Goal: Task Accomplishment & Management: Manage account settings

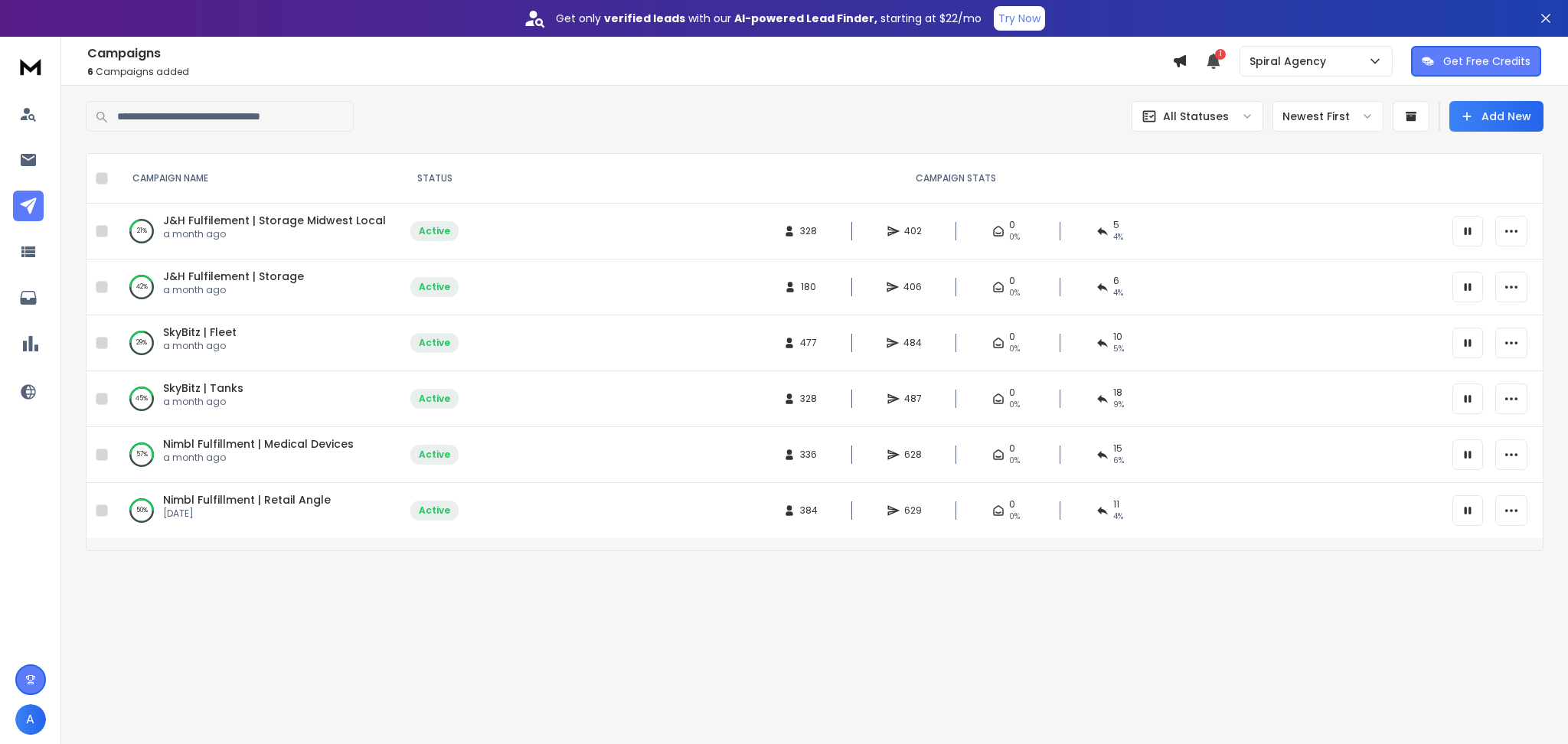
click at [345, 213] on span "J&H Fulfilement | Storage Midwest Local" at bounding box center [274, 221] width 223 height 16
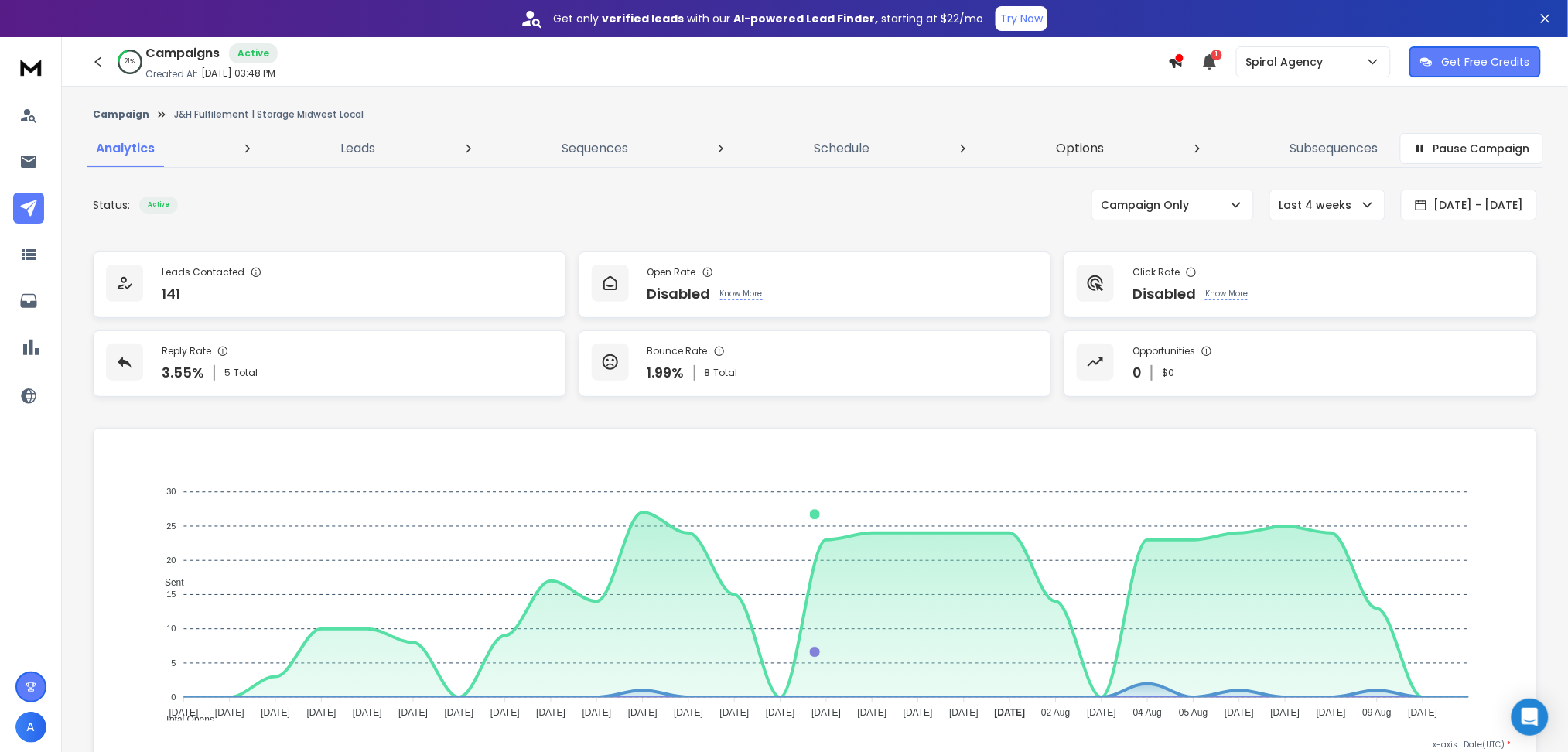
click at [1077, 143] on p "Options" at bounding box center [1079, 149] width 48 height 19
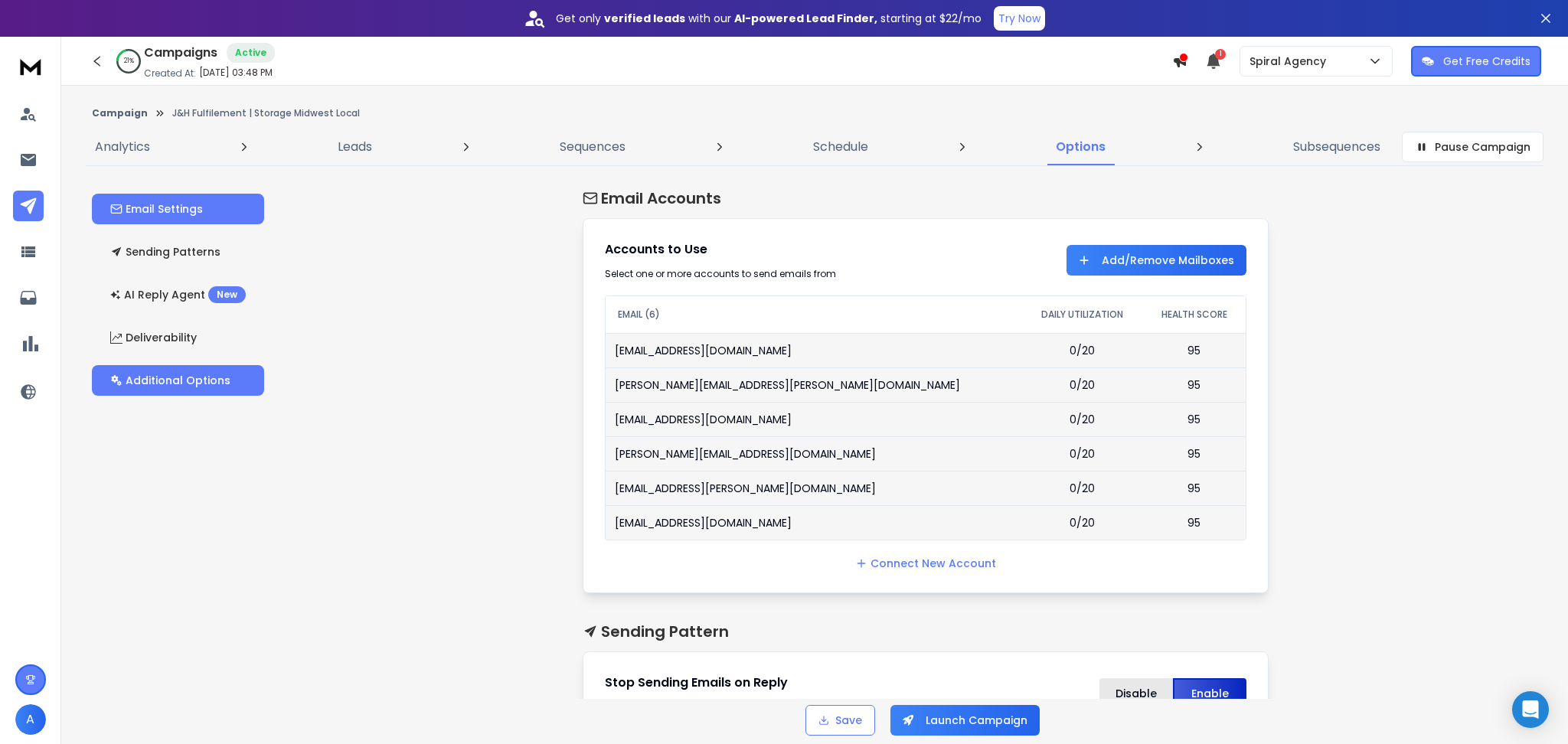
click at [173, 385] on p "Additional Options" at bounding box center [170, 381] width 120 height 16
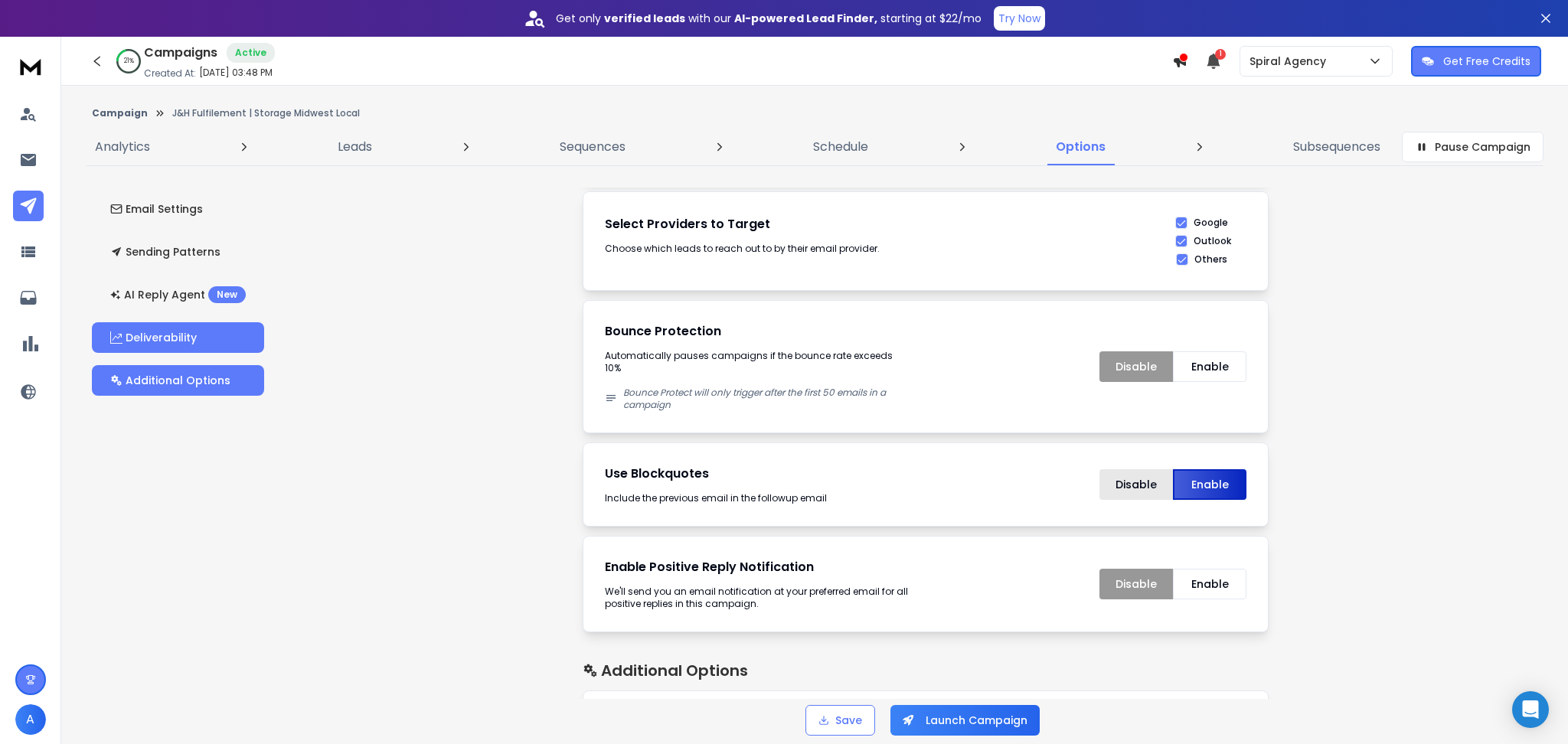
scroll to position [2701, 0]
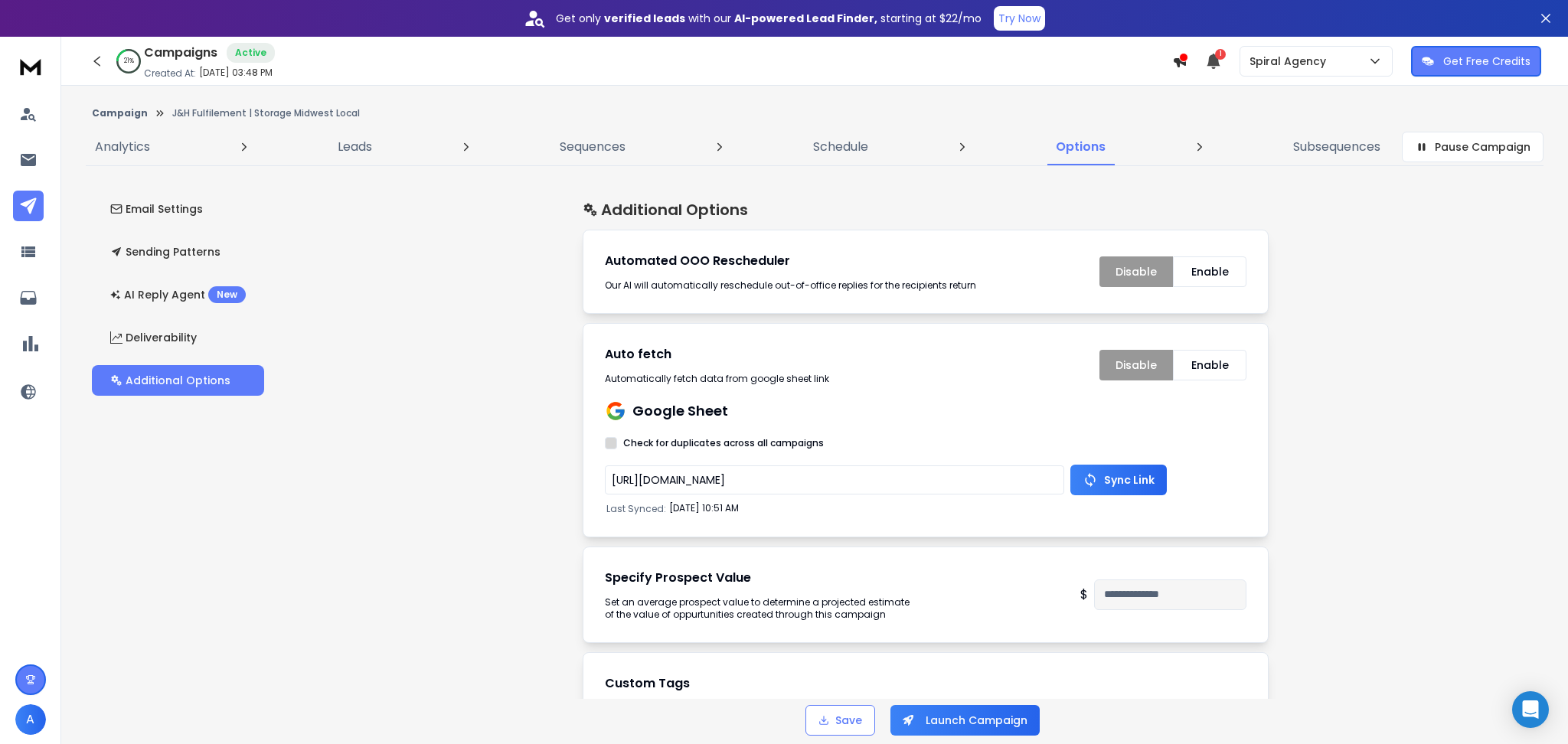
type button "email-settings"
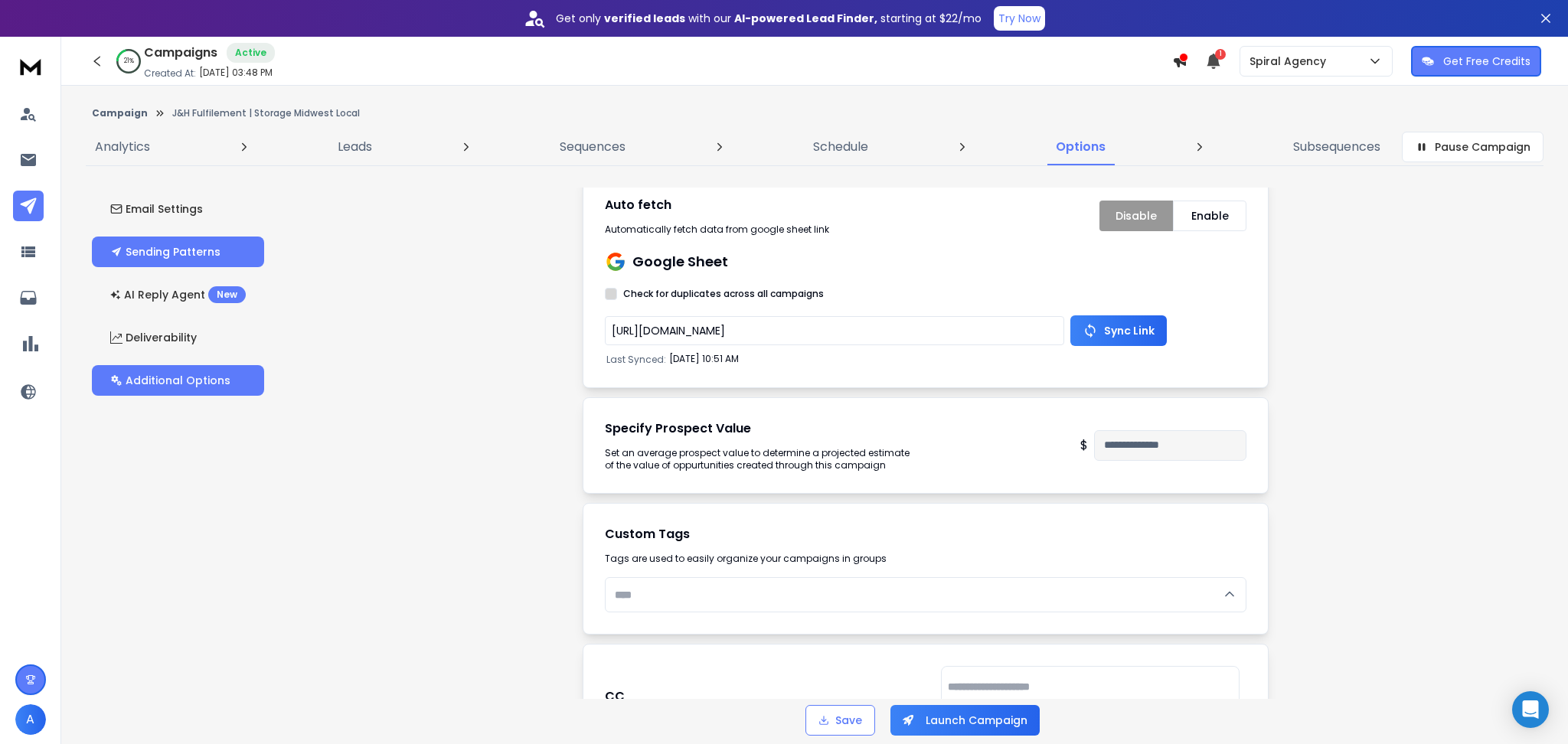
click at [173, 248] on p "Sending Patterns" at bounding box center [166, 252] width 110 height 16
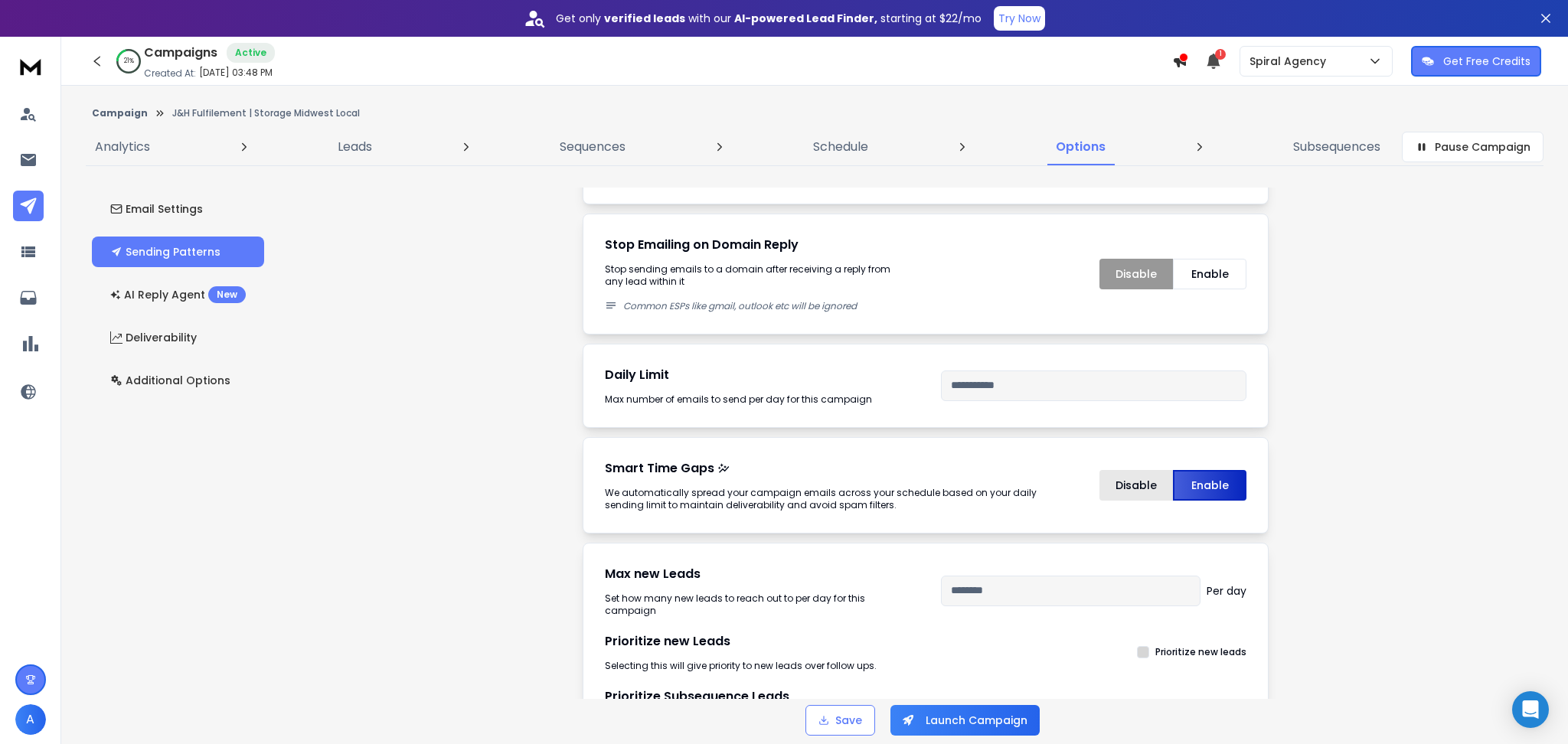
scroll to position [433, 0]
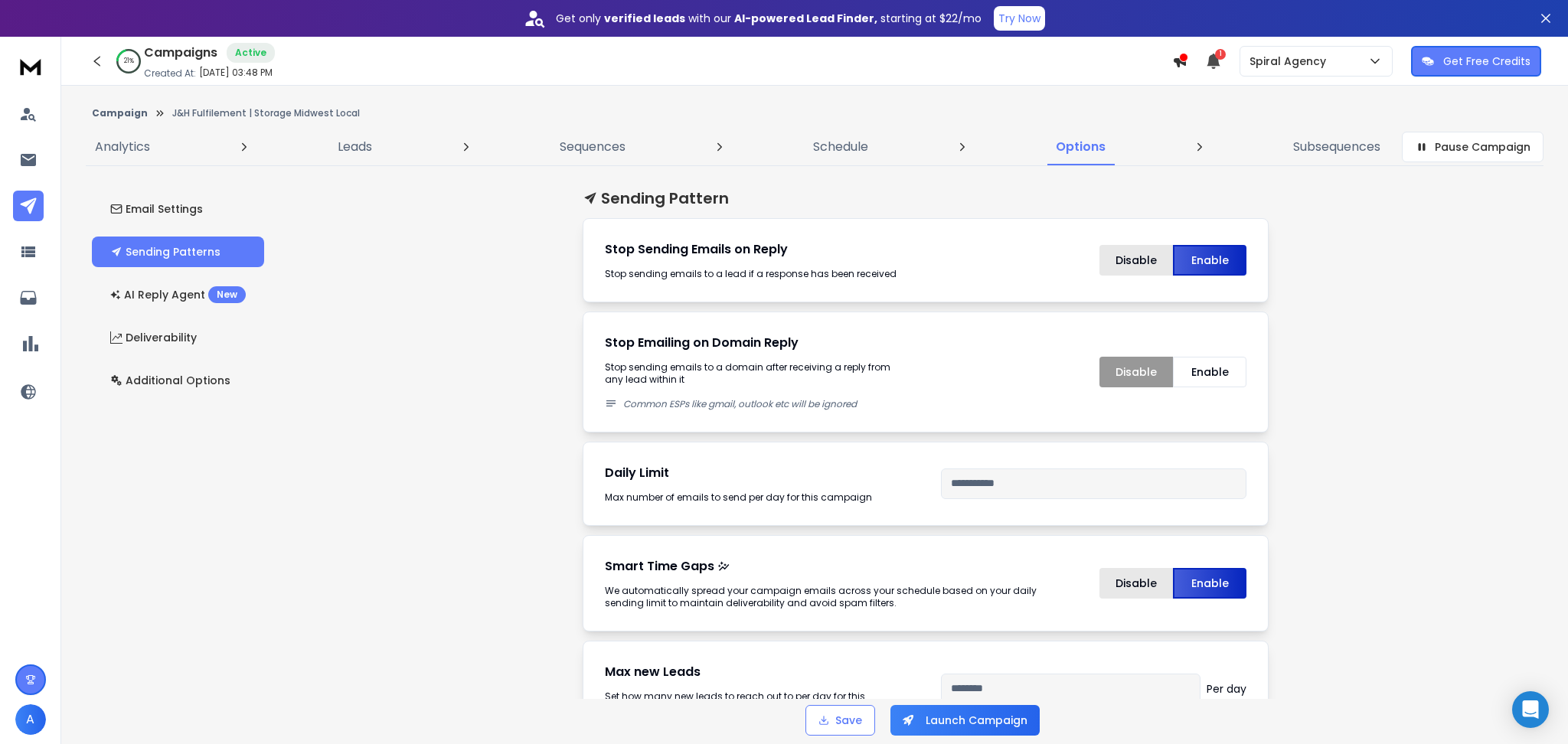
click at [1005, 495] on input "**" at bounding box center [1093, 484] width 306 height 30
type input "*"
click at [299, 569] on div "Email Accounts Accounts to Use Select one or more accounts to send emails from …" at bounding box center [934, 443] width 1293 height 512
click at [1019, 494] on input "number" at bounding box center [1093, 484] width 306 height 30
type input "**"
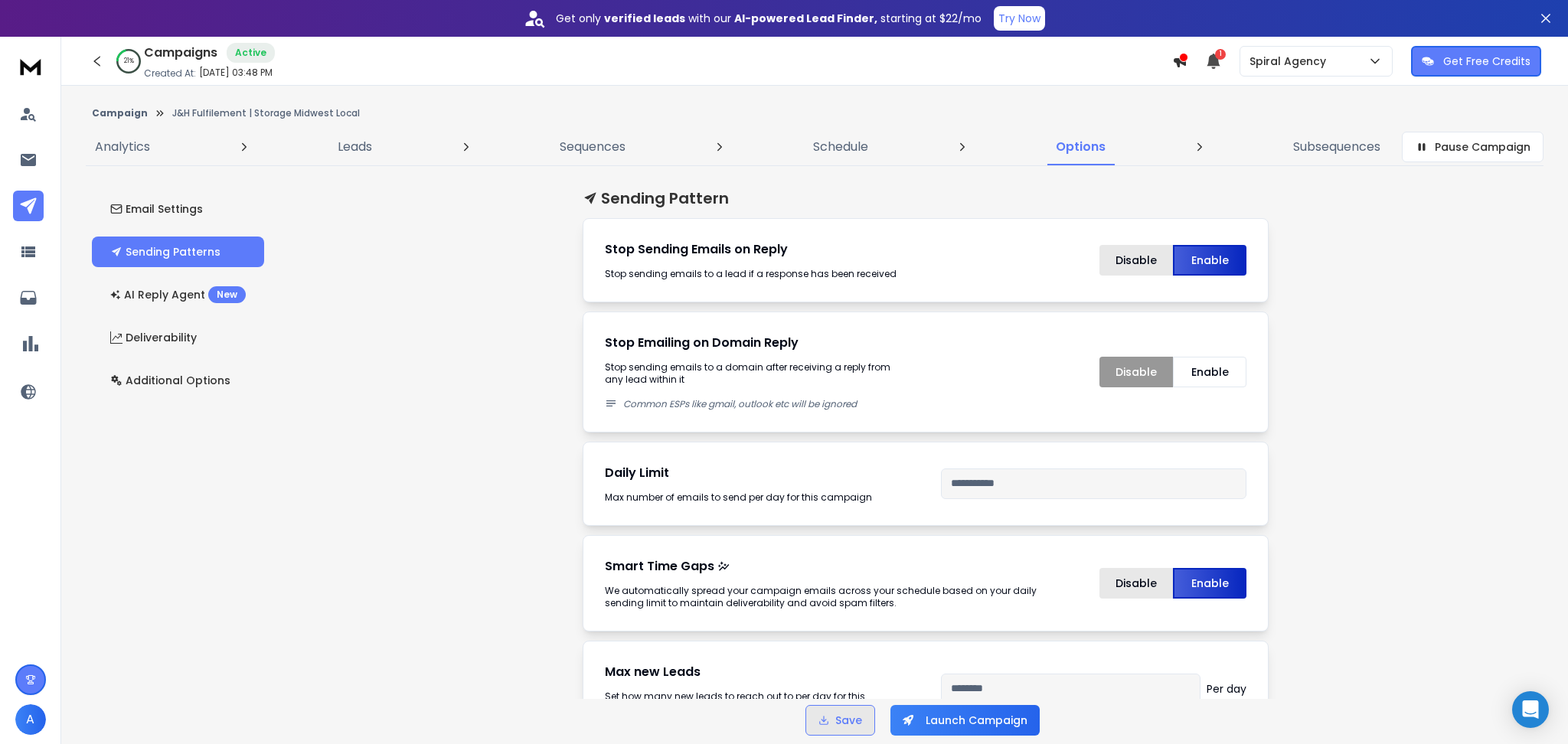
click at [838, 714] on button "Save" at bounding box center [840, 720] width 70 height 30
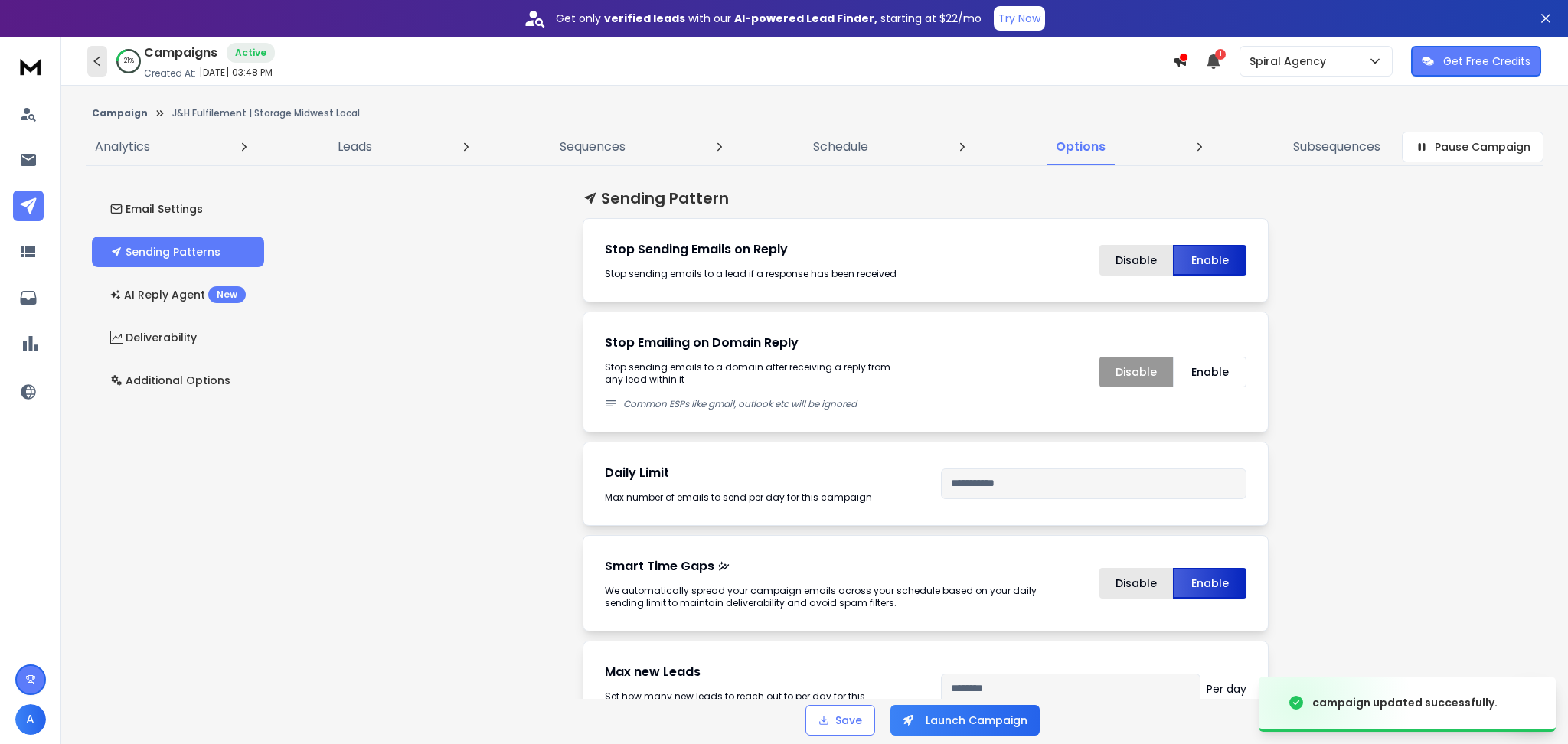
click at [92, 68] on button at bounding box center [97, 61] width 20 height 30
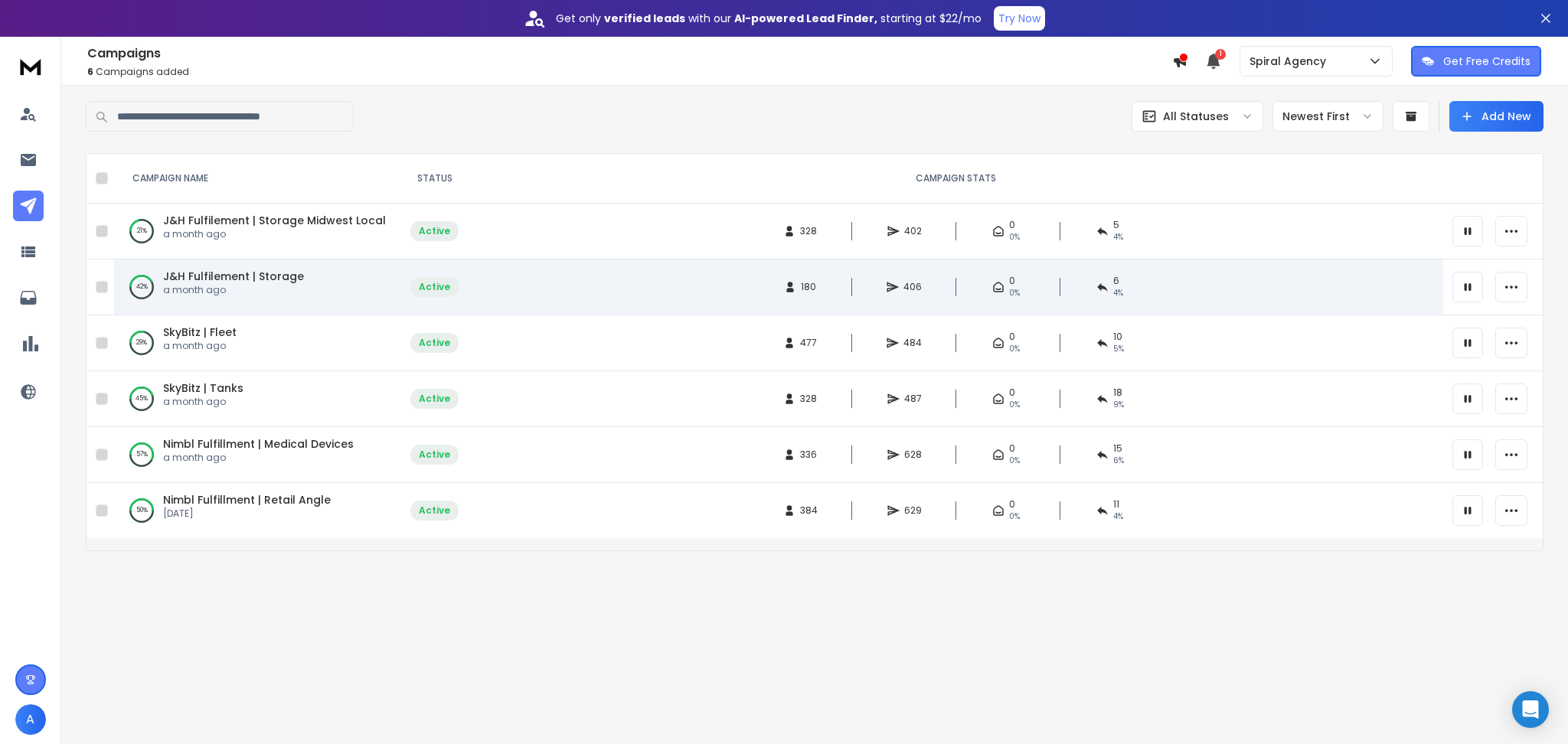
click at [284, 287] on p "a month ago" at bounding box center [233, 290] width 141 height 12
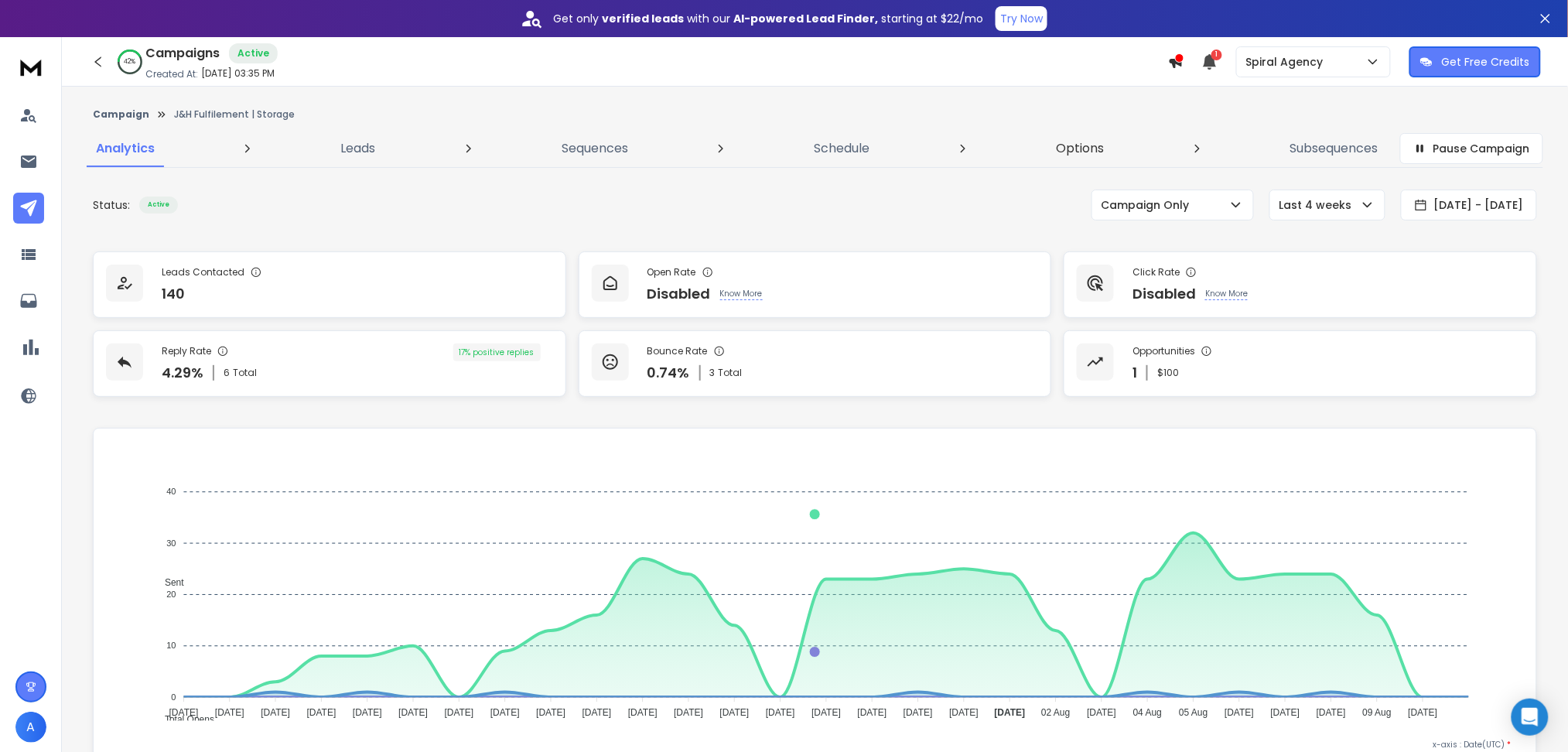
click at [1072, 149] on p "Options" at bounding box center [1079, 149] width 48 height 19
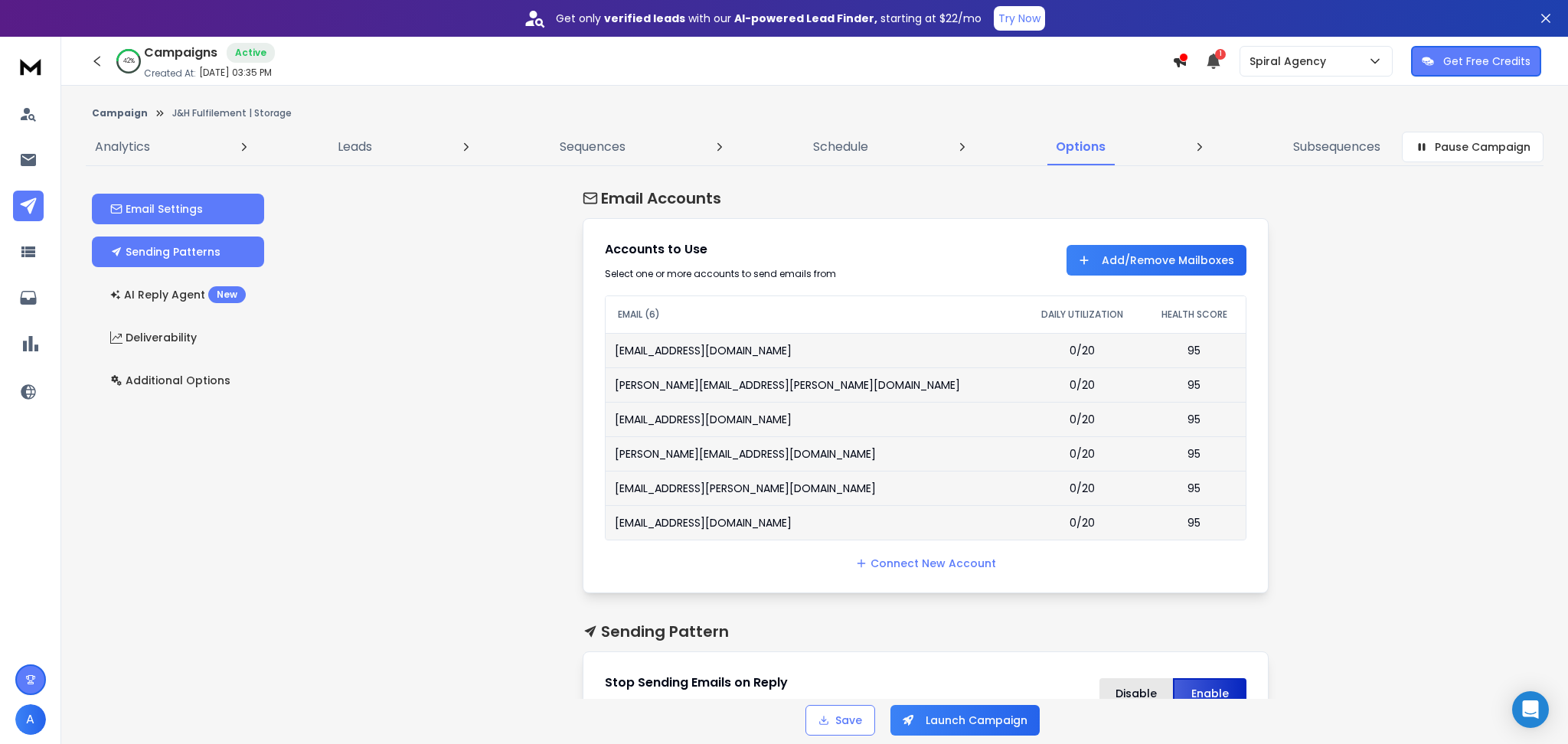
click at [230, 246] on button "Sending Patterns" at bounding box center [178, 251] width 173 height 30
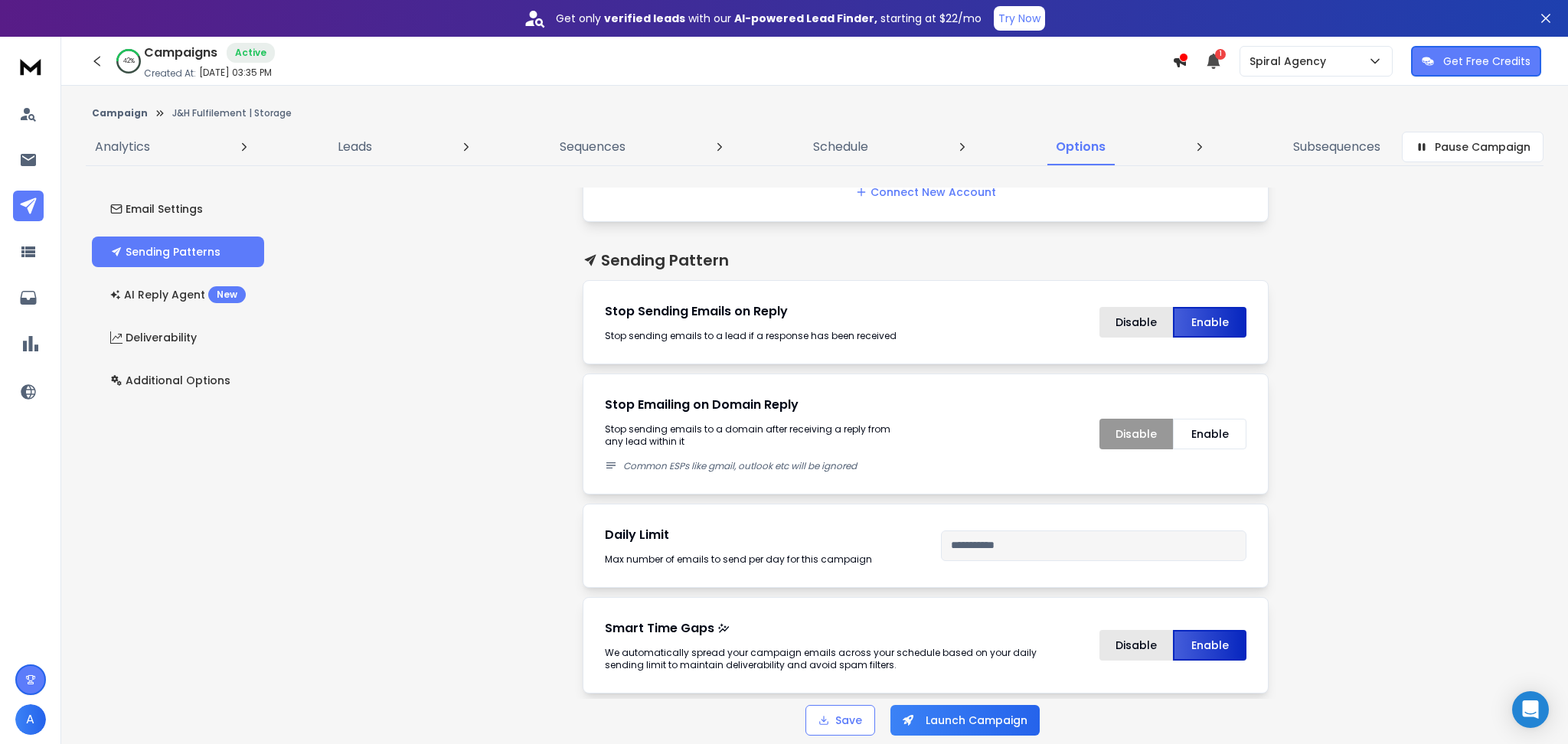
scroll to position [433, 0]
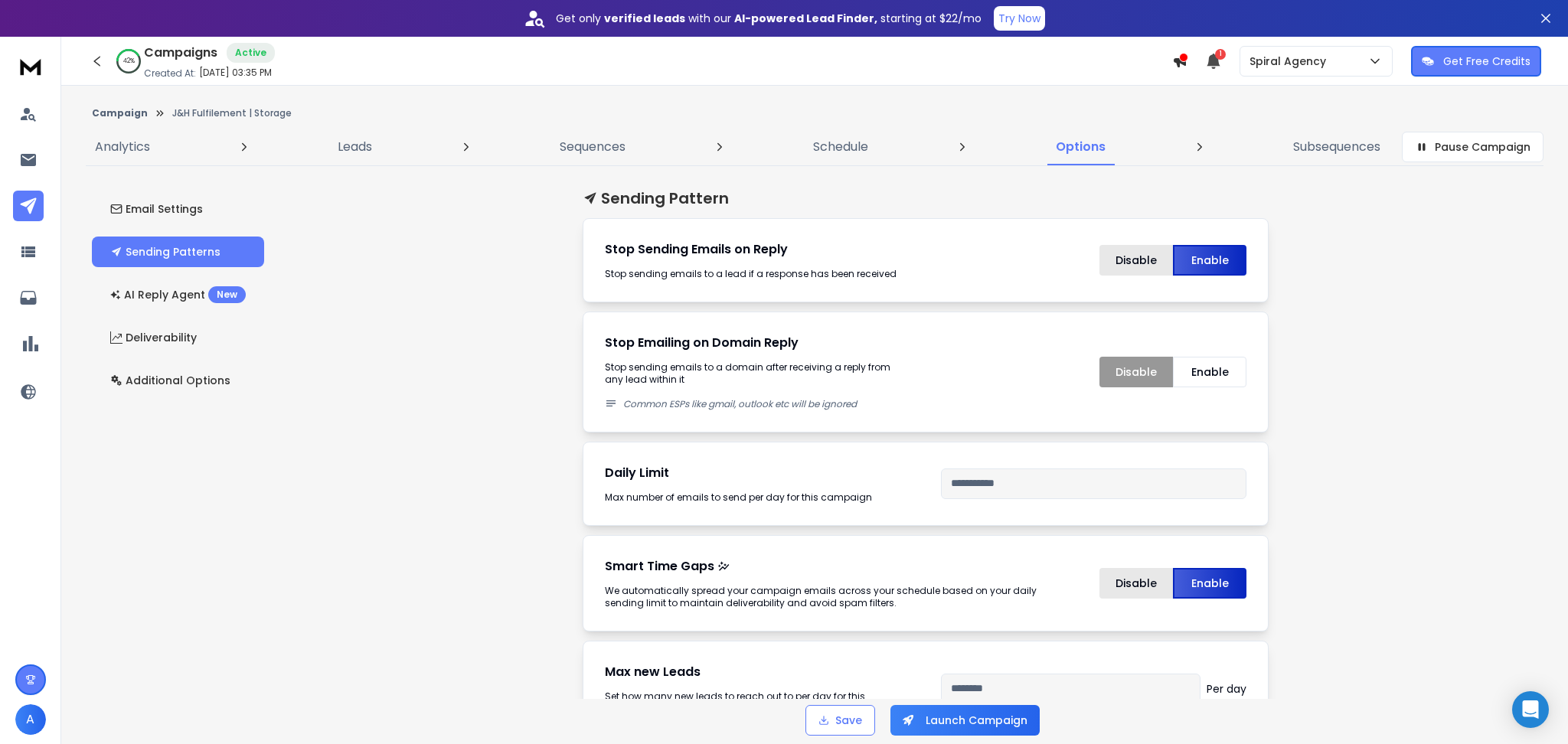
click at [1010, 482] on input "**" at bounding box center [1093, 484] width 306 height 30
type input "*"
type input "**"
click at [834, 726] on button "Save" at bounding box center [840, 720] width 70 height 30
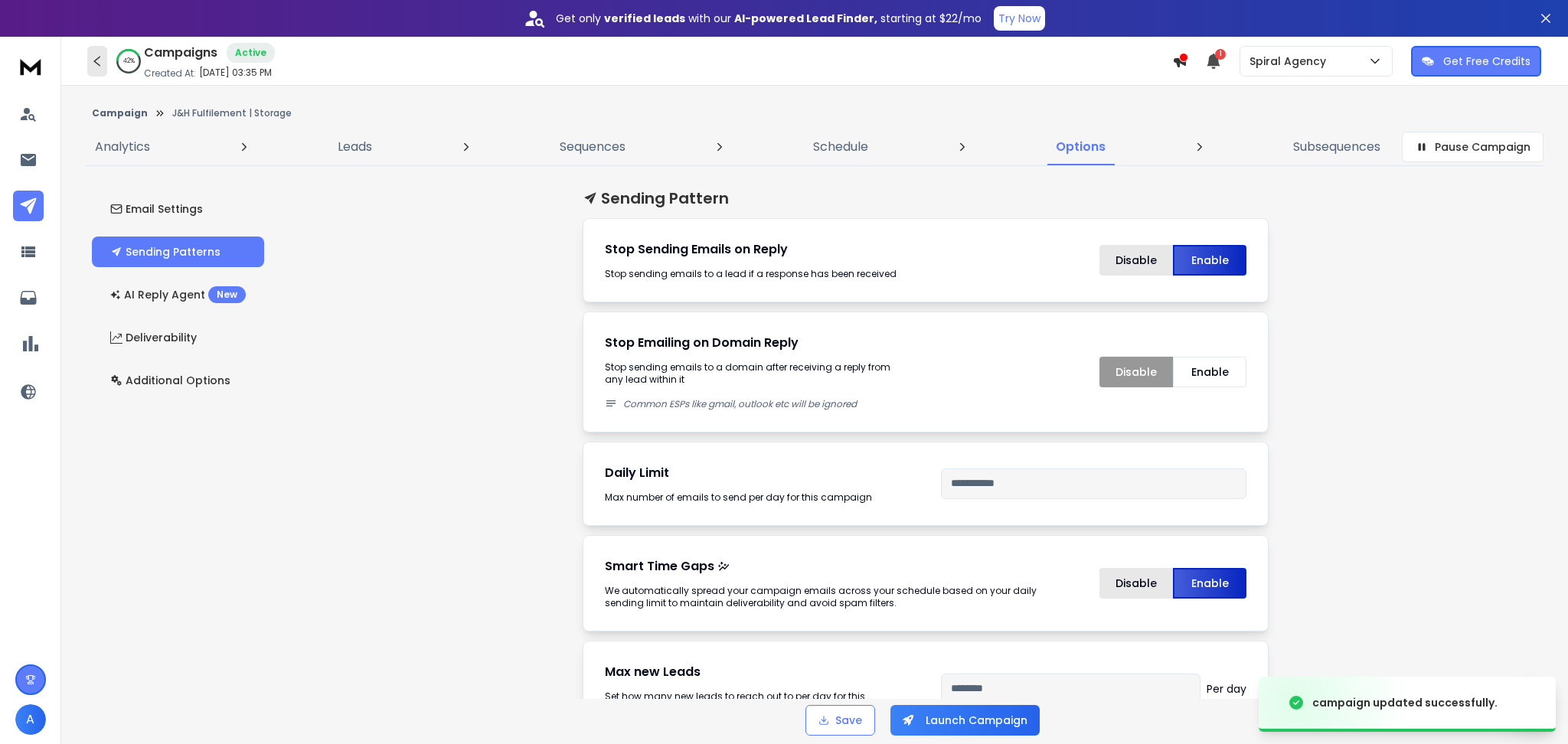
click at [95, 55] on icon at bounding box center [97, 61] width 14 height 14
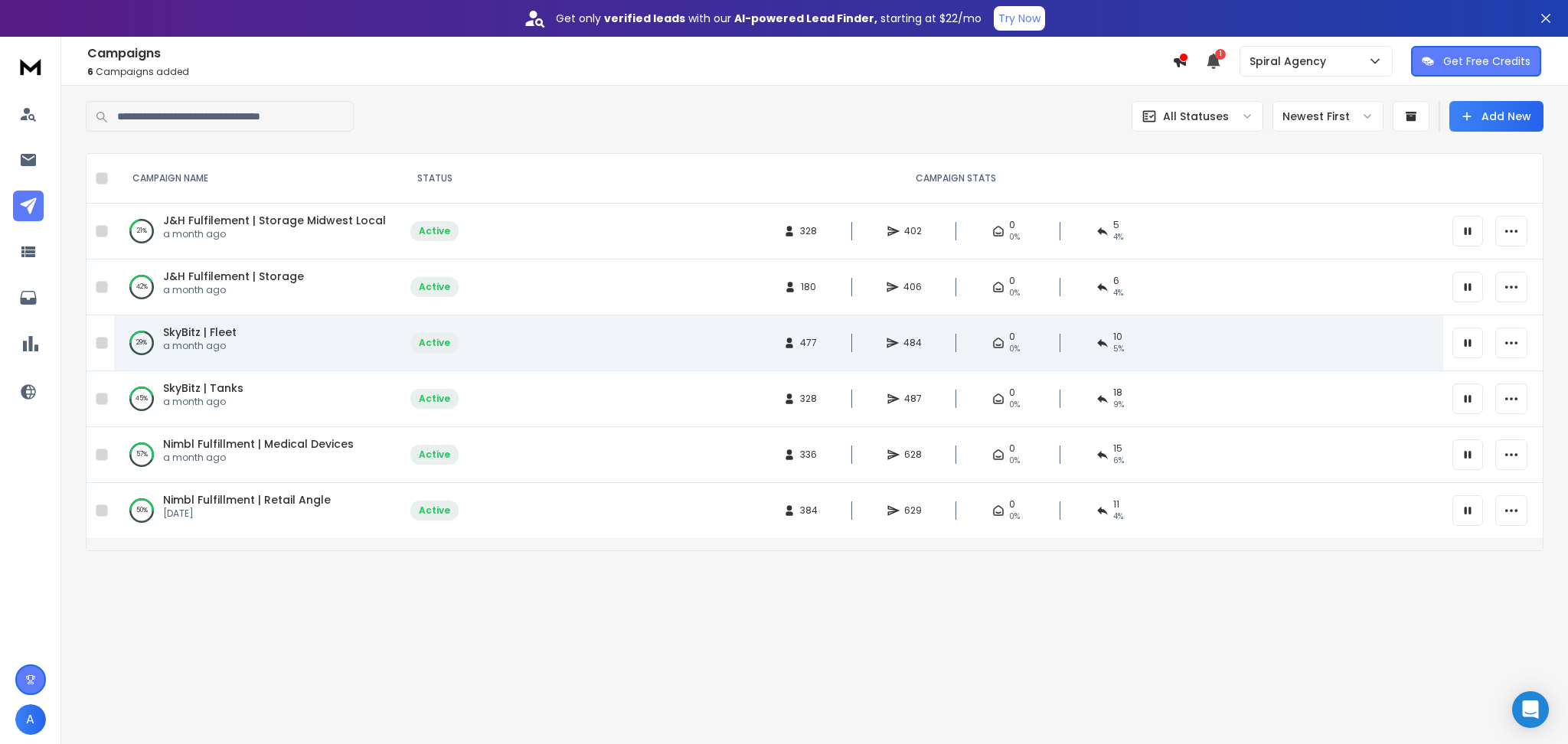
click at [299, 330] on div "29 % SkyBitz | Fleet a month ago" at bounding box center [257, 342] width 257 height 37
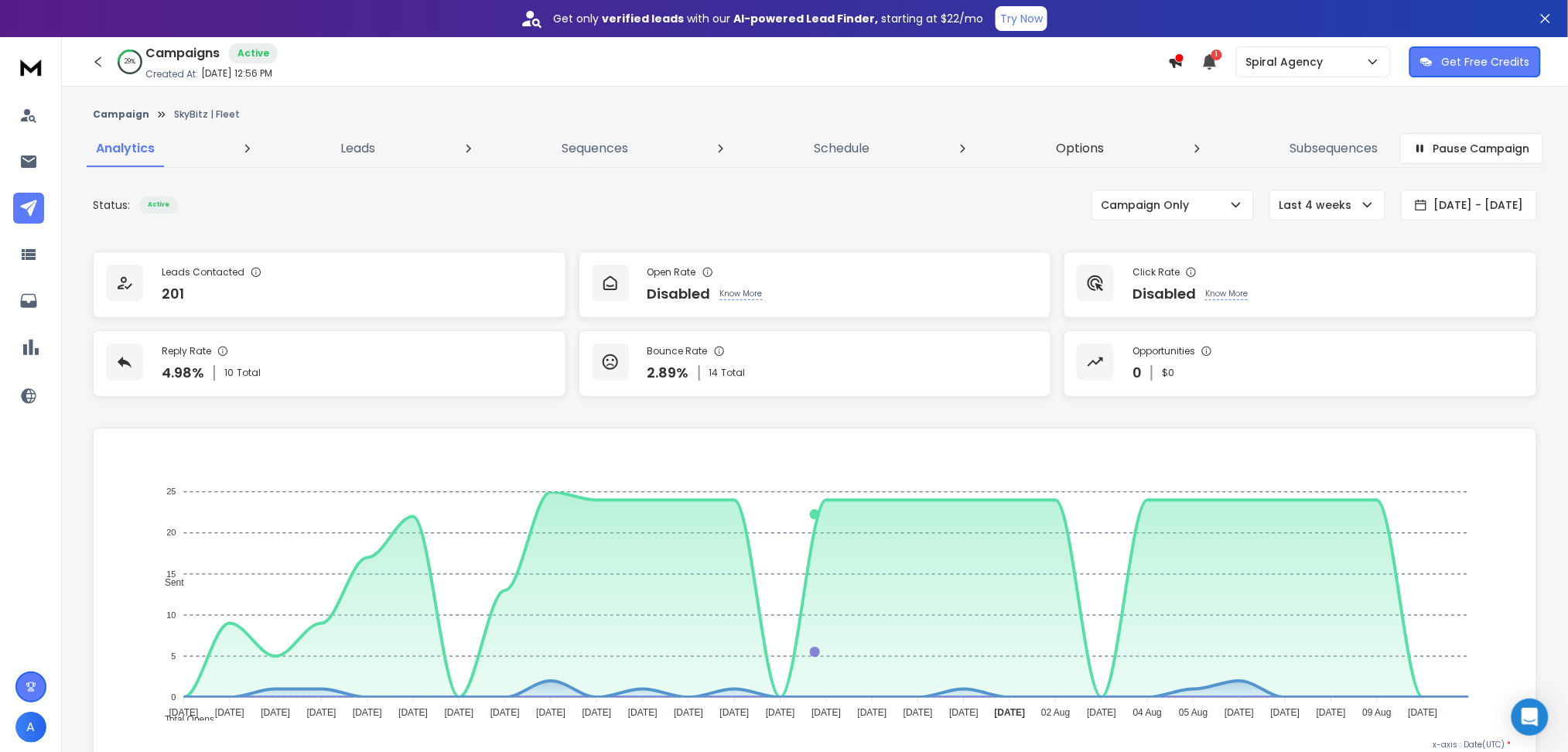
click at [1079, 144] on p "Options" at bounding box center [1079, 149] width 48 height 19
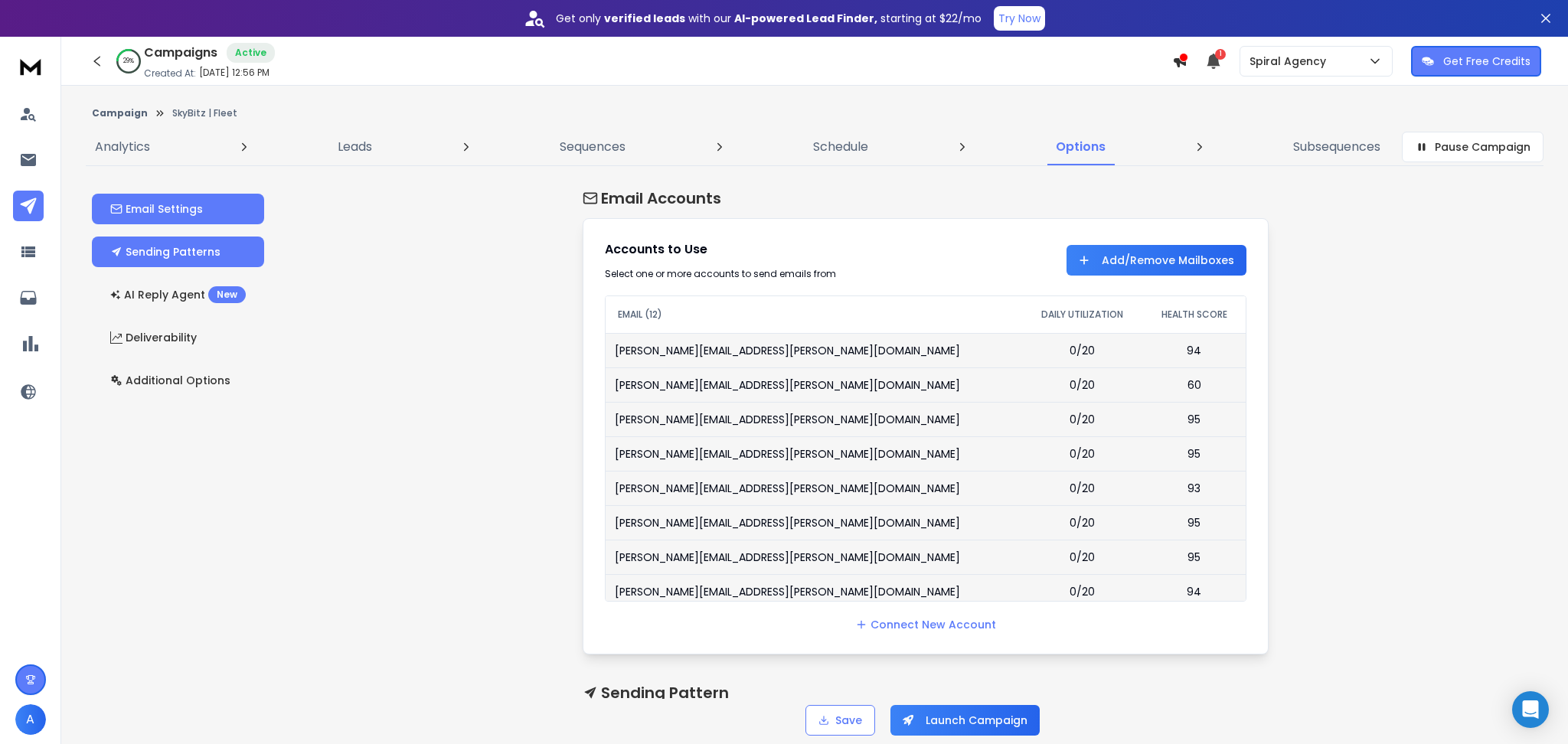
click at [198, 248] on p "Sending Patterns" at bounding box center [166, 252] width 110 height 16
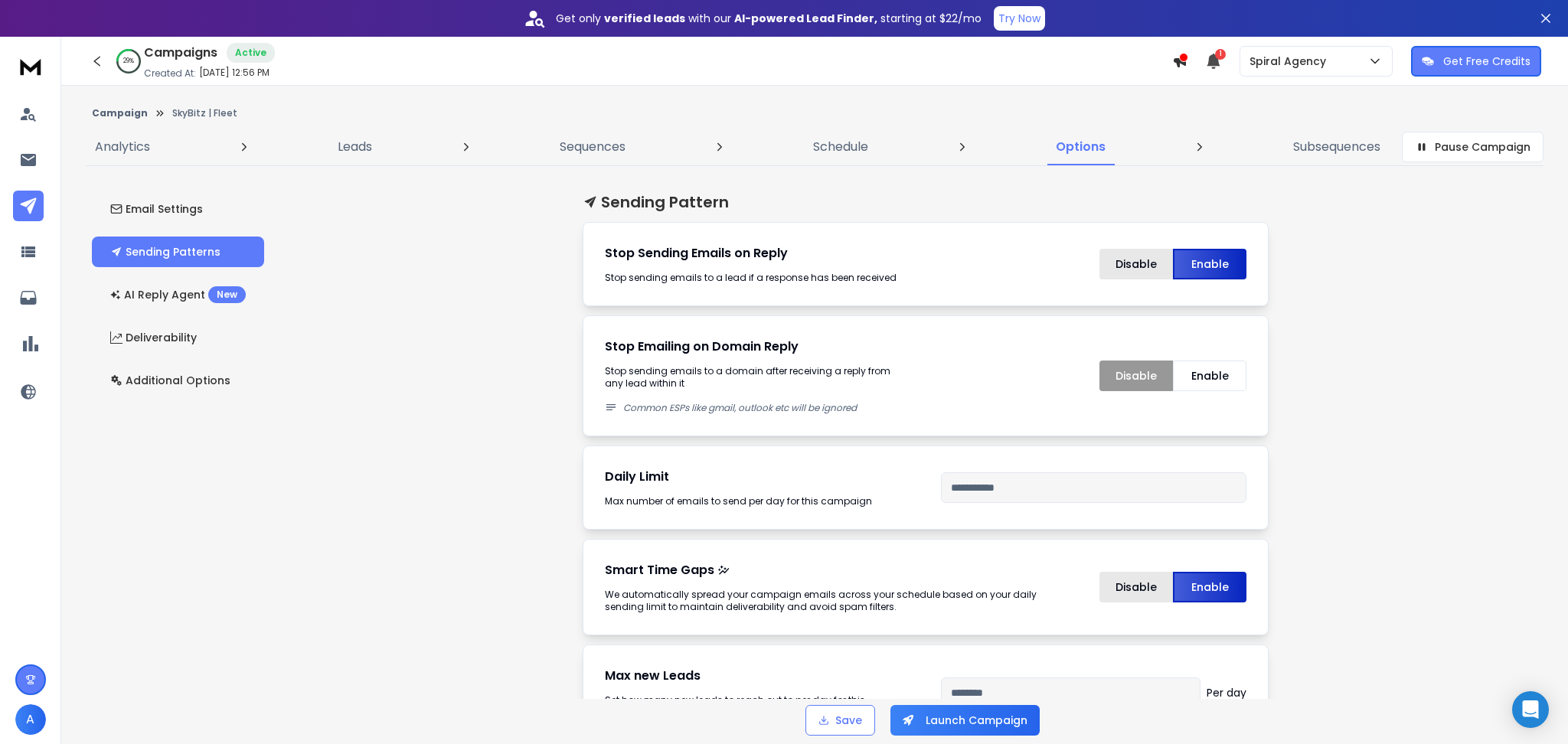
scroll to position [494, 0]
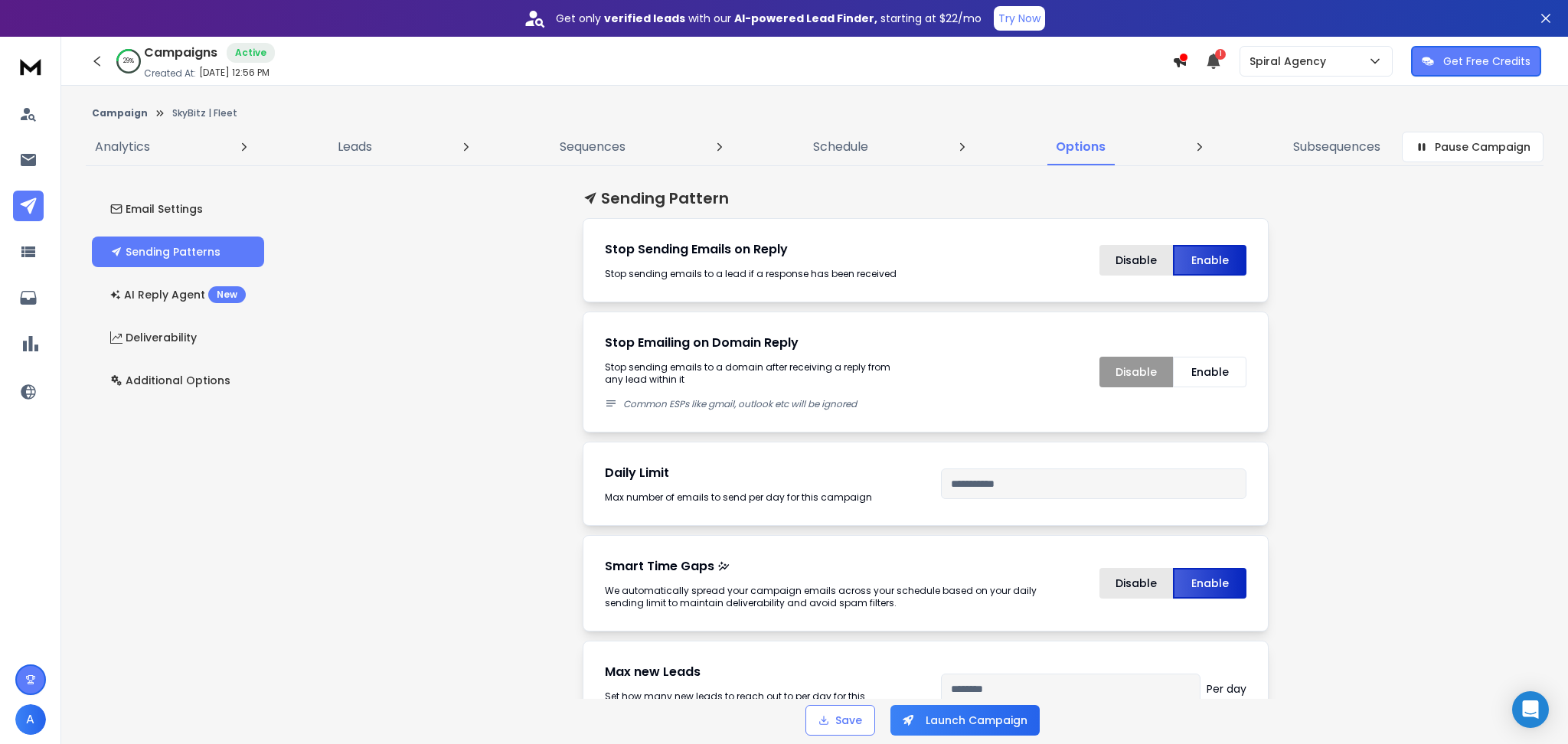
click at [994, 493] on input "**" at bounding box center [1093, 484] width 306 height 30
type input "*"
type input "**"
click at [828, 723] on icon "submit" at bounding box center [824, 724] width 9 height 3
click at [94, 67] on icon at bounding box center [97, 61] width 14 height 14
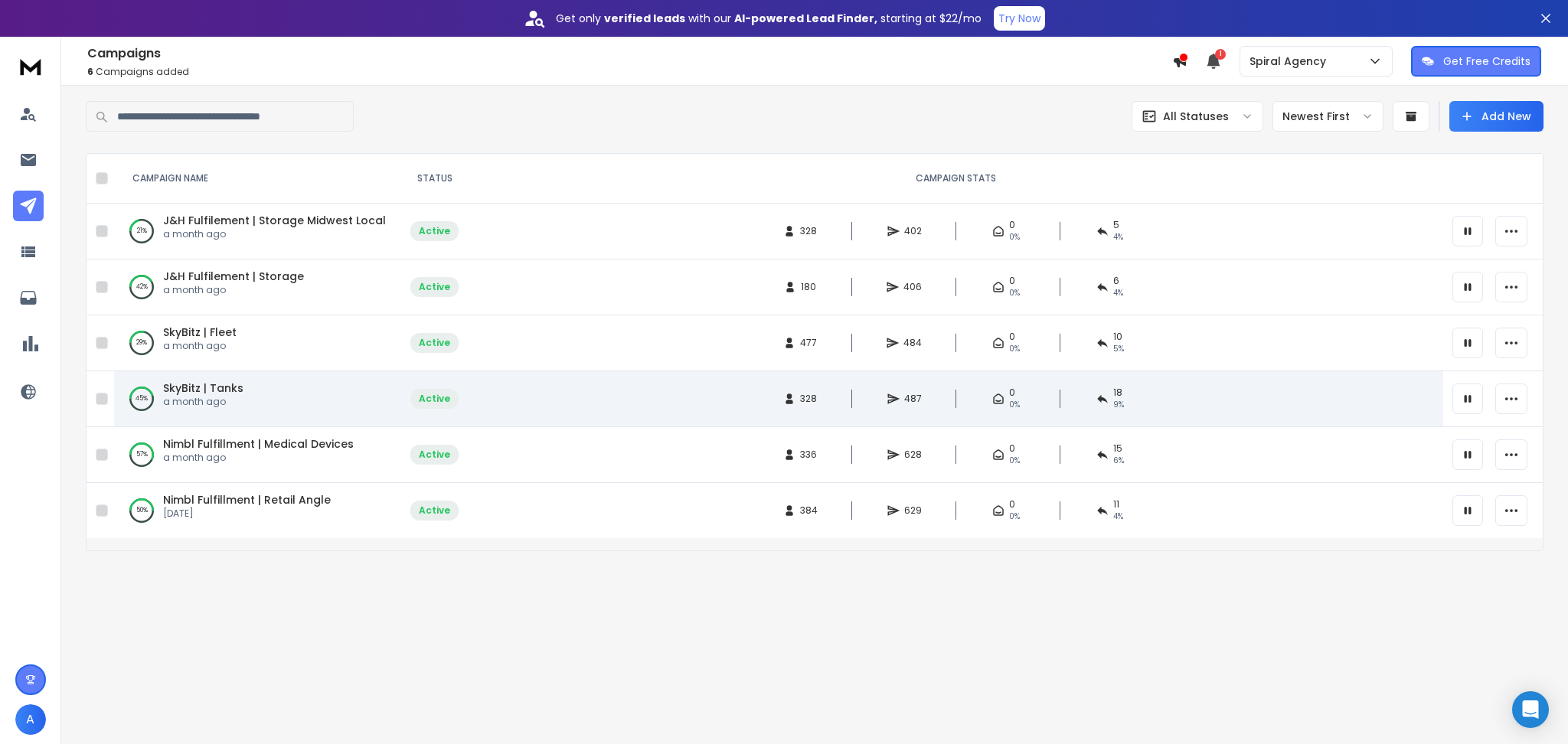
click at [568, 404] on div "328 487 0 0% 18 9 %" at bounding box center [955, 399] width 957 height 25
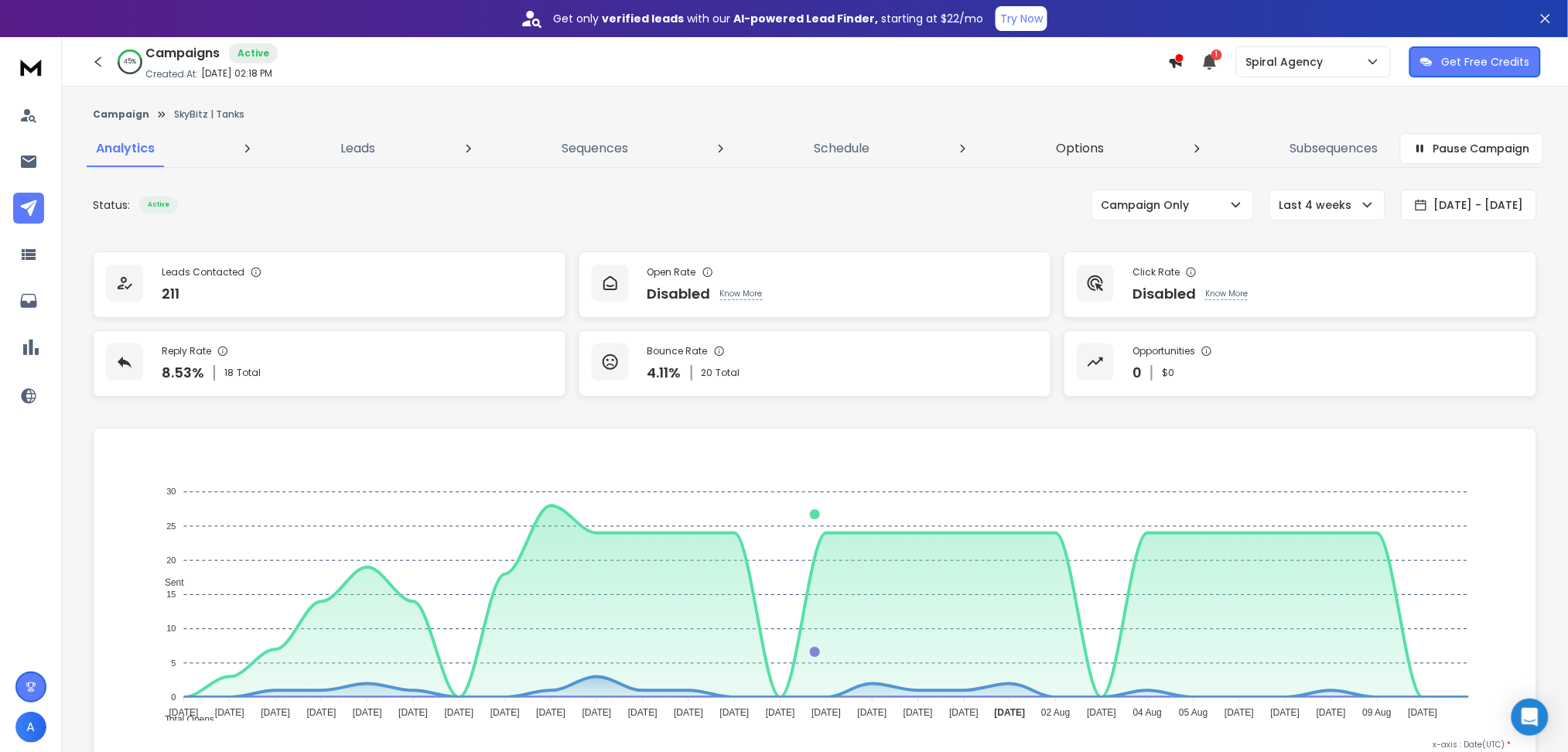
click at [1093, 141] on p "Options" at bounding box center [1079, 149] width 48 height 19
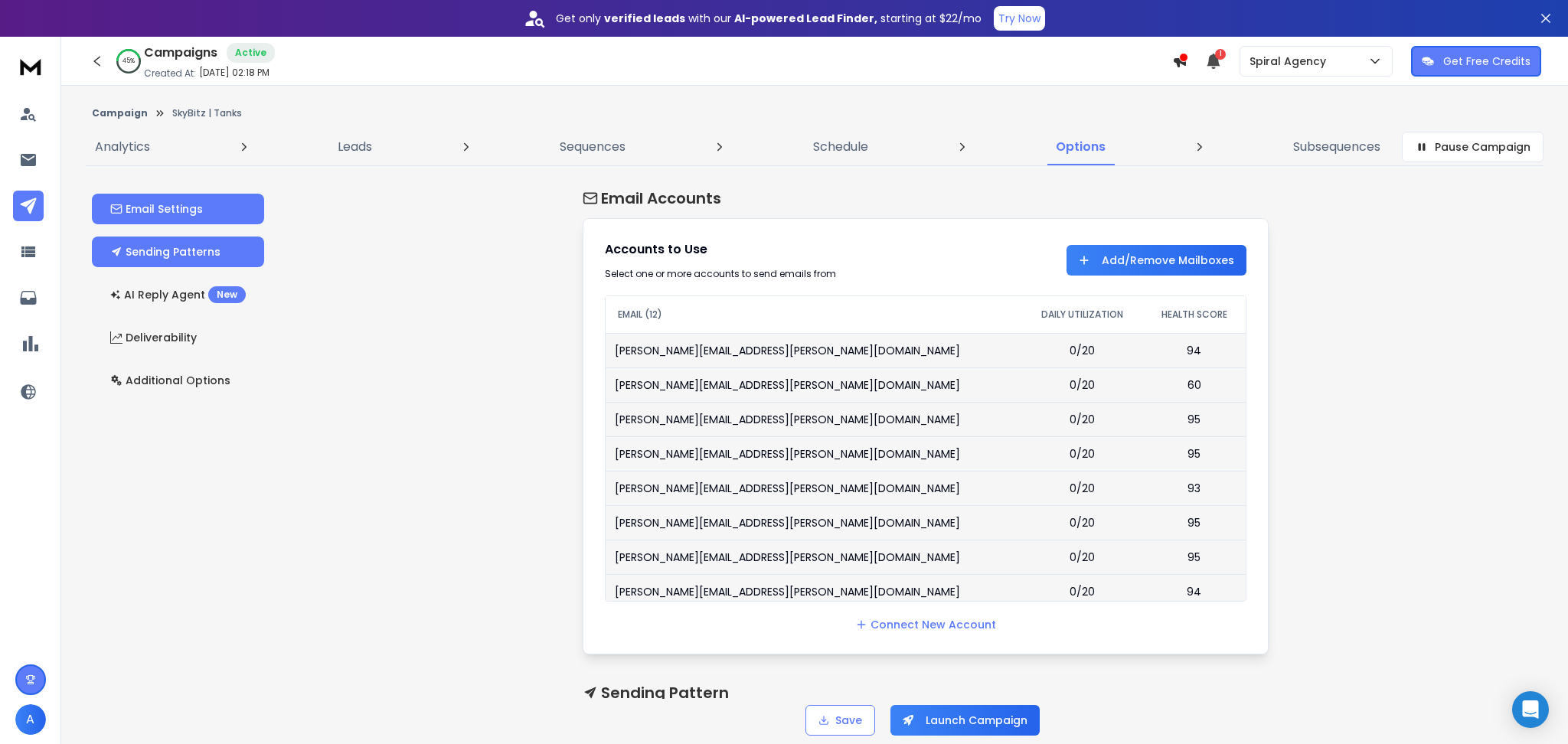
click at [211, 259] on p "Sending Patterns" at bounding box center [166, 252] width 110 height 16
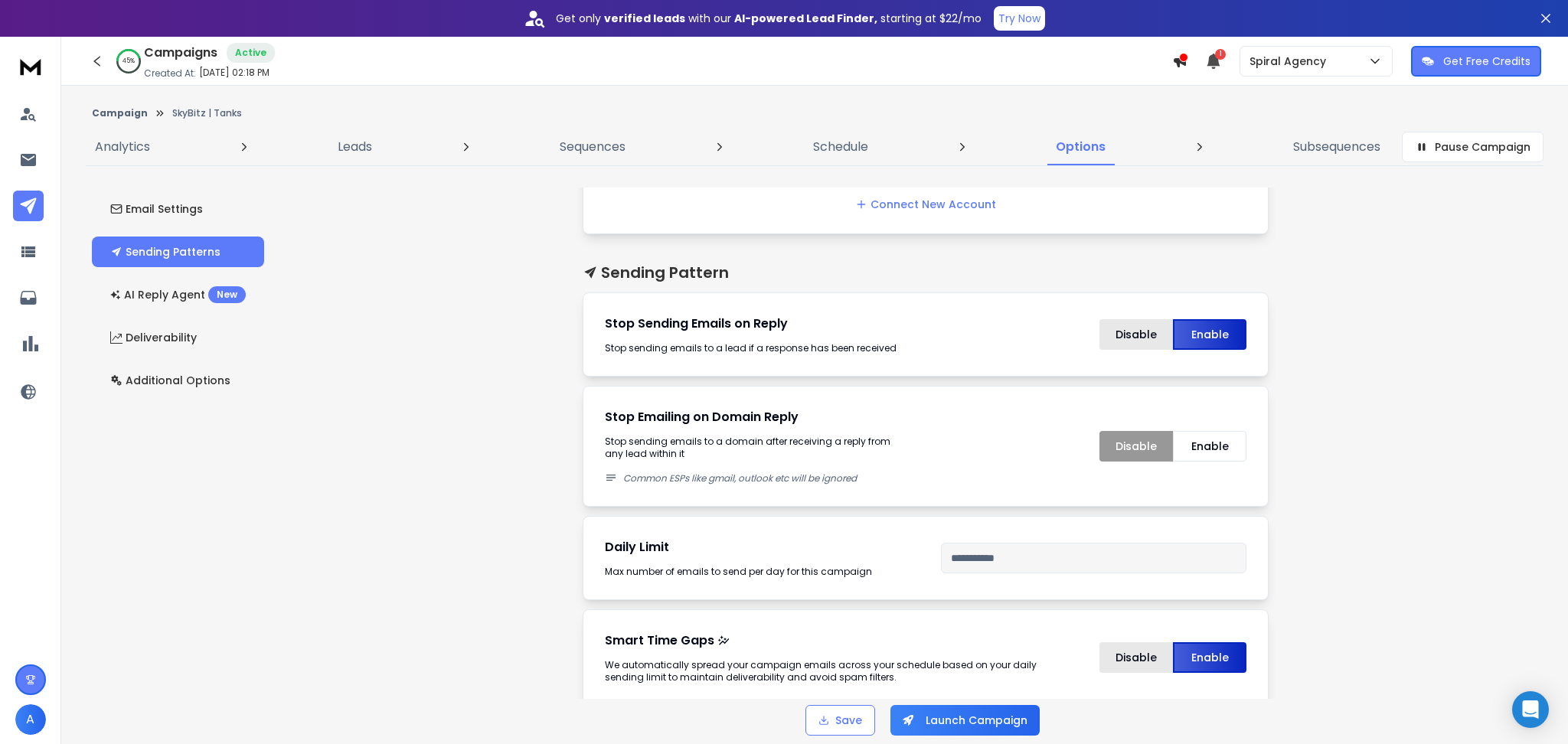
scroll to position [494, 0]
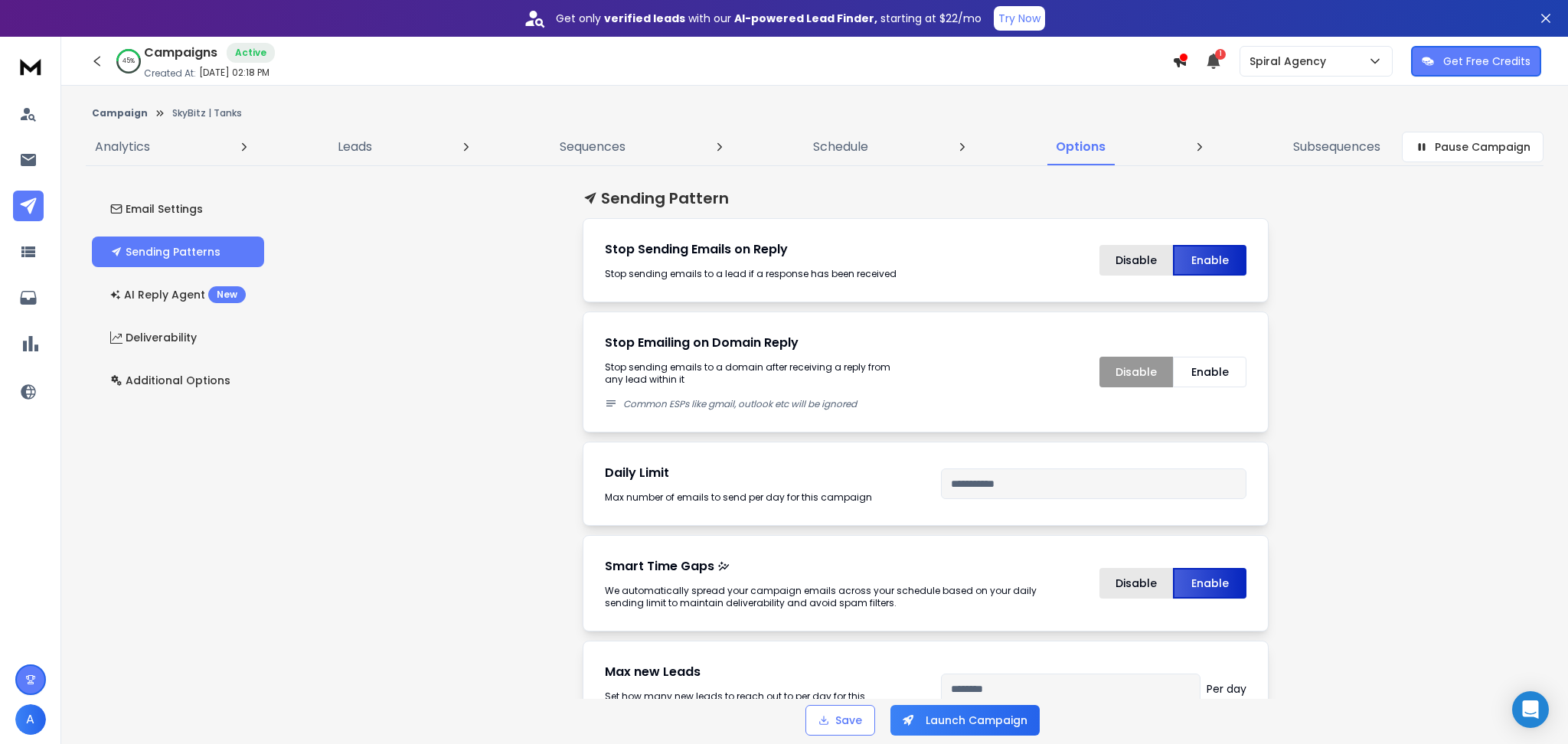
click at [964, 481] on input "**" at bounding box center [1093, 484] width 306 height 30
type input "*"
type input "**"
click at [859, 722] on button "Save" at bounding box center [840, 720] width 70 height 30
click at [849, 724] on button "Save" at bounding box center [840, 720] width 70 height 30
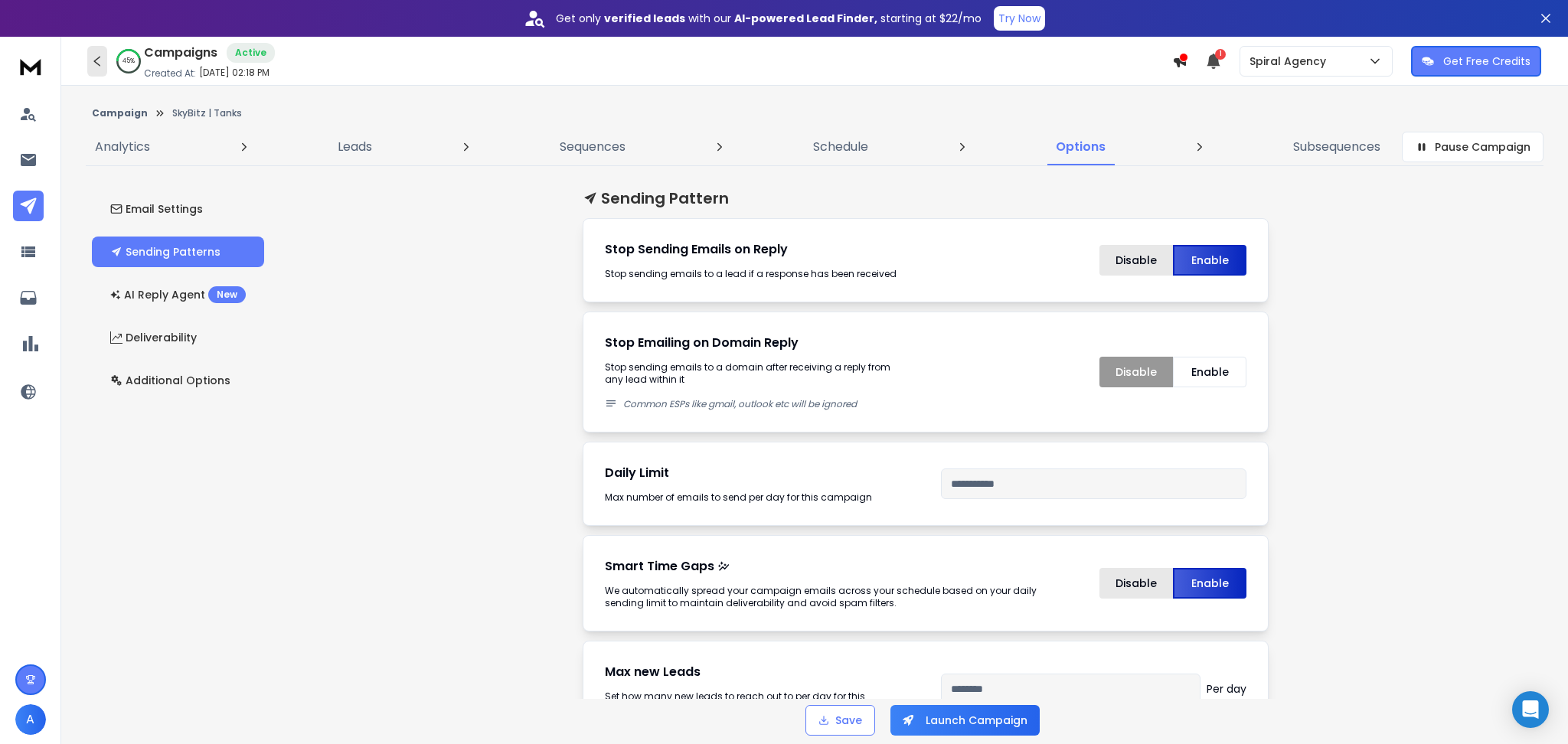
click at [93, 58] on icon at bounding box center [97, 61] width 14 height 14
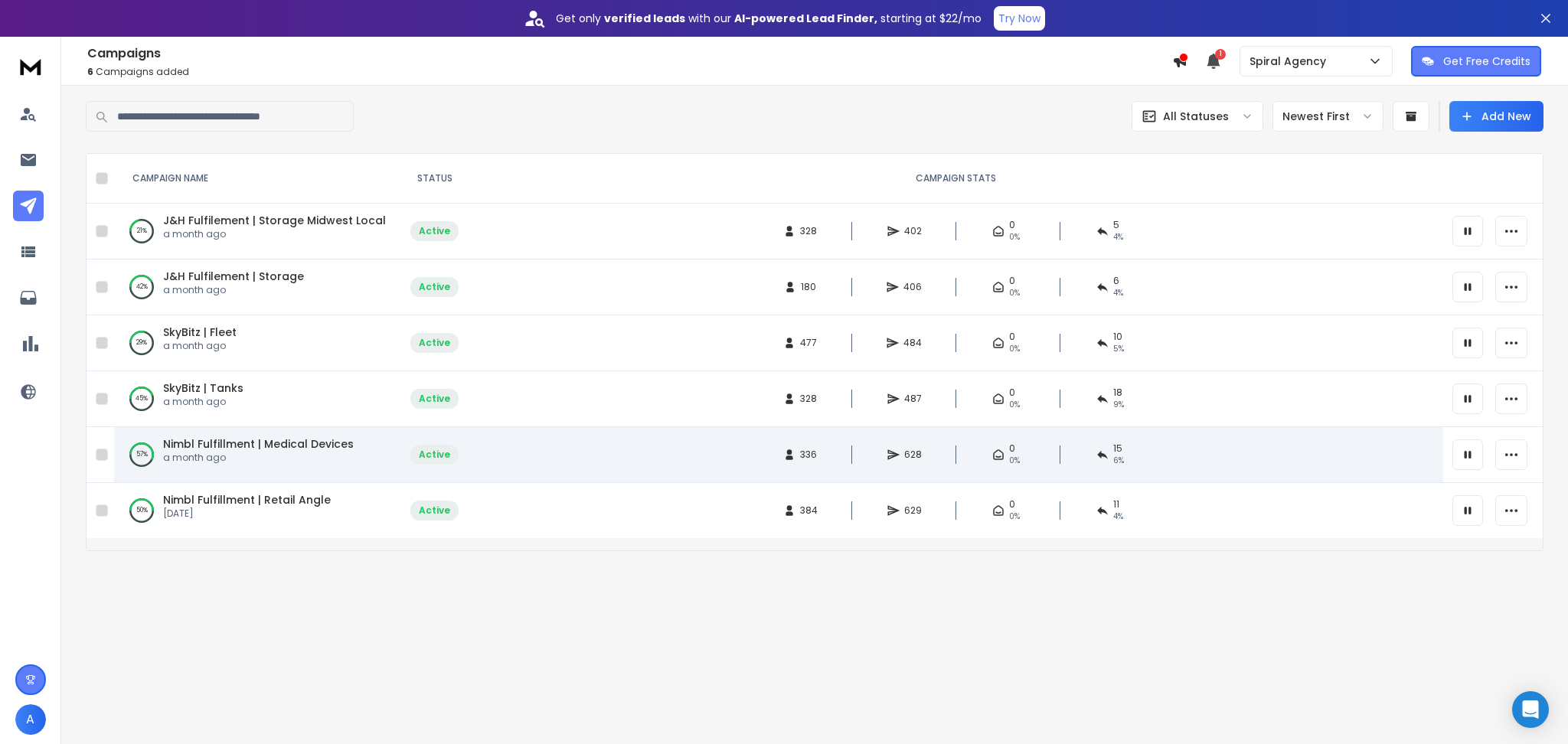
click at [274, 451] on span "Nimbl Fulfillment | Medical Devices" at bounding box center [258, 444] width 190 height 16
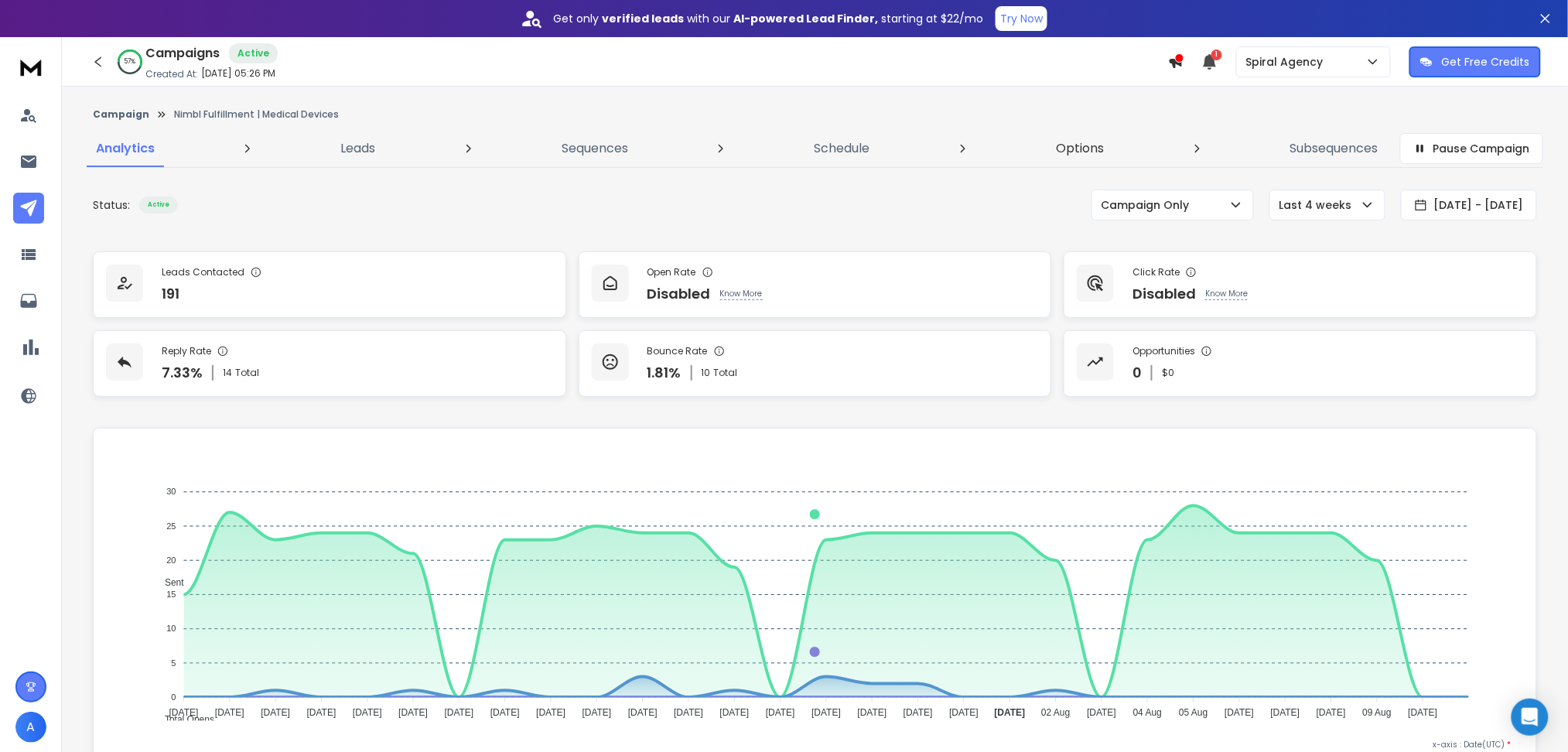
click at [1073, 146] on p "Options" at bounding box center [1079, 149] width 48 height 19
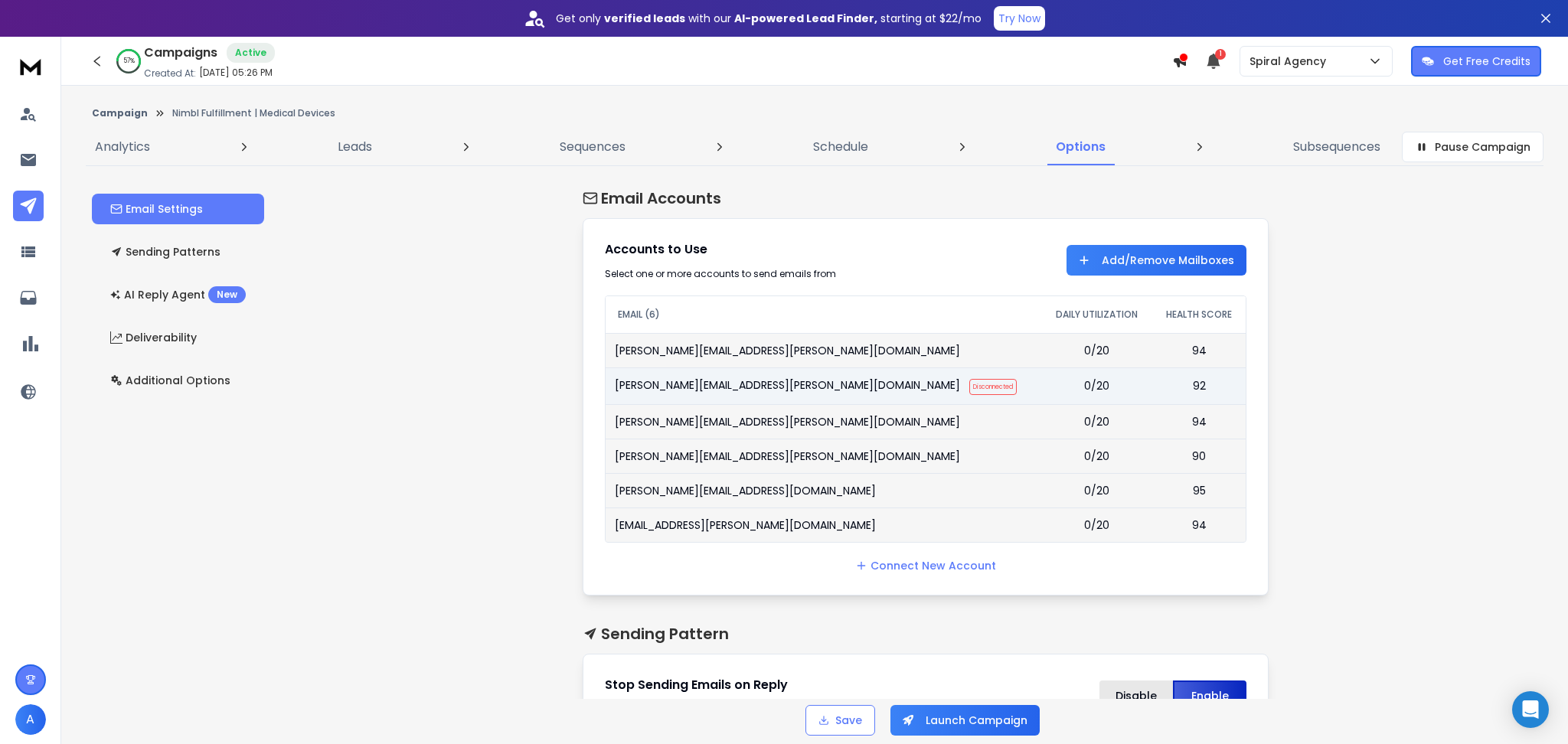
click at [781, 389] on p "[PERSON_NAME][EMAIL_ADDRESS][PERSON_NAME][DOMAIN_NAME]" at bounding box center [787, 386] width 345 height 18
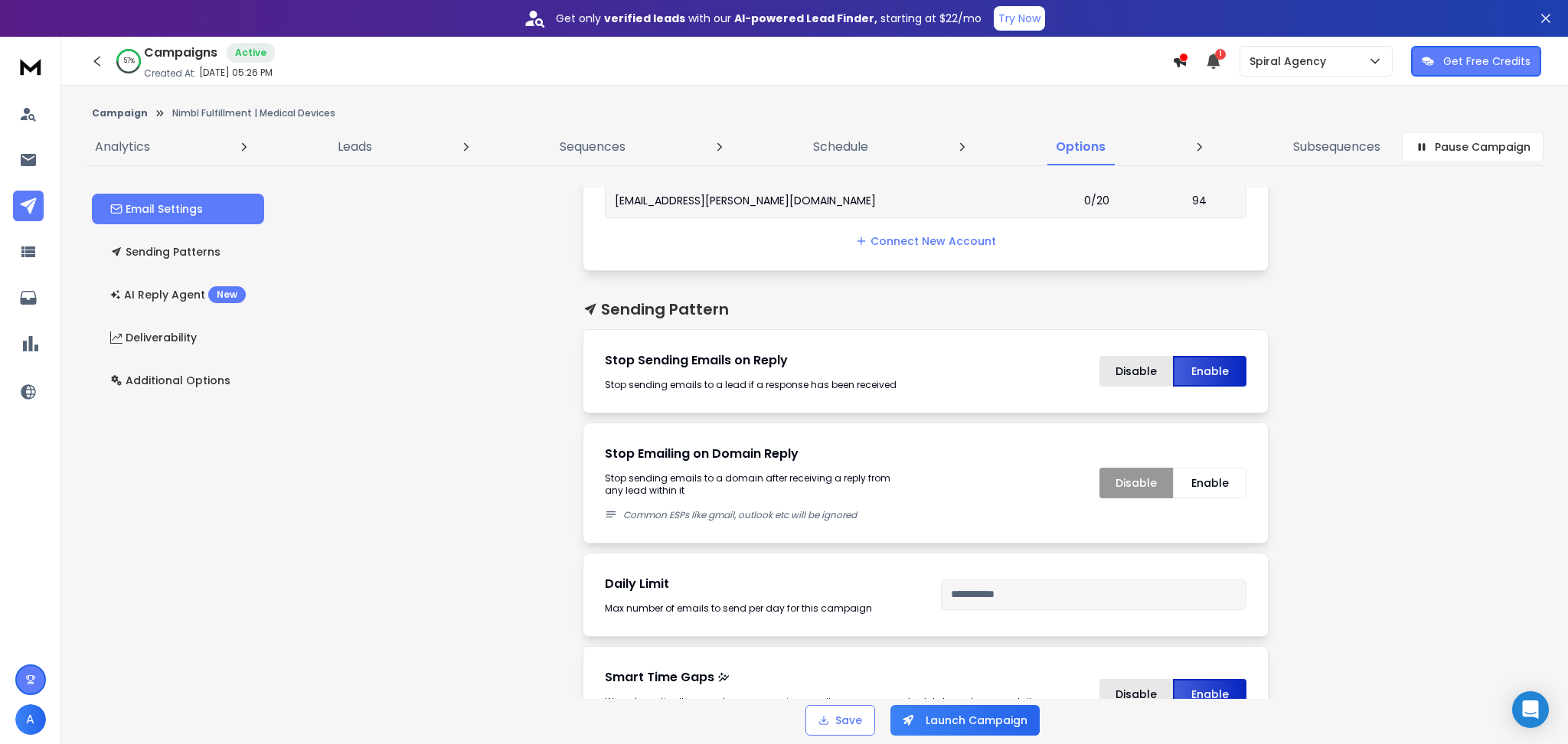
scroll to position [408, 0]
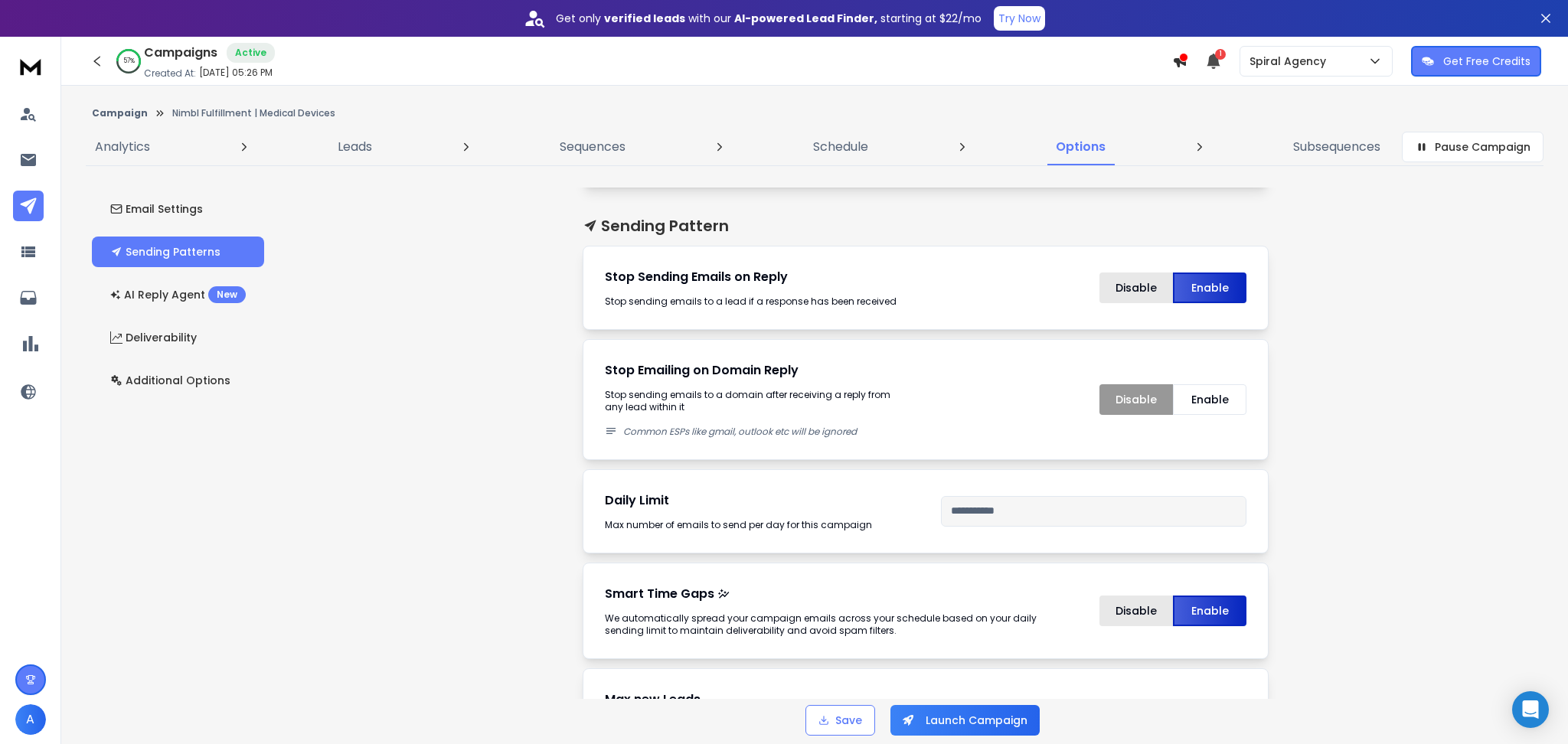
click at [1036, 519] on input "**" at bounding box center [1093, 511] width 306 height 30
type input "*"
type input "**"
click at [829, 724] on icon "submit" at bounding box center [824, 721] width 11 height 11
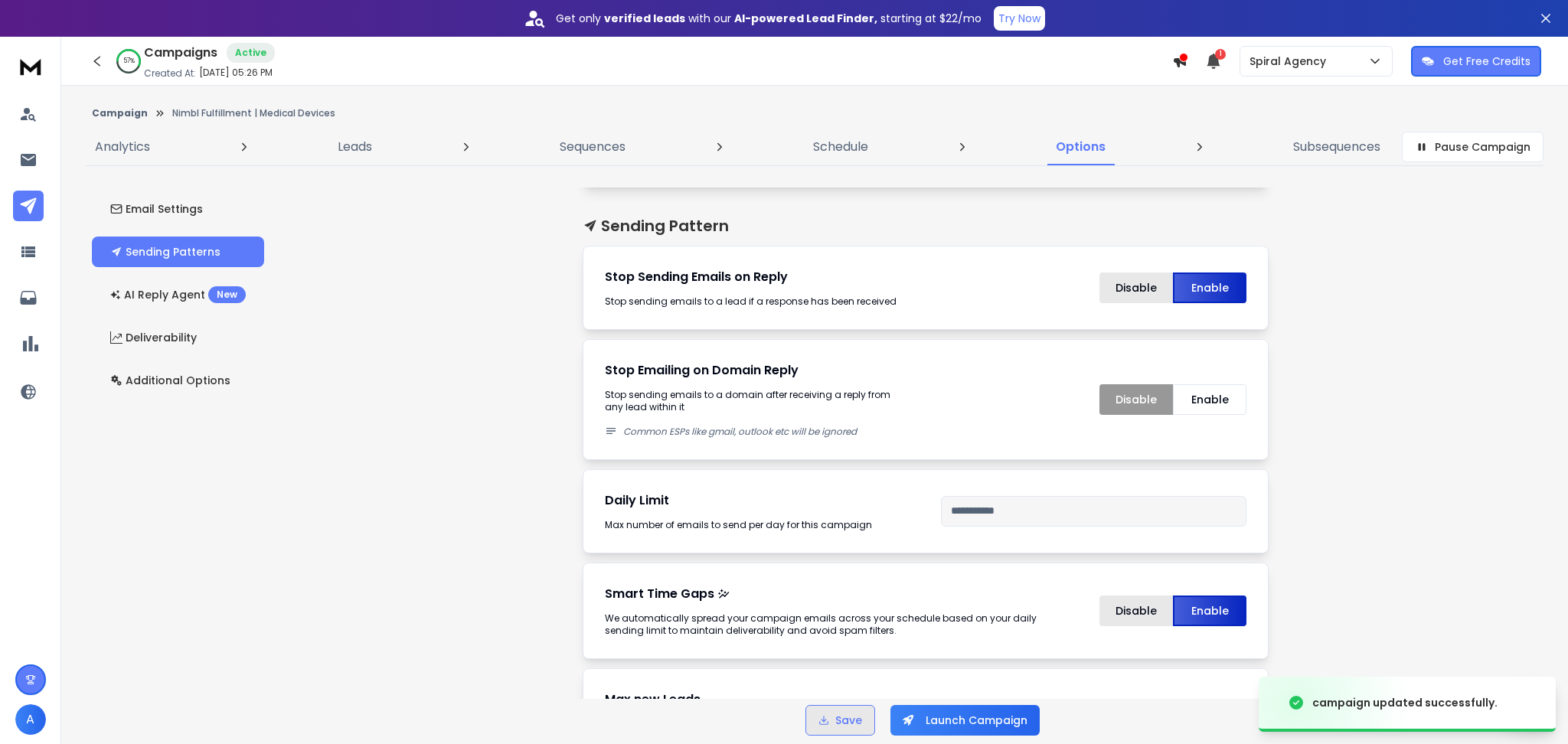
click at [864, 725] on button "Save" at bounding box center [840, 720] width 70 height 30
click at [95, 61] on icon at bounding box center [97, 61] width 14 height 14
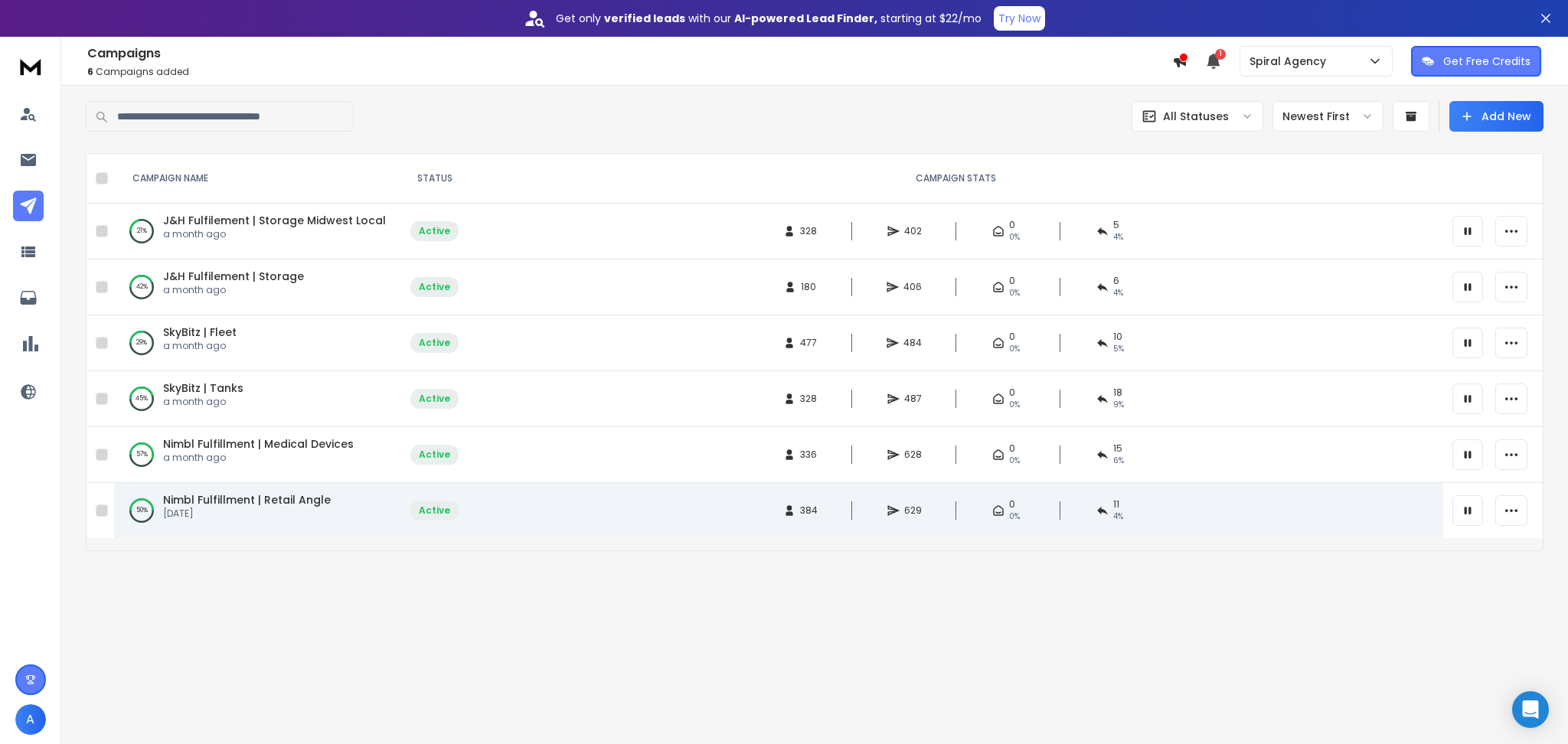
click at [322, 484] on td "50 % Nimbl Fulfillment | Retail Angle 2 months ago" at bounding box center [257, 511] width 287 height 56
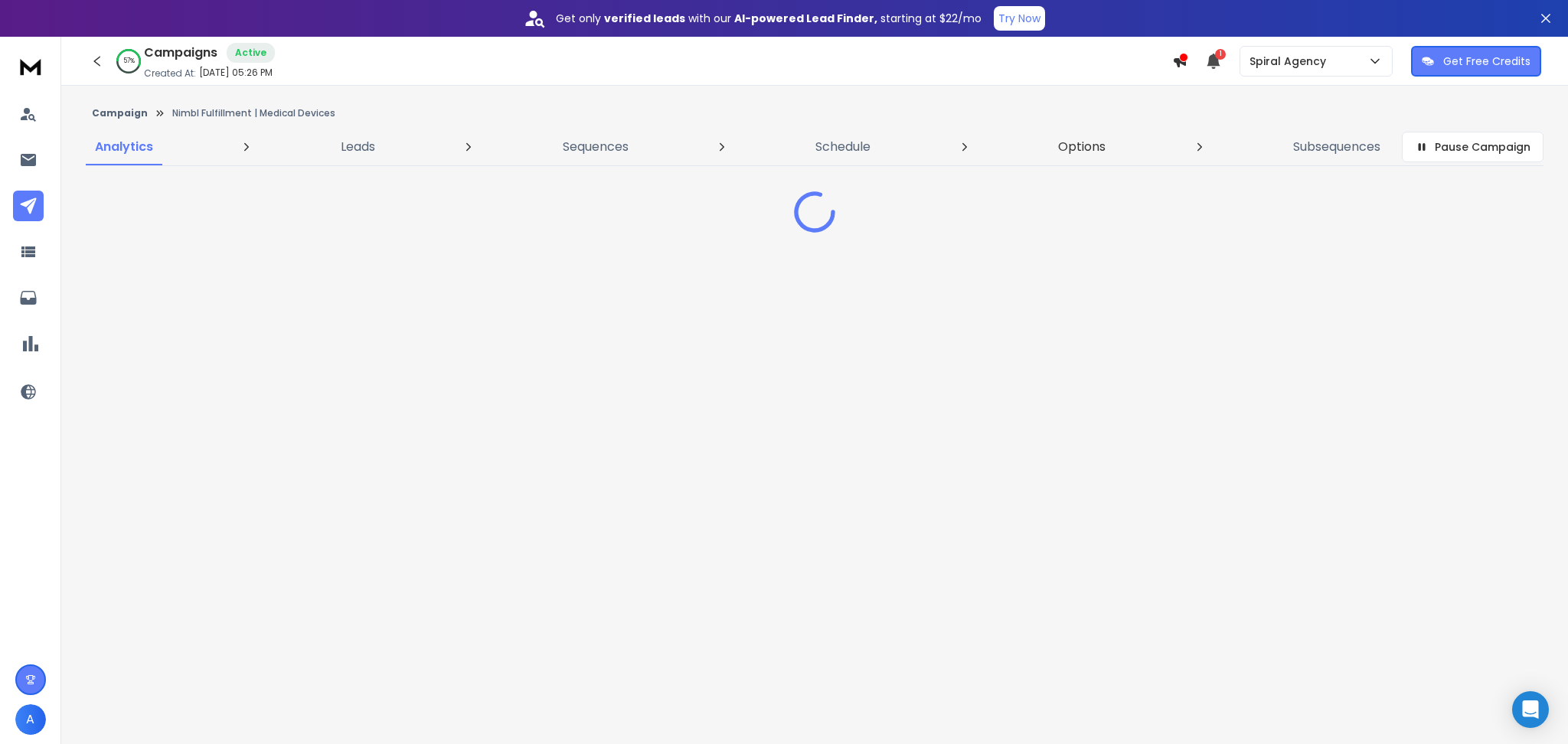
click at [1069, 147] on p "Options" at bounding box center [1081, 147] width 47 height 19
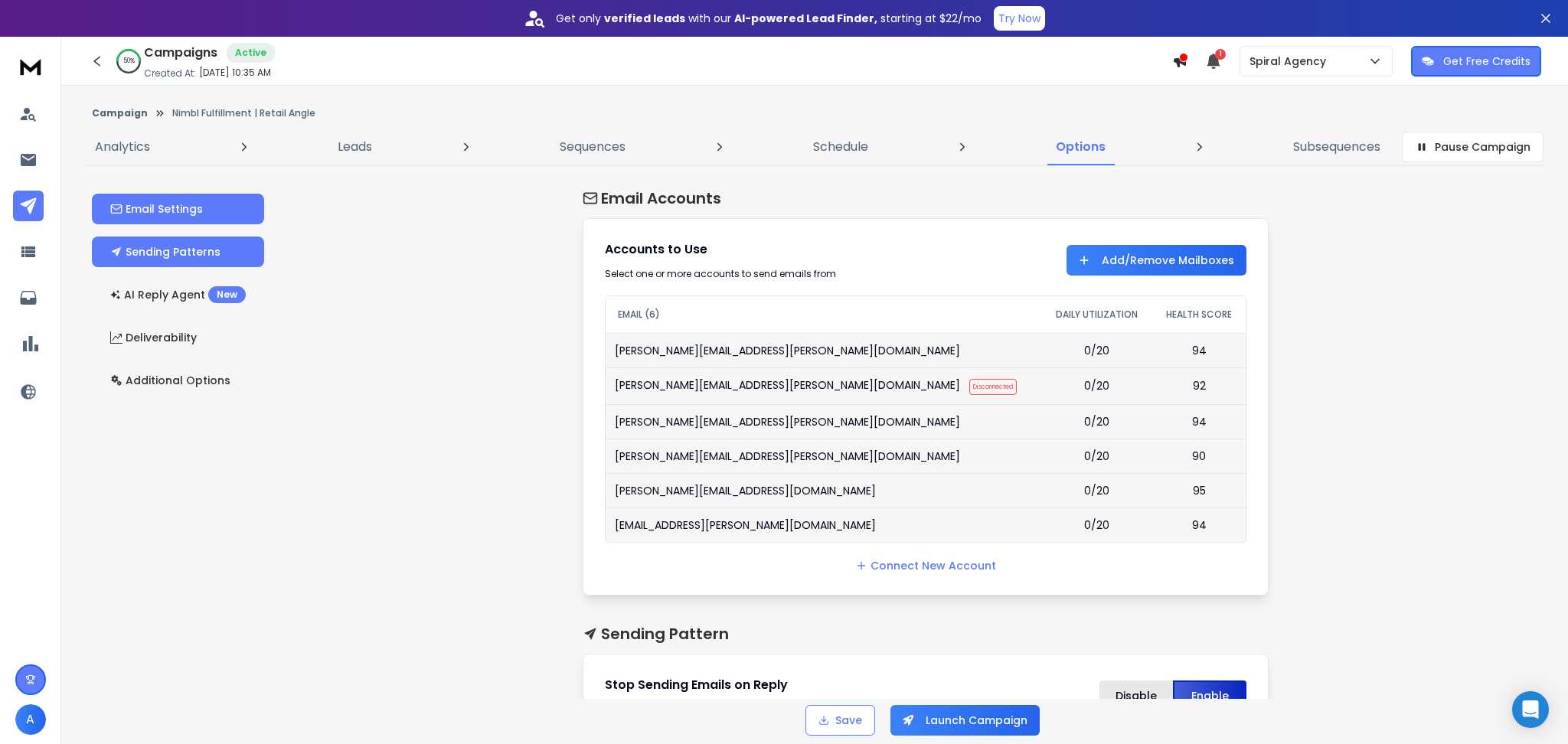
click at [229, 257] on button "Sending Patterns" at bounding box center [178, 251] width 173 height 30
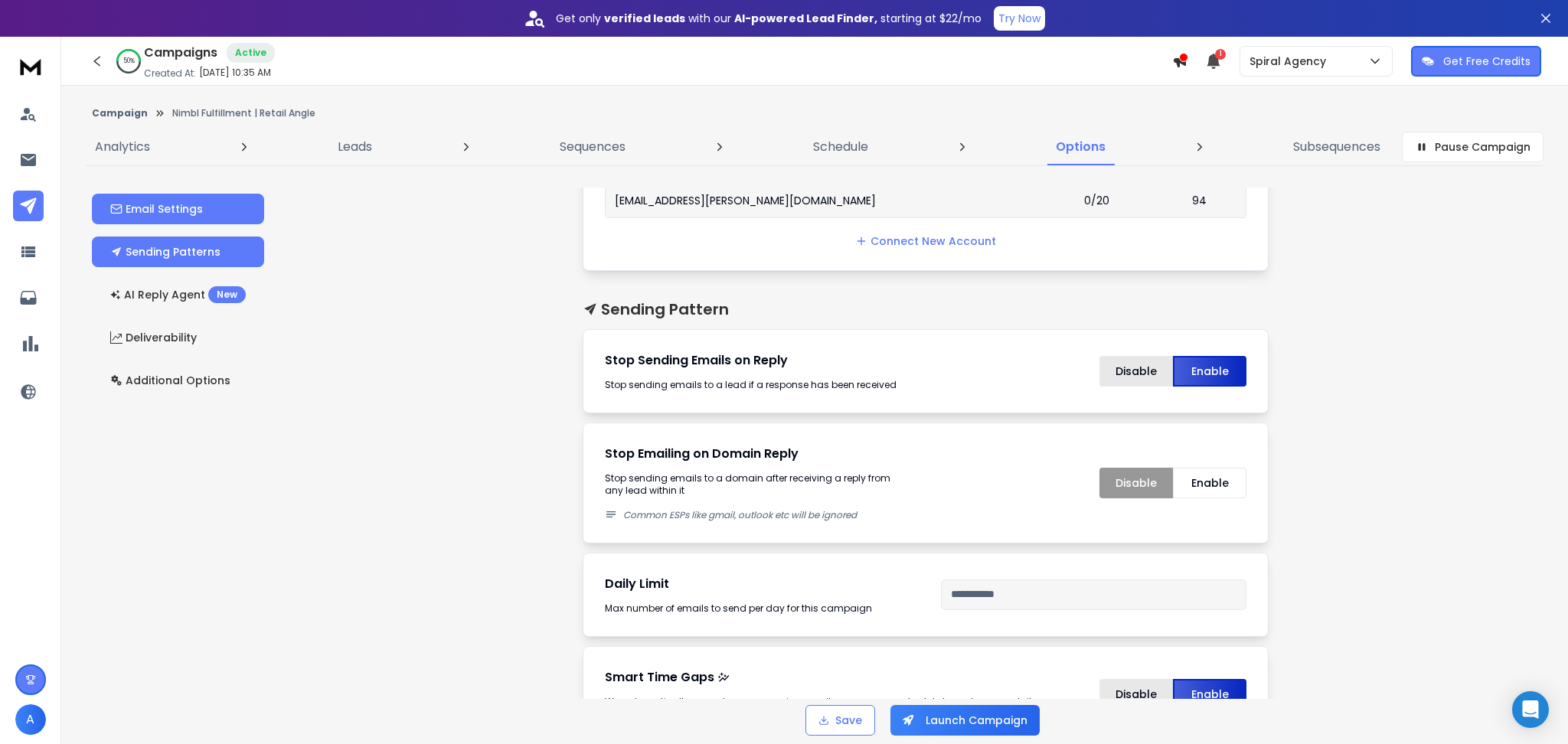
scroll to position [435, 0]
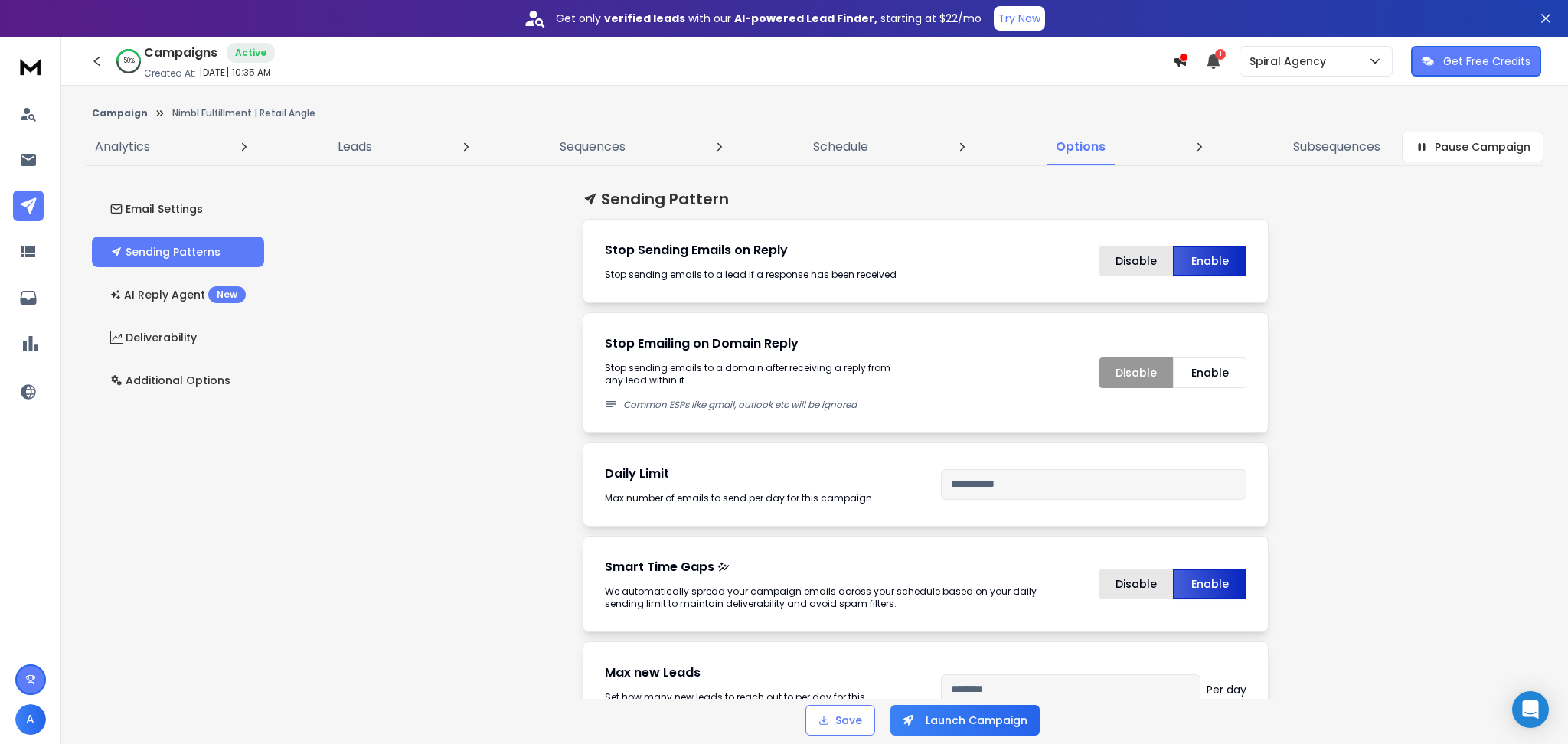
click at [981, 479] on input "**" at bounding box center [1093, 484] width 306 height 30
type input "*"
type input "**"
click at [865, 723] on button "Save" at bounding box center [840, 720] width 70 height 30
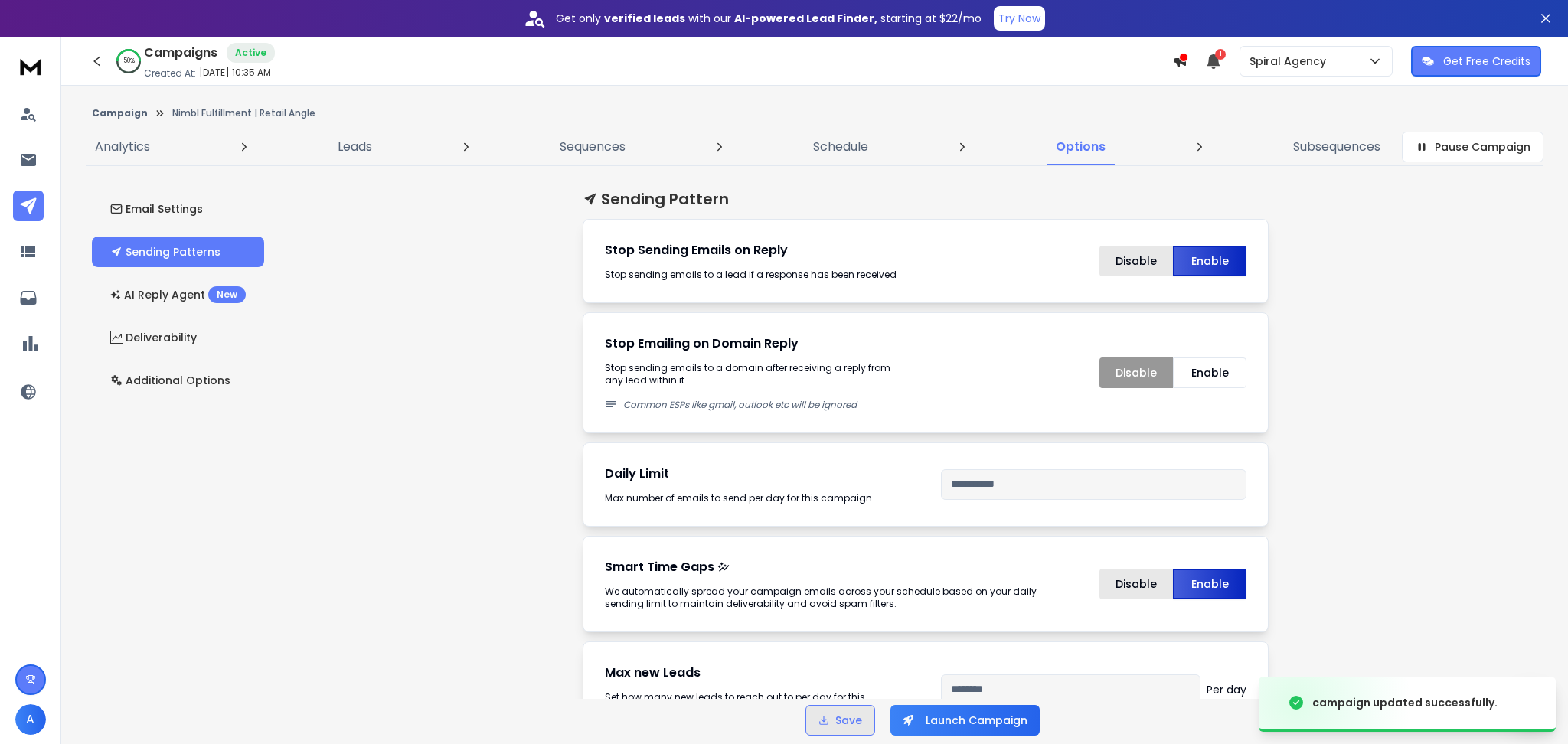
click at [839, 720] on button "Save" at bounding box center [840, 720] width 70 height 30
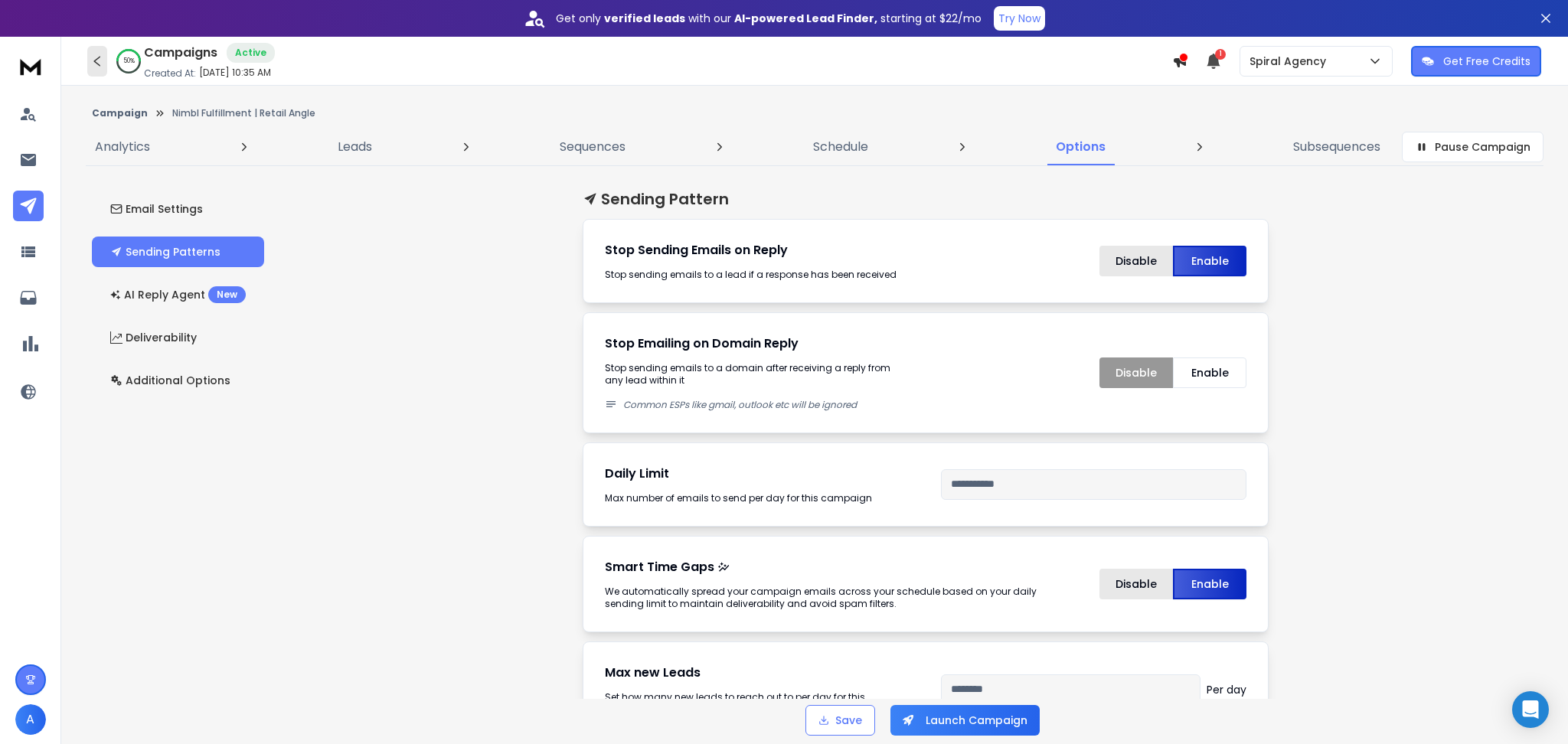
click at [98, 55] on icon at bounding box center [97, 61] width 14 height 14
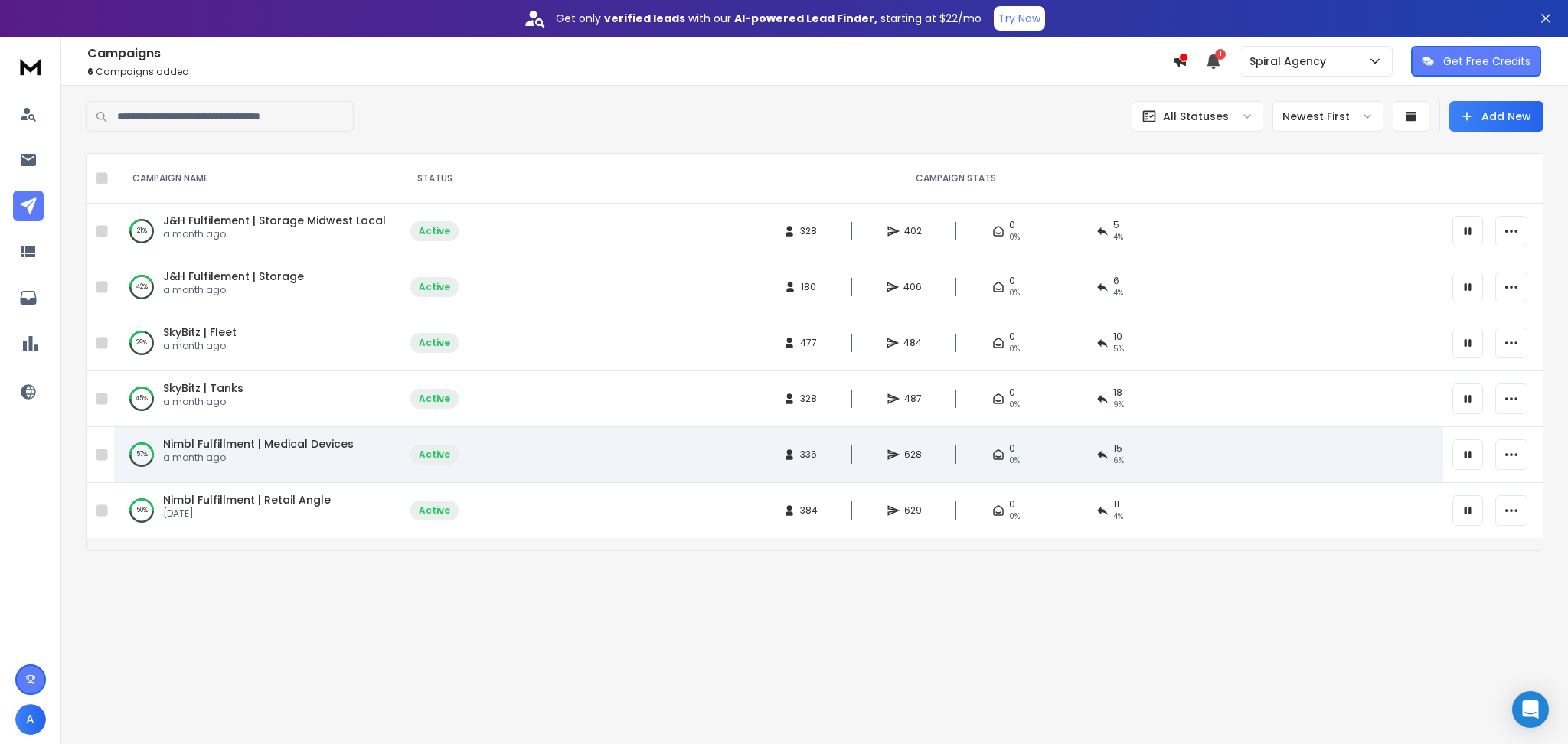
click at [361, 452] on div "57 % Nimbl Fulfillment | Medical Devices a month ago" at bounding box center [257, 454] width 257 height 37
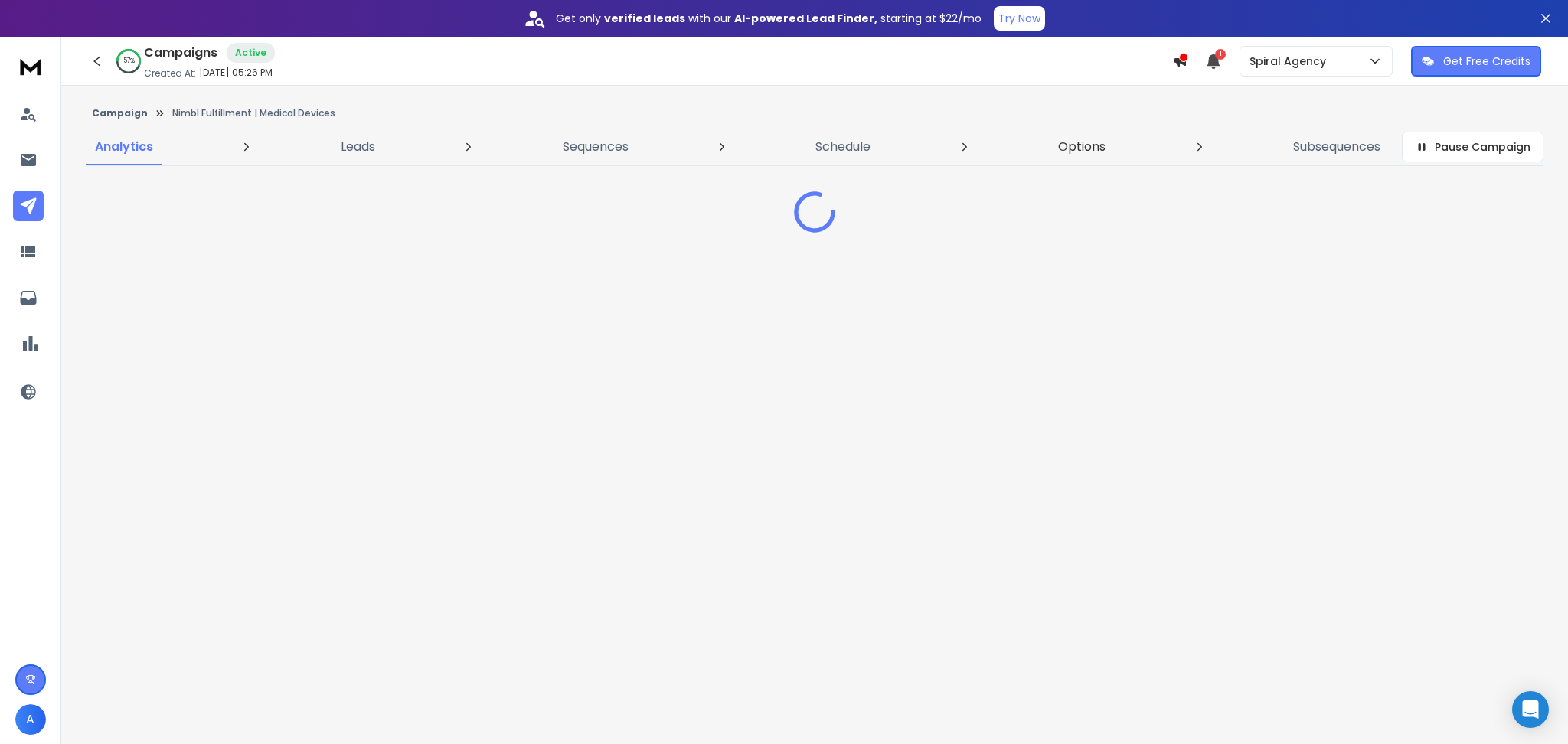
click at [1086, 154] on p "Options" at bounding box center [1081, 147] width 47 height 19
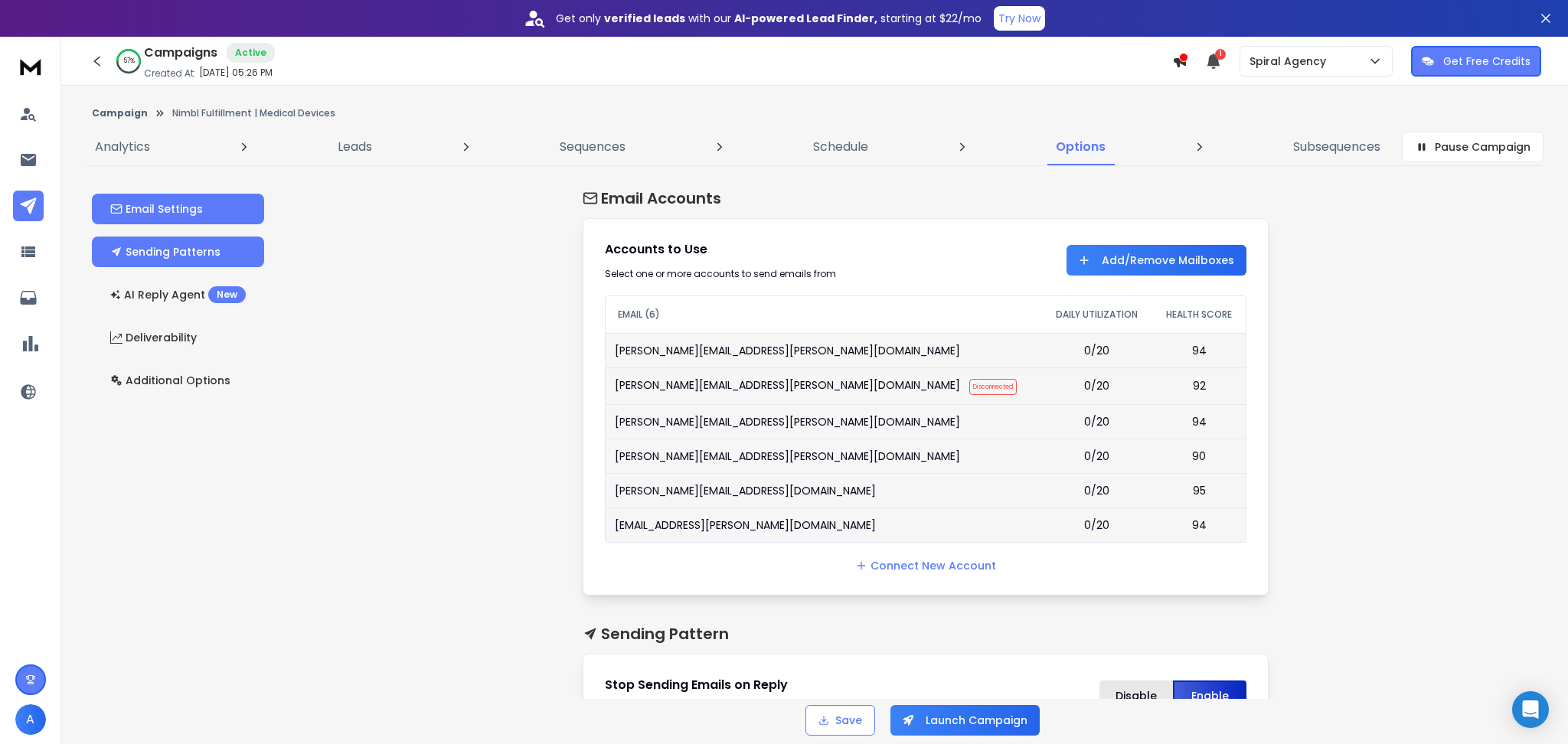
click at [188, 242] on button "Sending Patterns" at bounding box center [178, 251] width 173 height 30
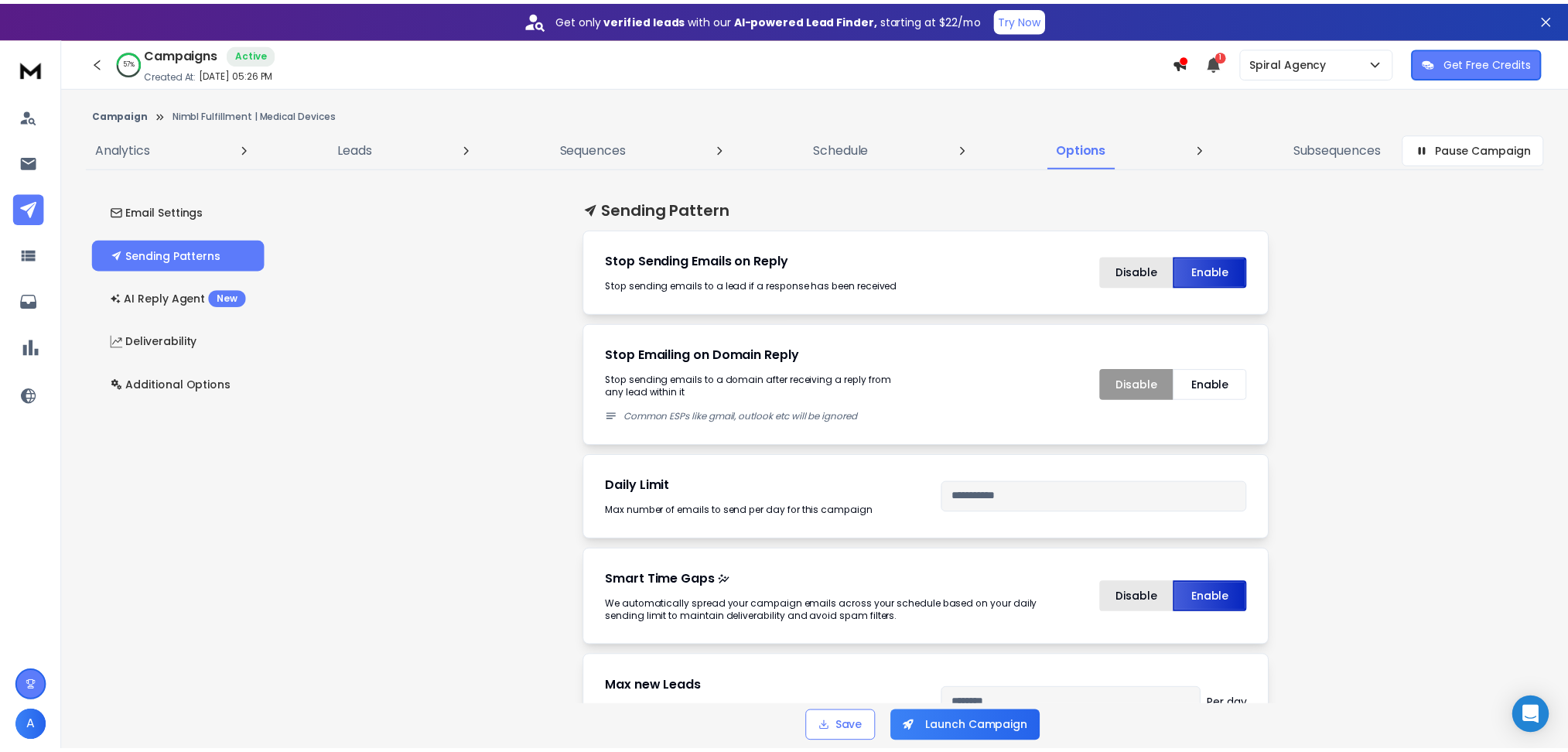
scroll to position [439, 0]
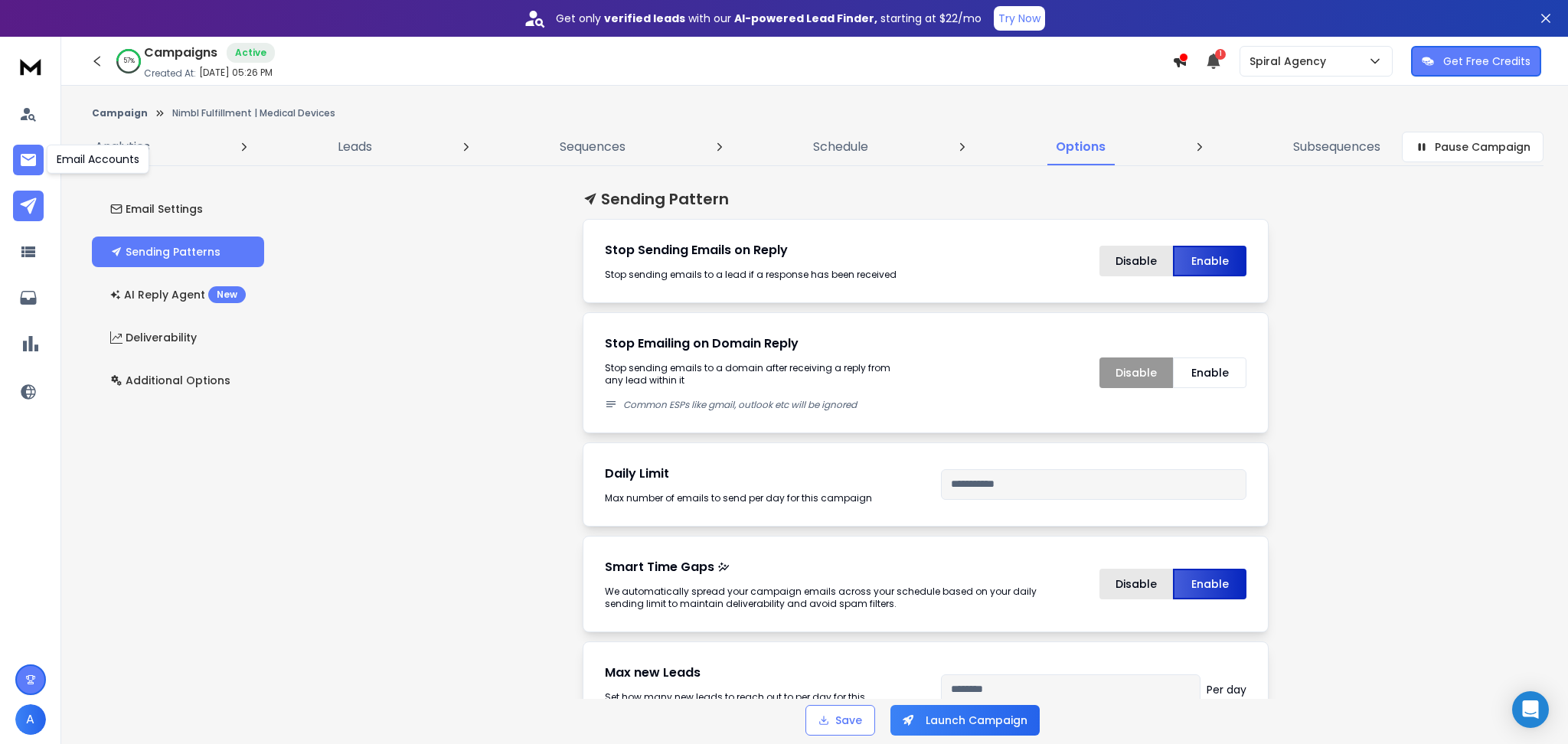
click at [16, 155] on link at bounding box center [28, 159] width 30 height 30
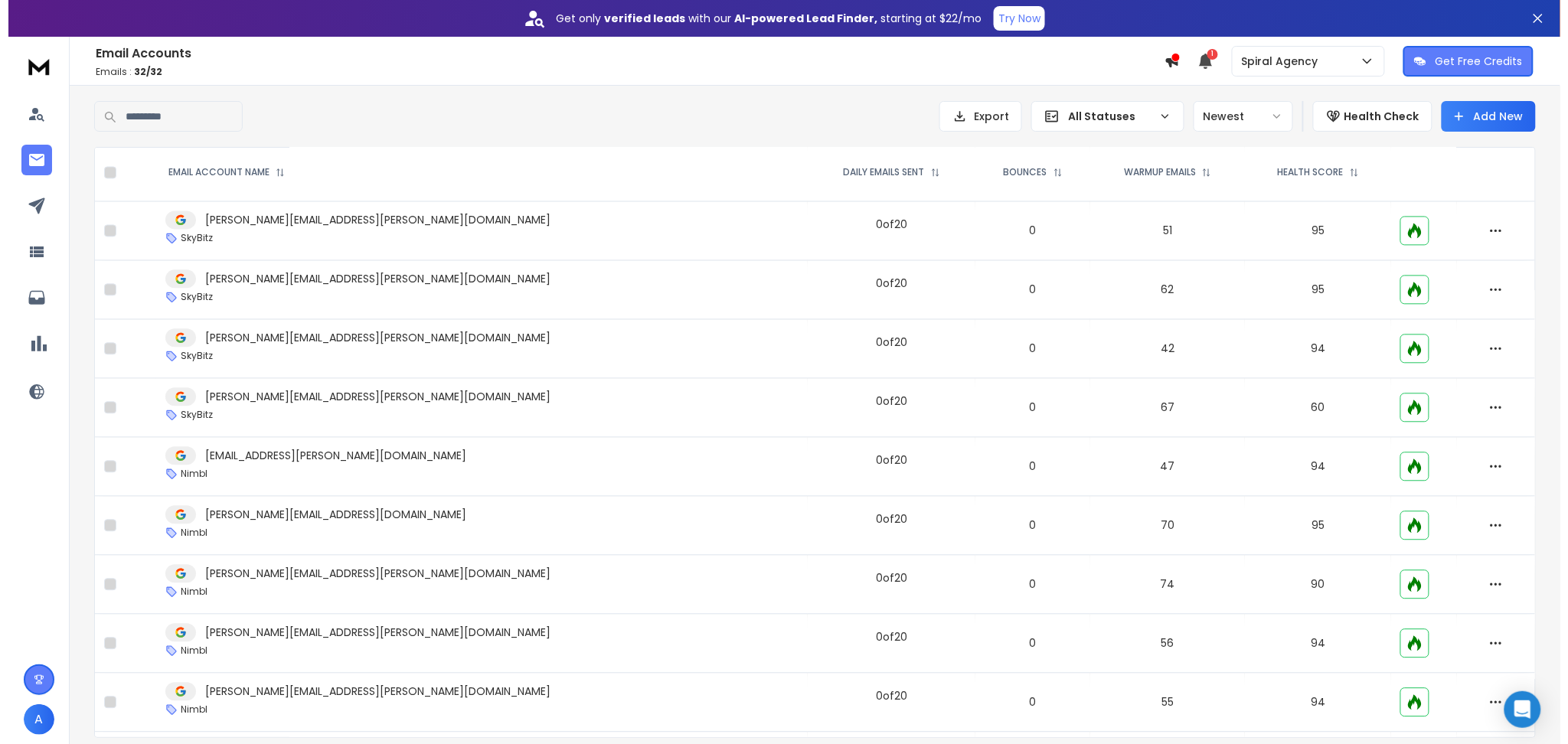
scroll to position [1290, 0]
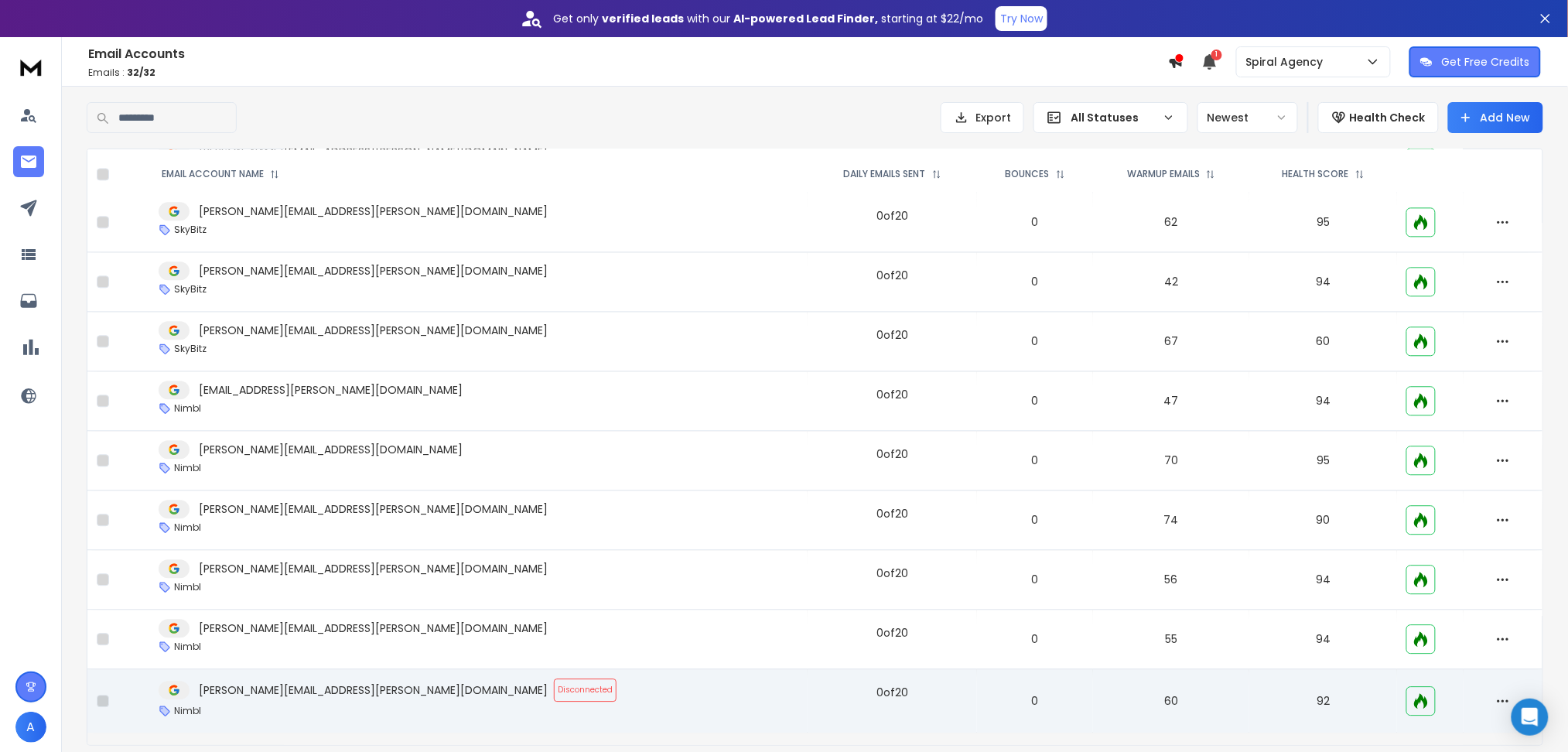
click at [555, 682] on div "lisa.aguirre@usenimblfullfilment.com Disconnected" at bounding box center [478, 691] width 639 height 24
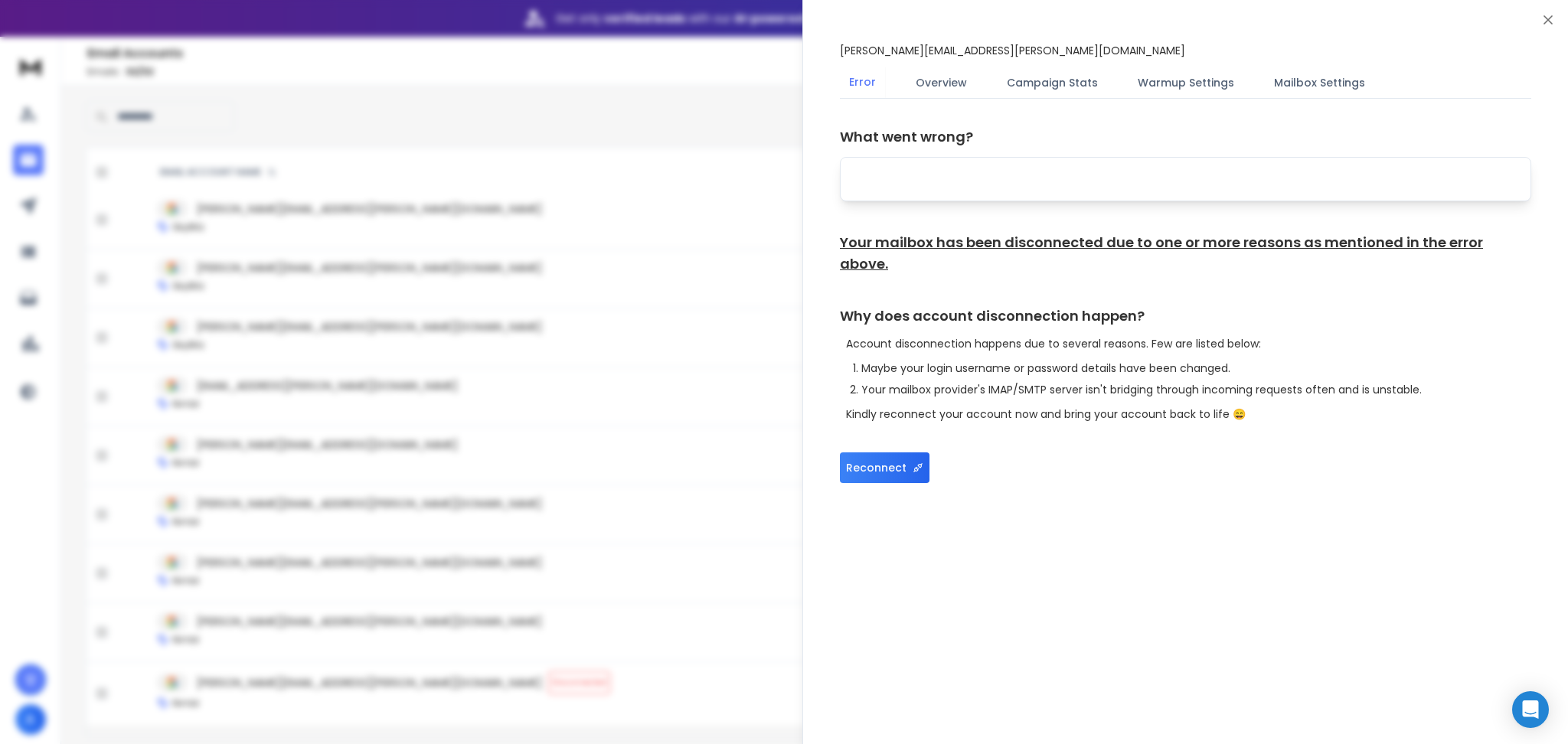
click at [870, 455] on button "Reconnect" at bounding box center [884, 467] width 89 height 30
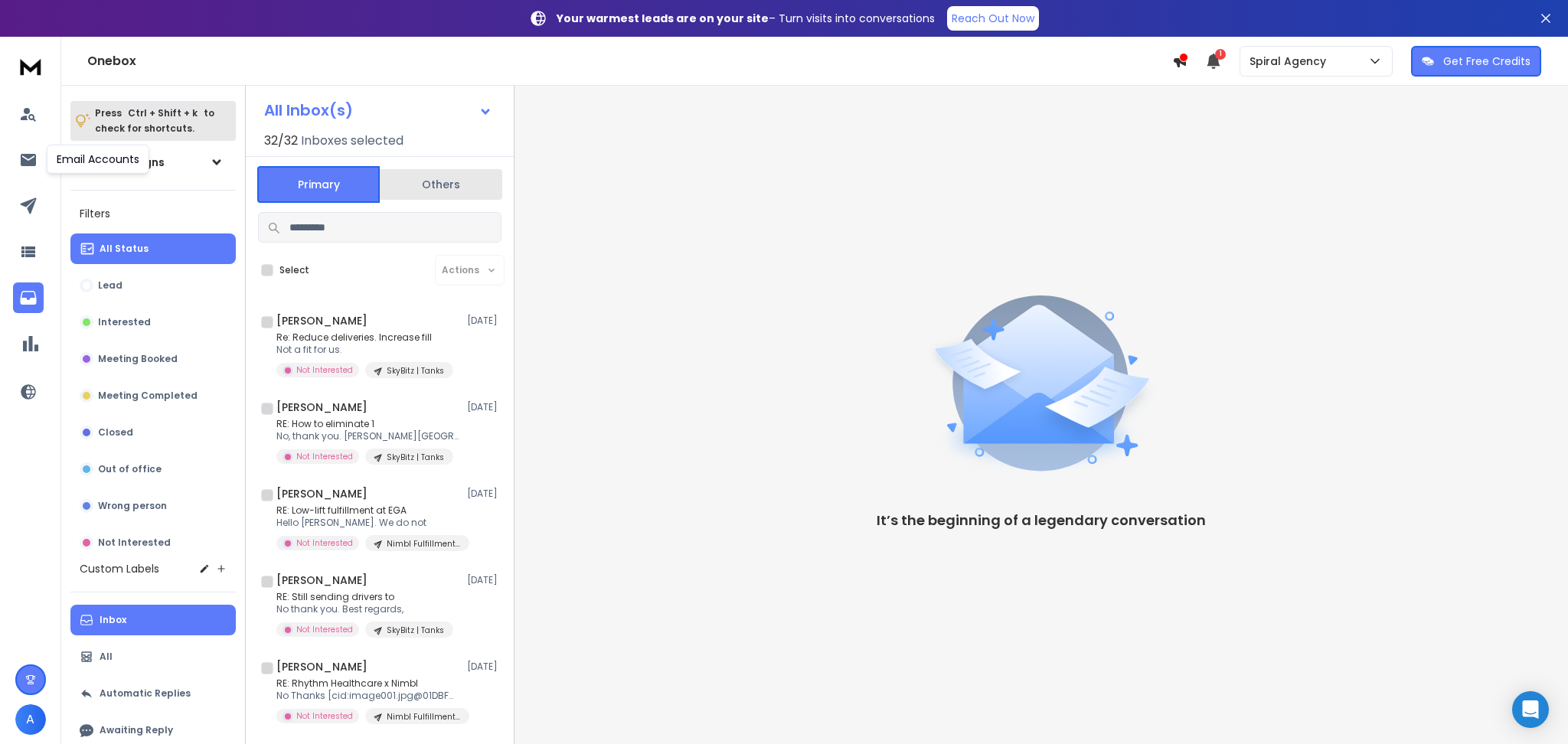
click at [19, 163] on icon at bounding box center [29, 160] width 19 height 19
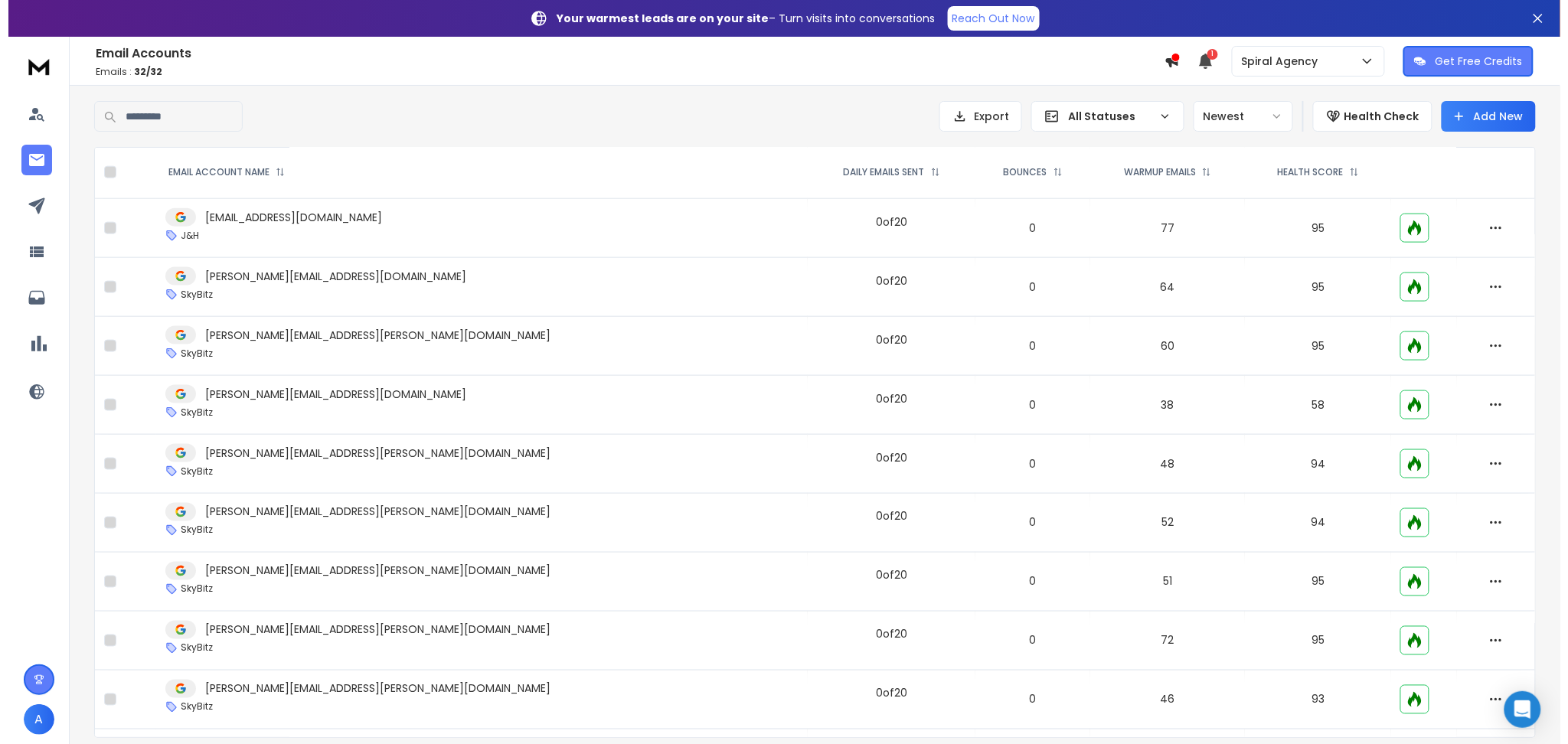
scroll to position [687, 0]
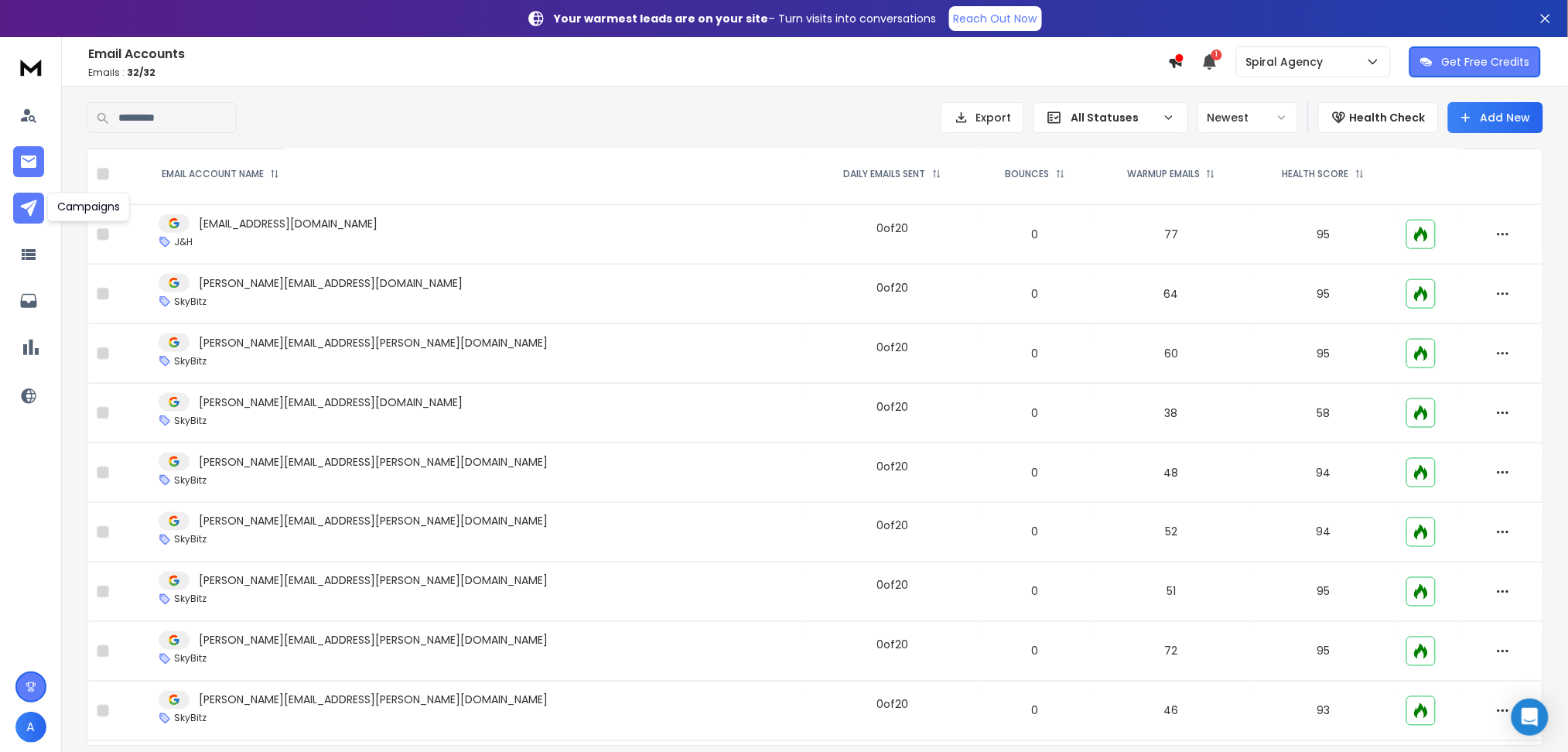
click at [31, 199] on icon at bounding box center [29, 208] width 19 height 19
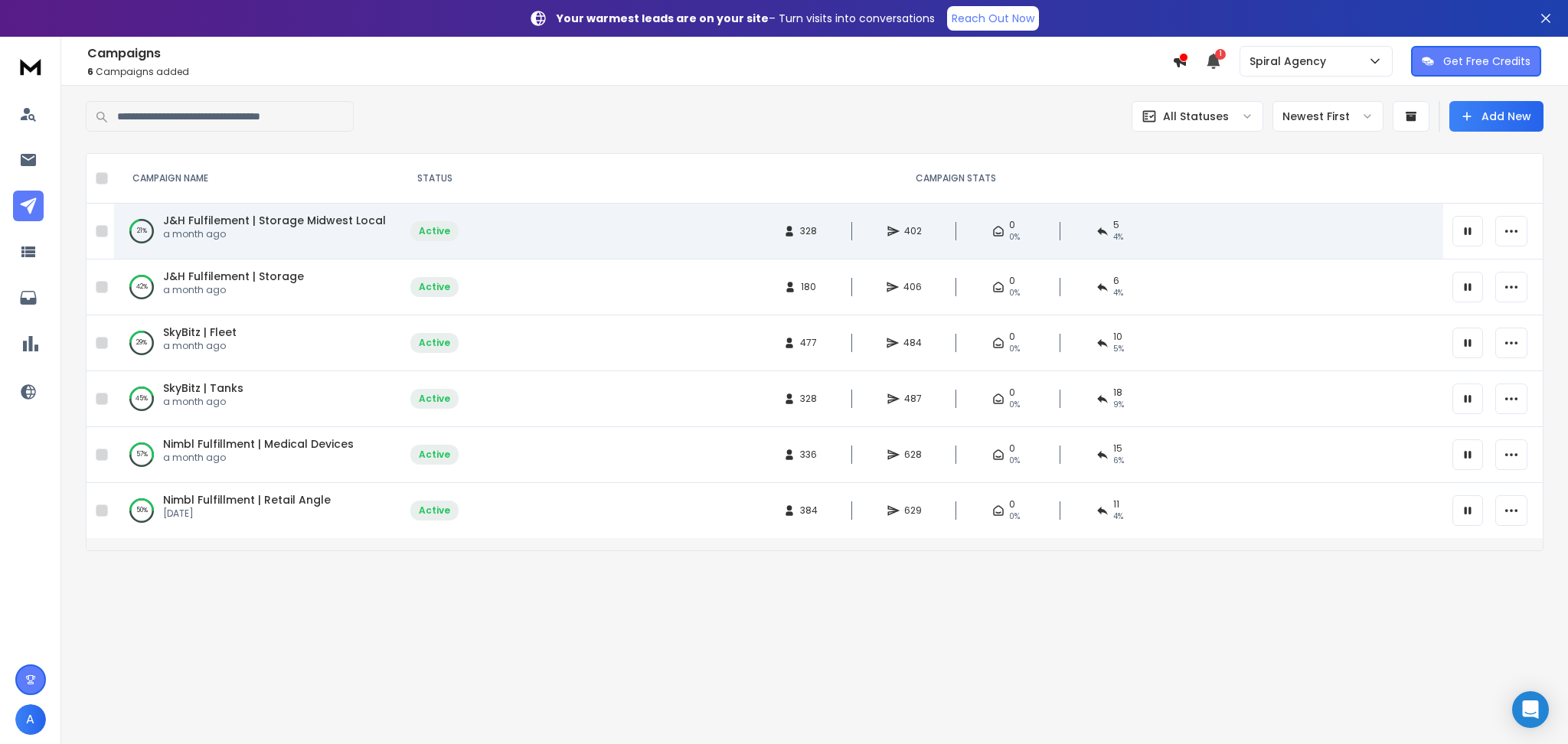
click at [101, 228] on button "button" at bounding box center [102, 231] width 12 height 12
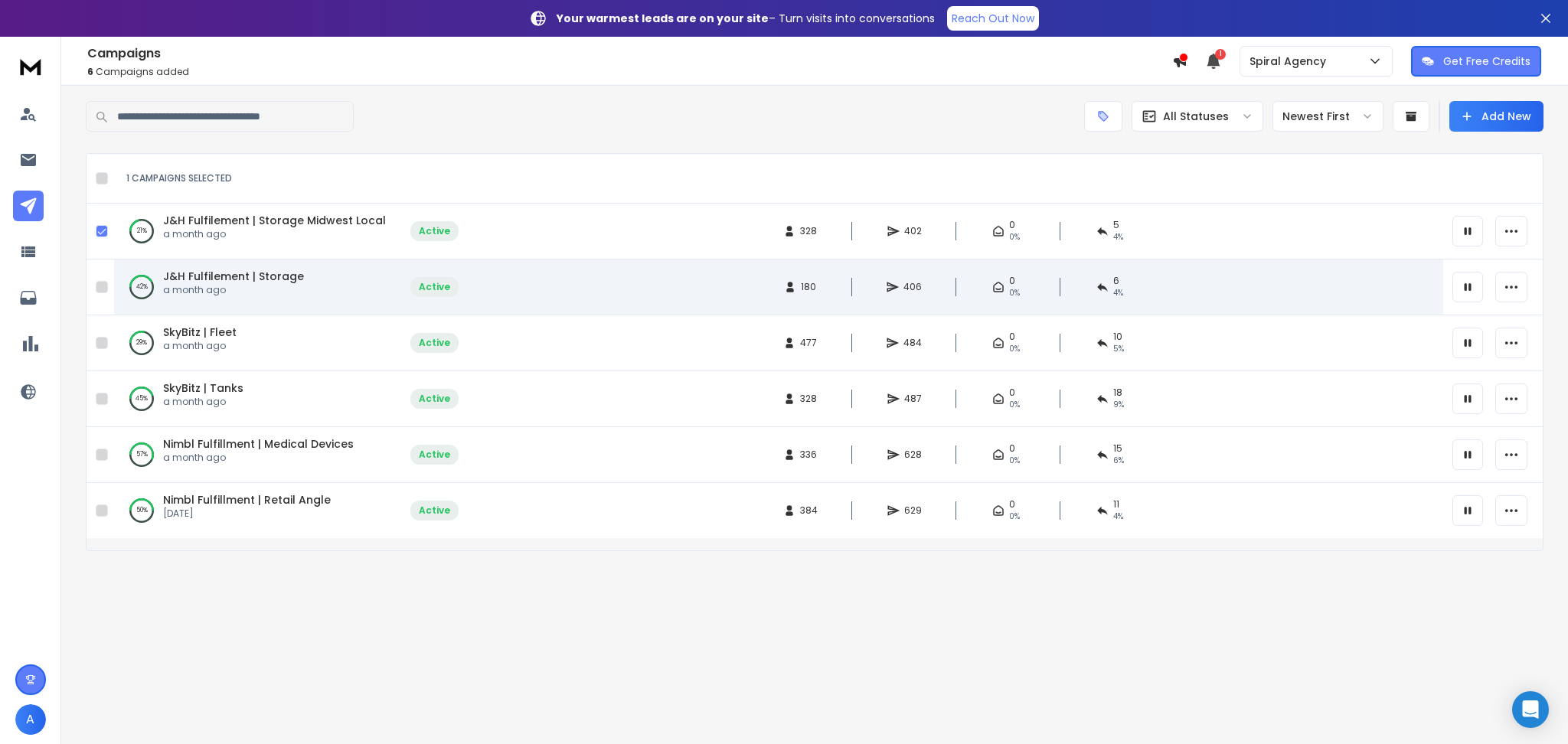
click at [107, 293] on td at bounding box center [100, 288] width 27 height 56
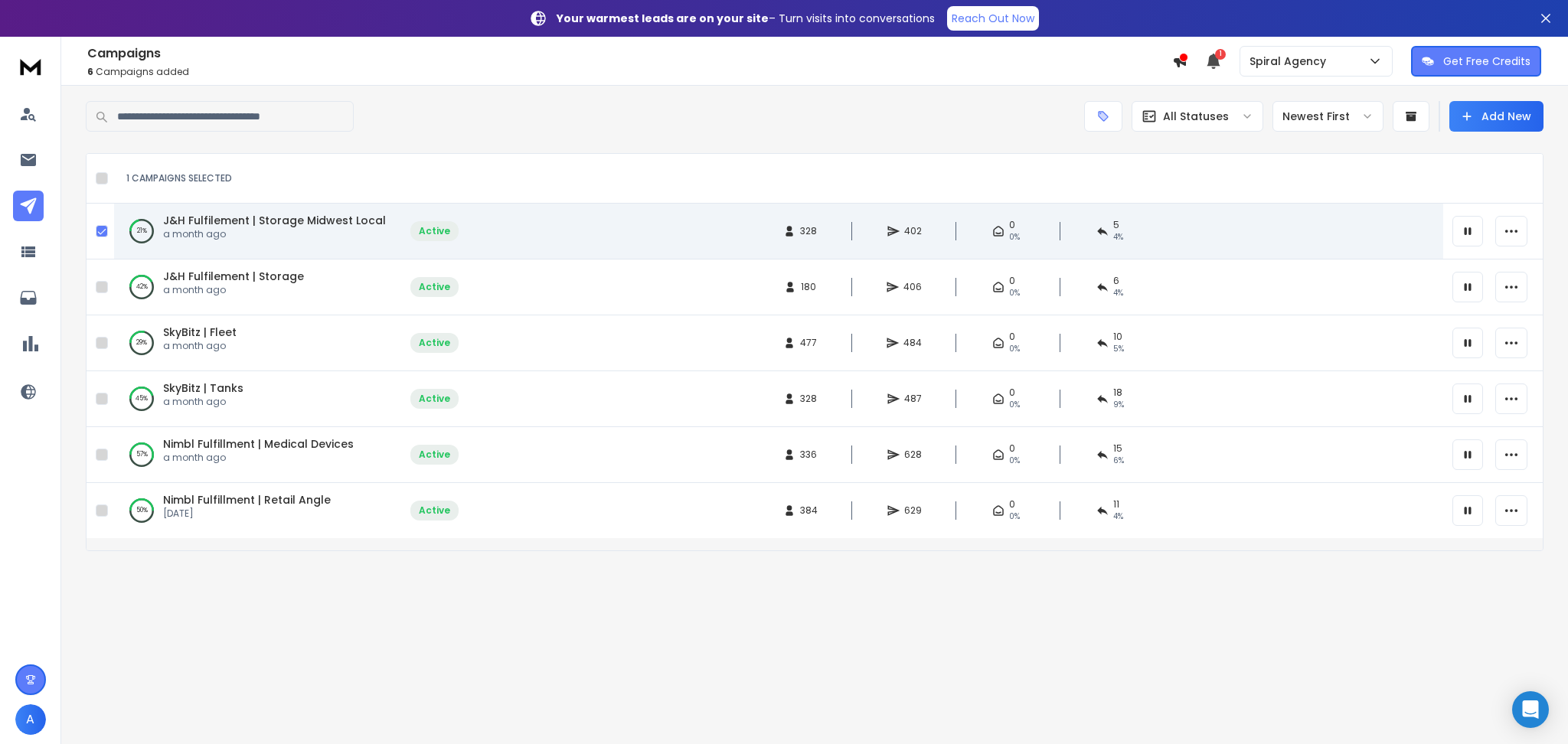
click at [100, 234] on button "button" at bounding box center [102, 231] width 12 height 12
click at [294, 245] on div "J&H Fulfilement | Storage Midwest Local a month ago" at bounding box center [274, 231] width 223 height 37
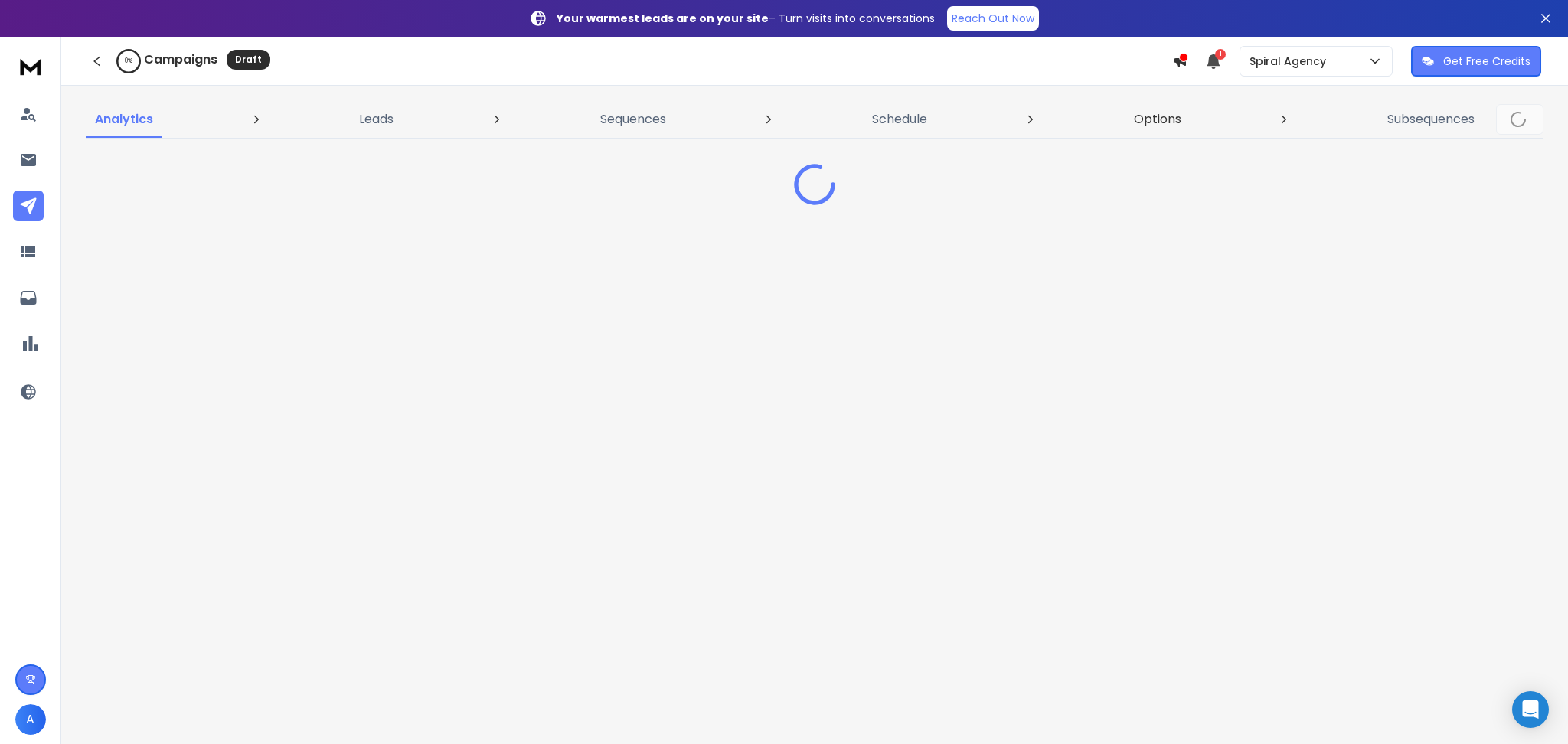
click at [1164, 125] on p "Options" at bounding box center [1157, 120] width 47 height 19
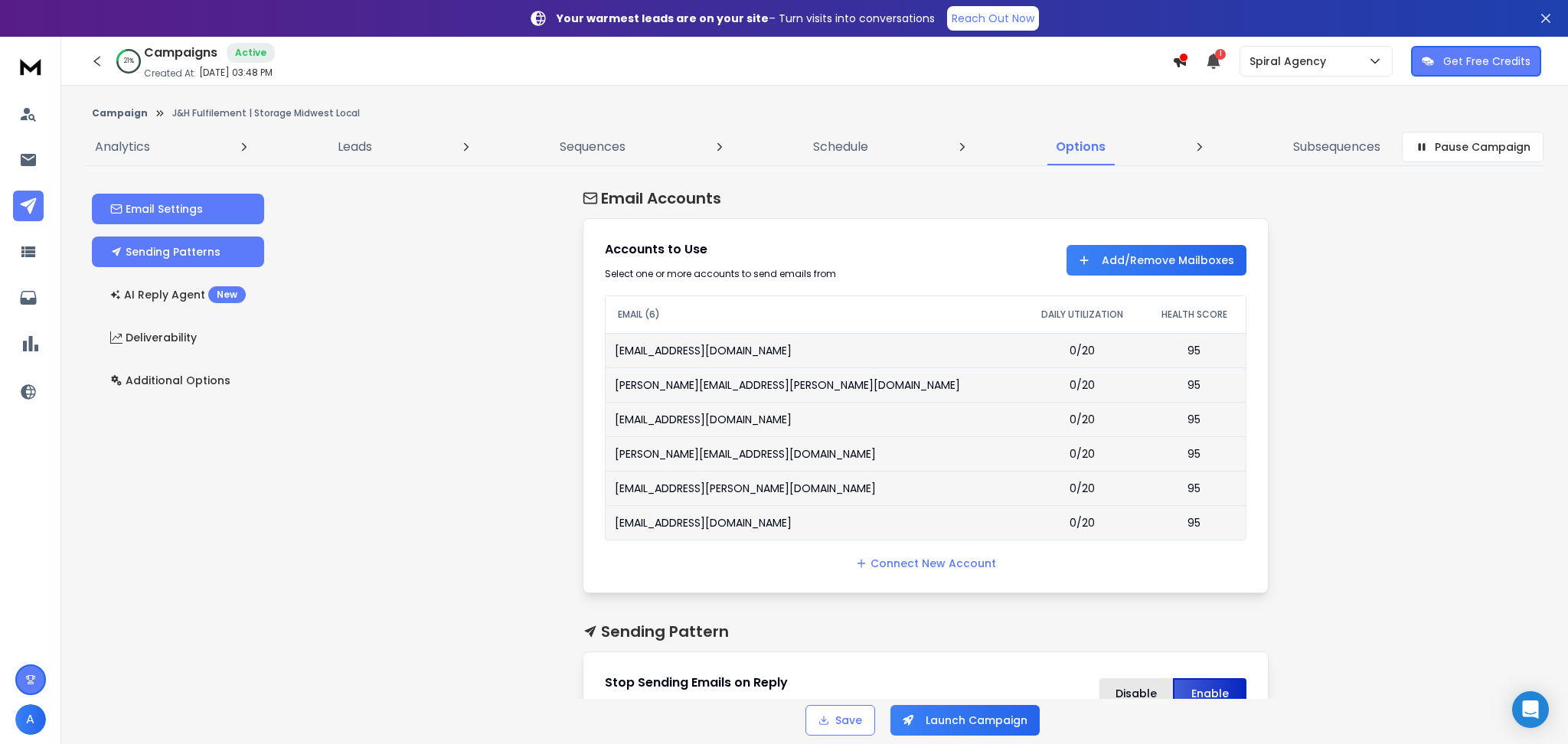
click at [187, 246] on p "Sending Patterns" at bounding box center [166, 252] width 110 height 16
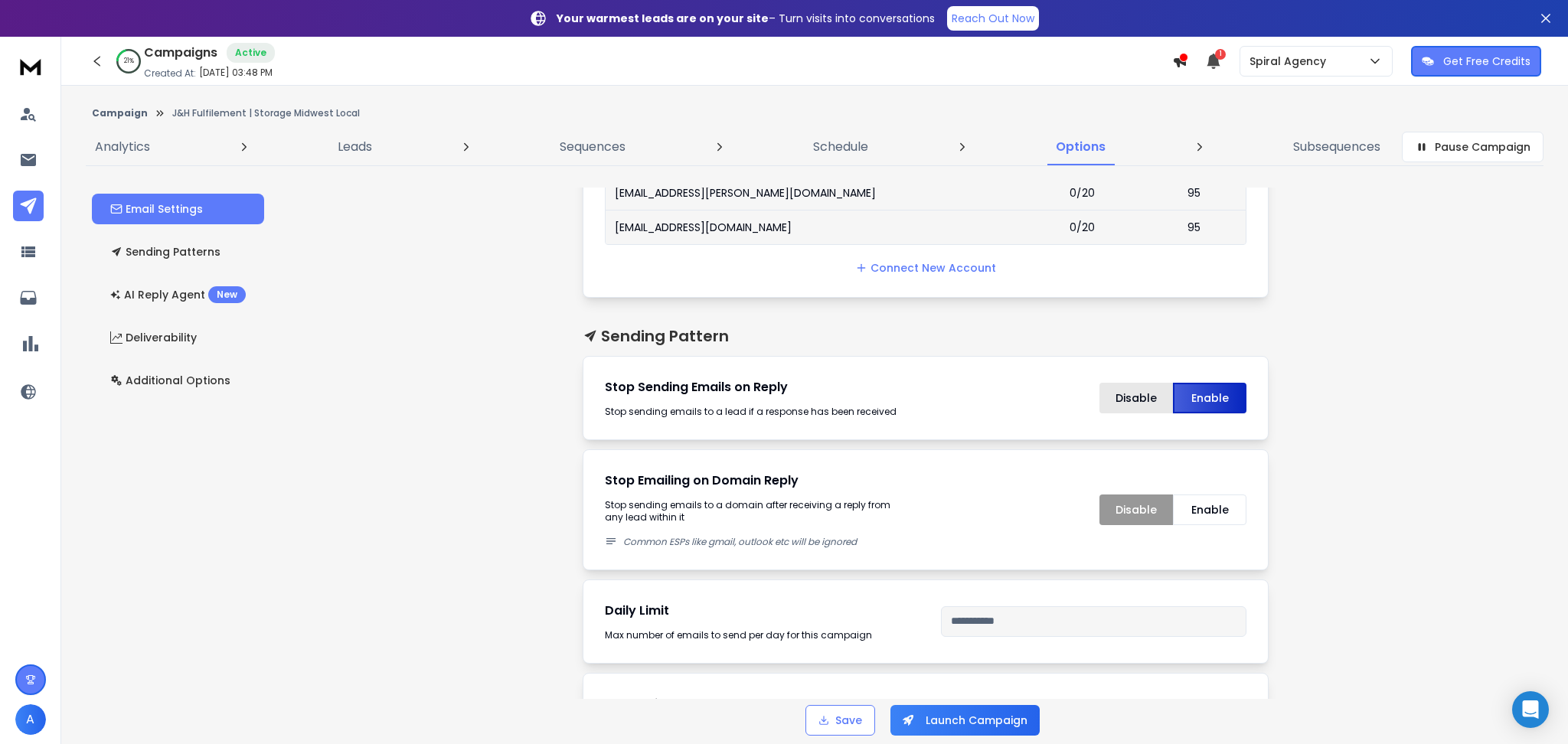
scroll to position [433, 0]
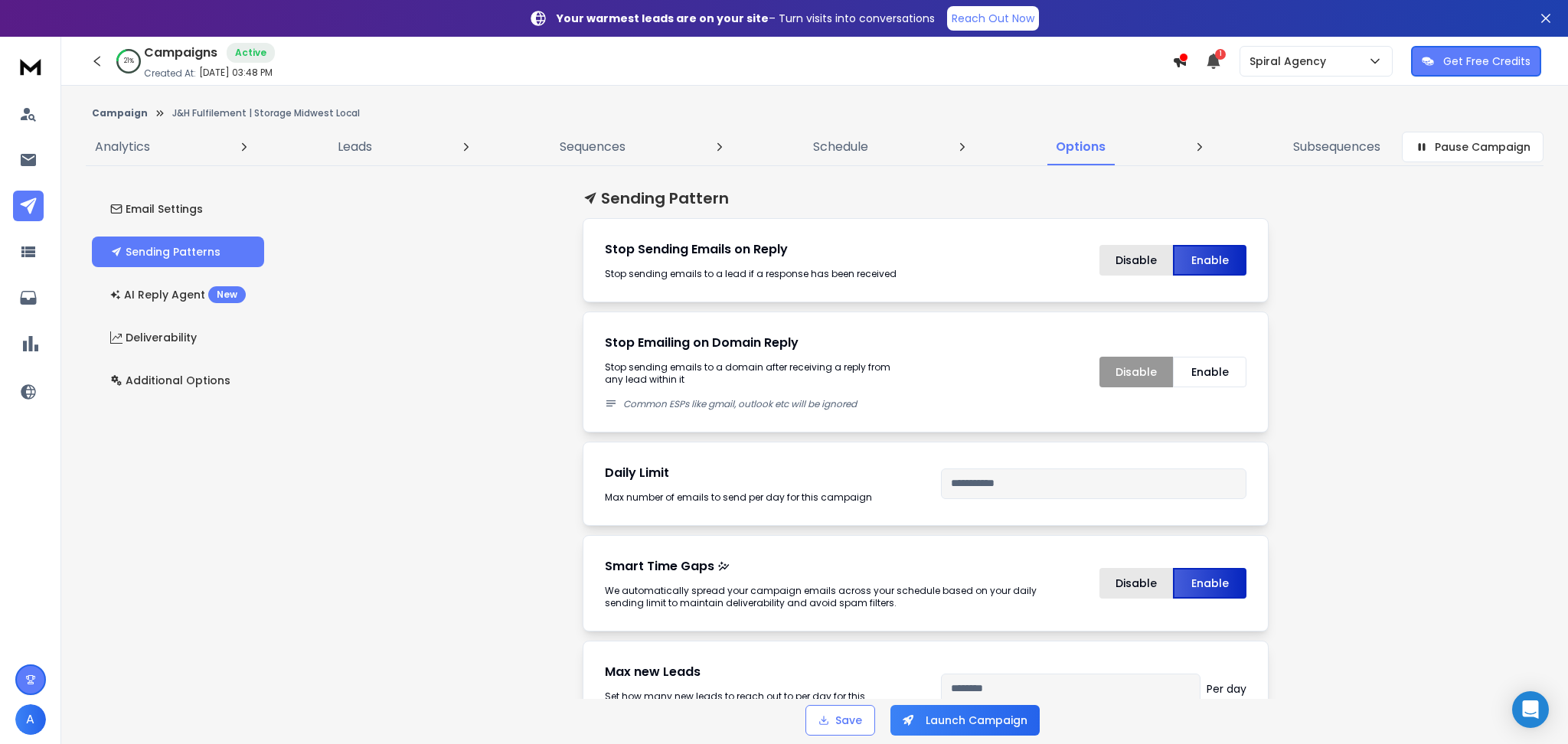
click at [950, 480] on input "**" at bounding box center [1093, 484] width 306 height 30
type input "**"
click at [837, 722] on button "Save" at bounding box center [840, 720] width 70 height 30
click at [995, 691] on input "***" at bounding box center [1070, 688] width 260 height 30
type input "*"
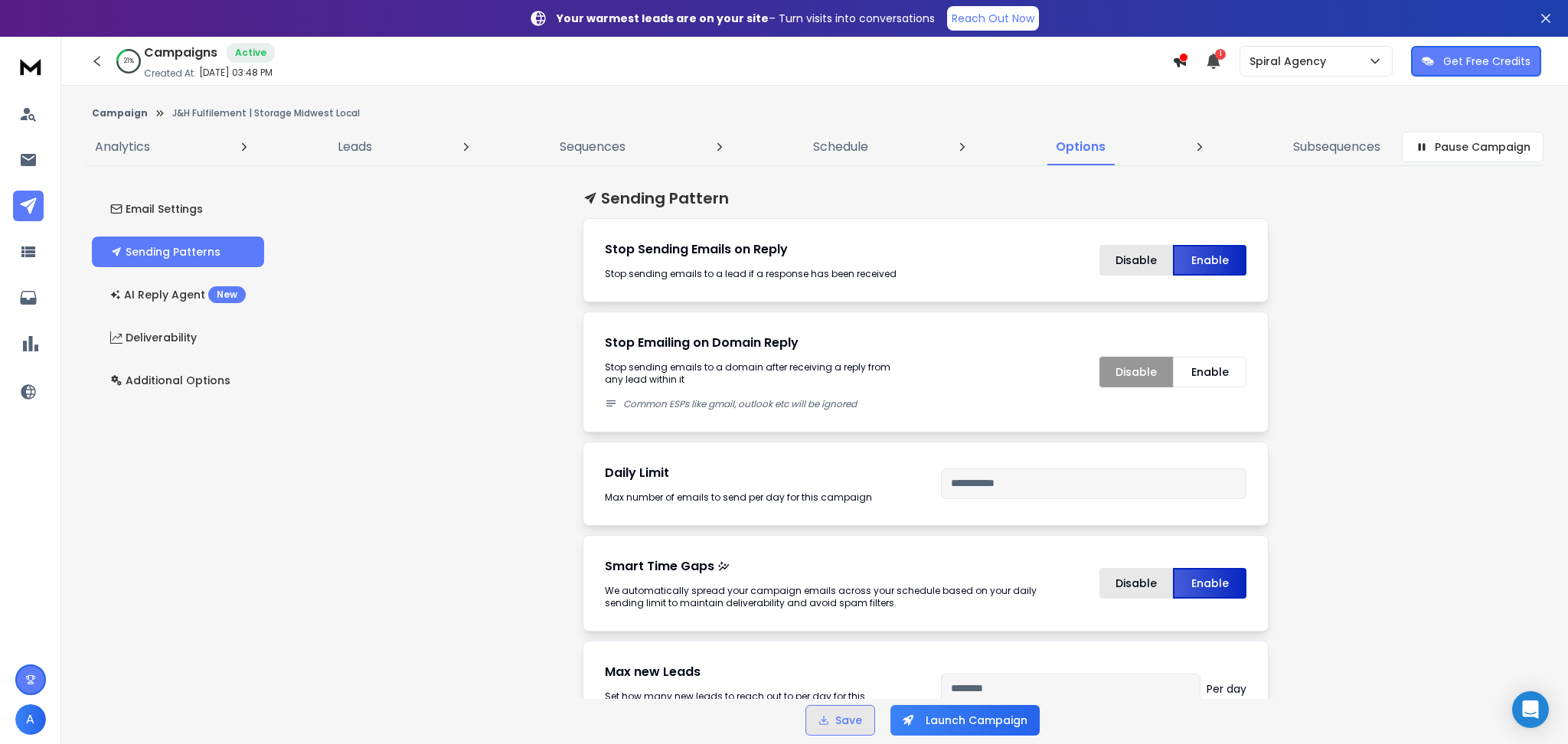
type input "**"
click at [836, 724] on button "Save" at bounding box center [840, 720] width 70 height 30
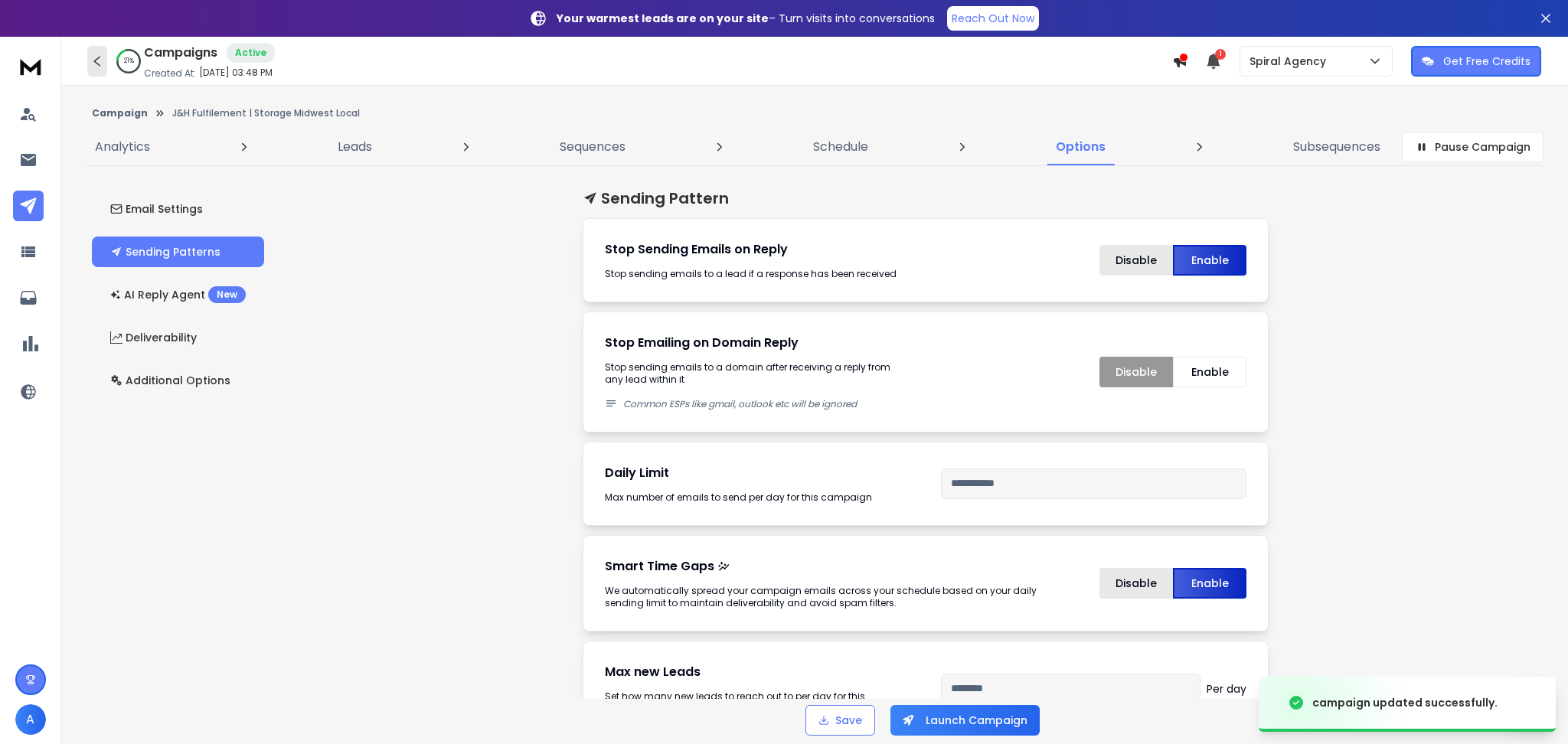
click at [90, 54] on icon at bounding box center [97, 61] width 14 height 14
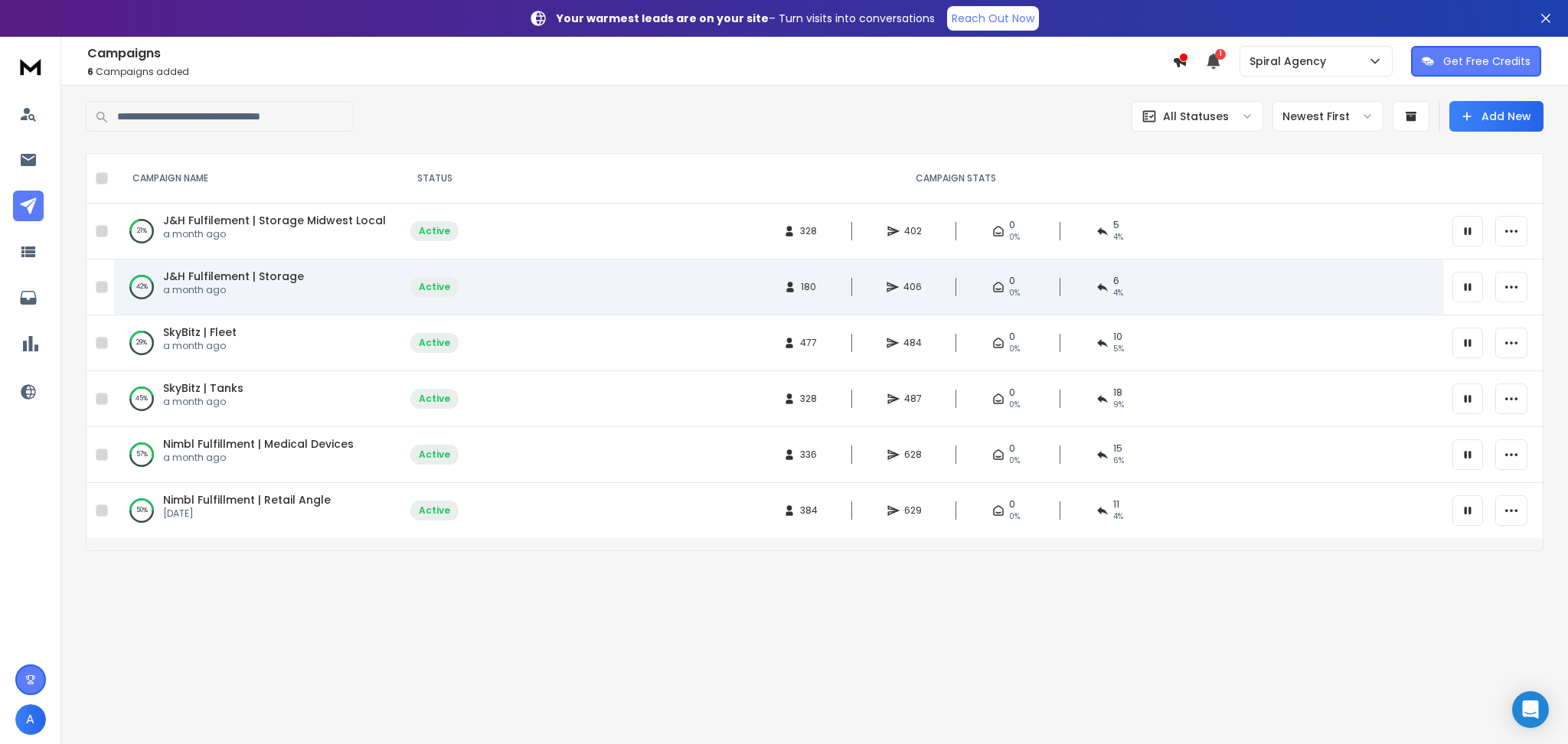
click at [316, 276] on div "42 % J&H Fulfilement | Storage a month ago" at bounding box center [257, 287] width 257 height 37
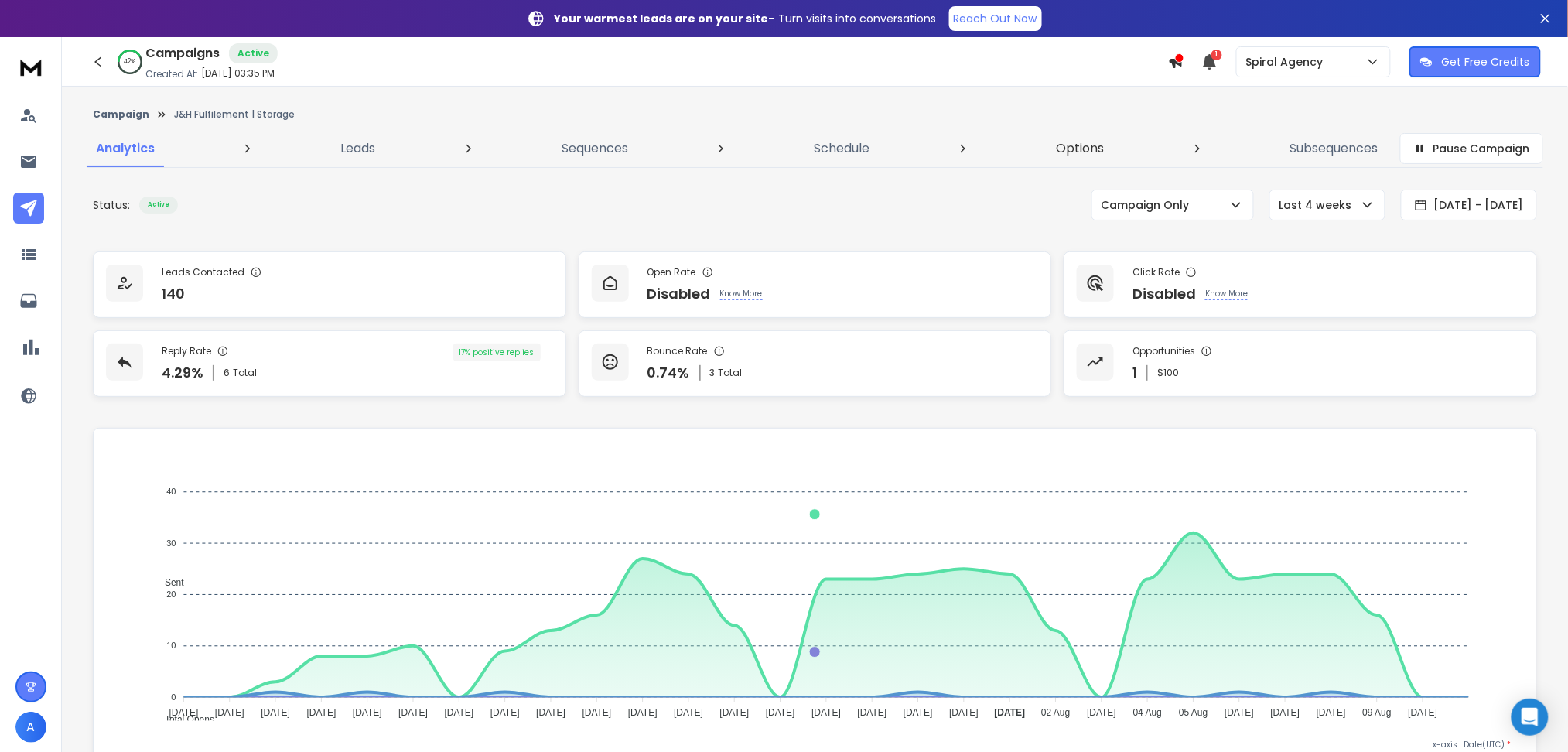
click at [1096, 155] on p "Options" at bounding box center [1079, 149] width 48 height 19
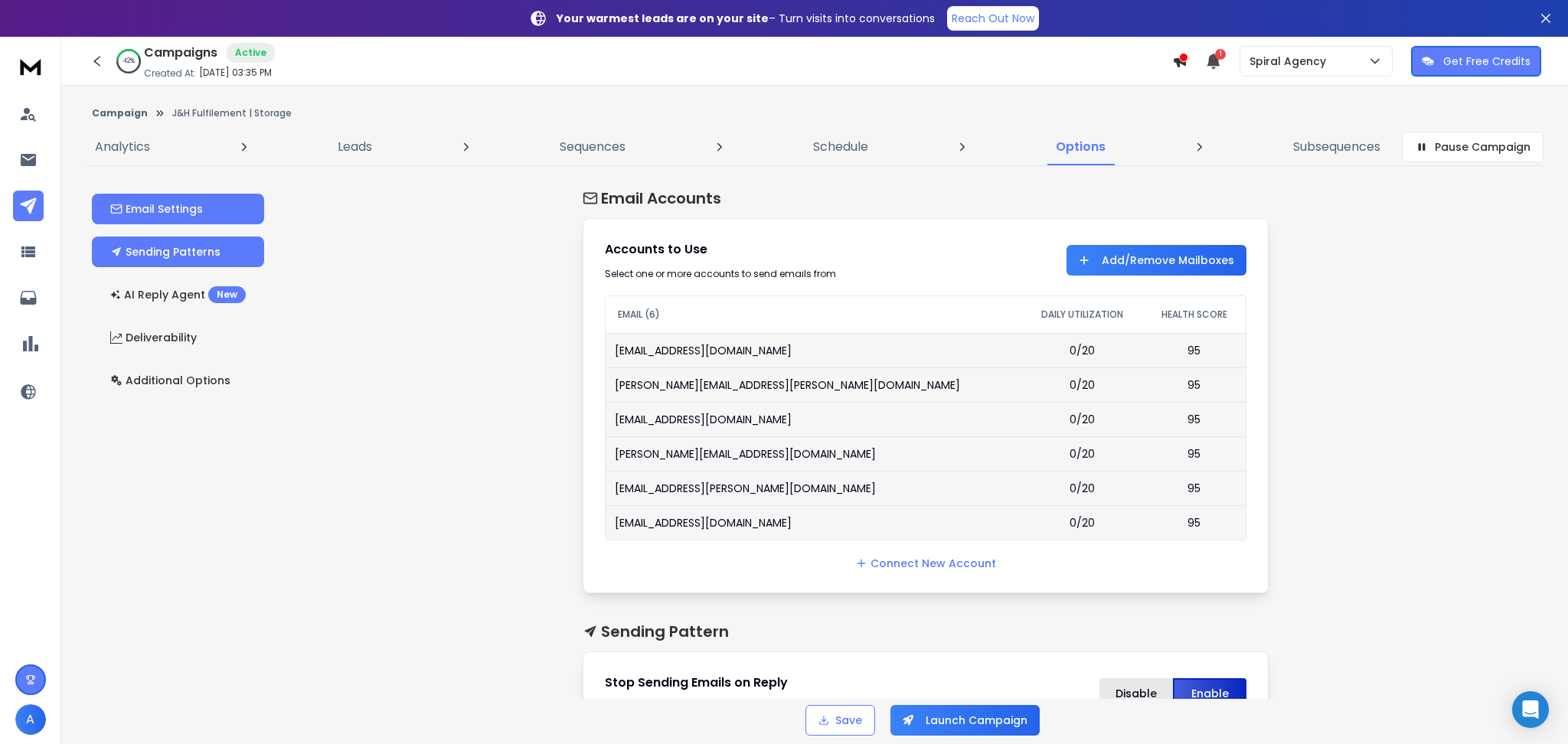
click at [212, 259] on p "Sending Patterns" at bounding box center [166, 252] width 110 height 16
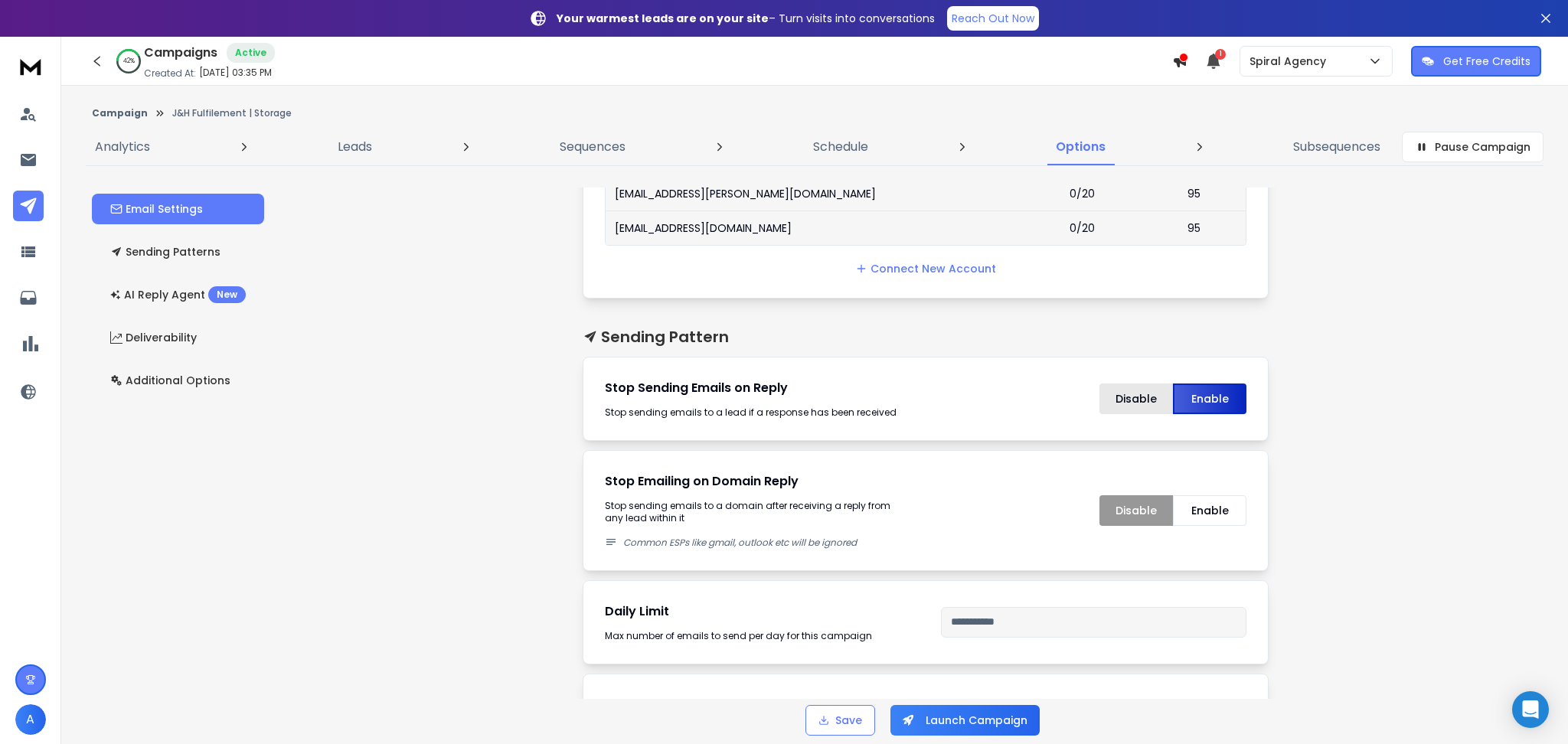
scroll to position [433, 0]
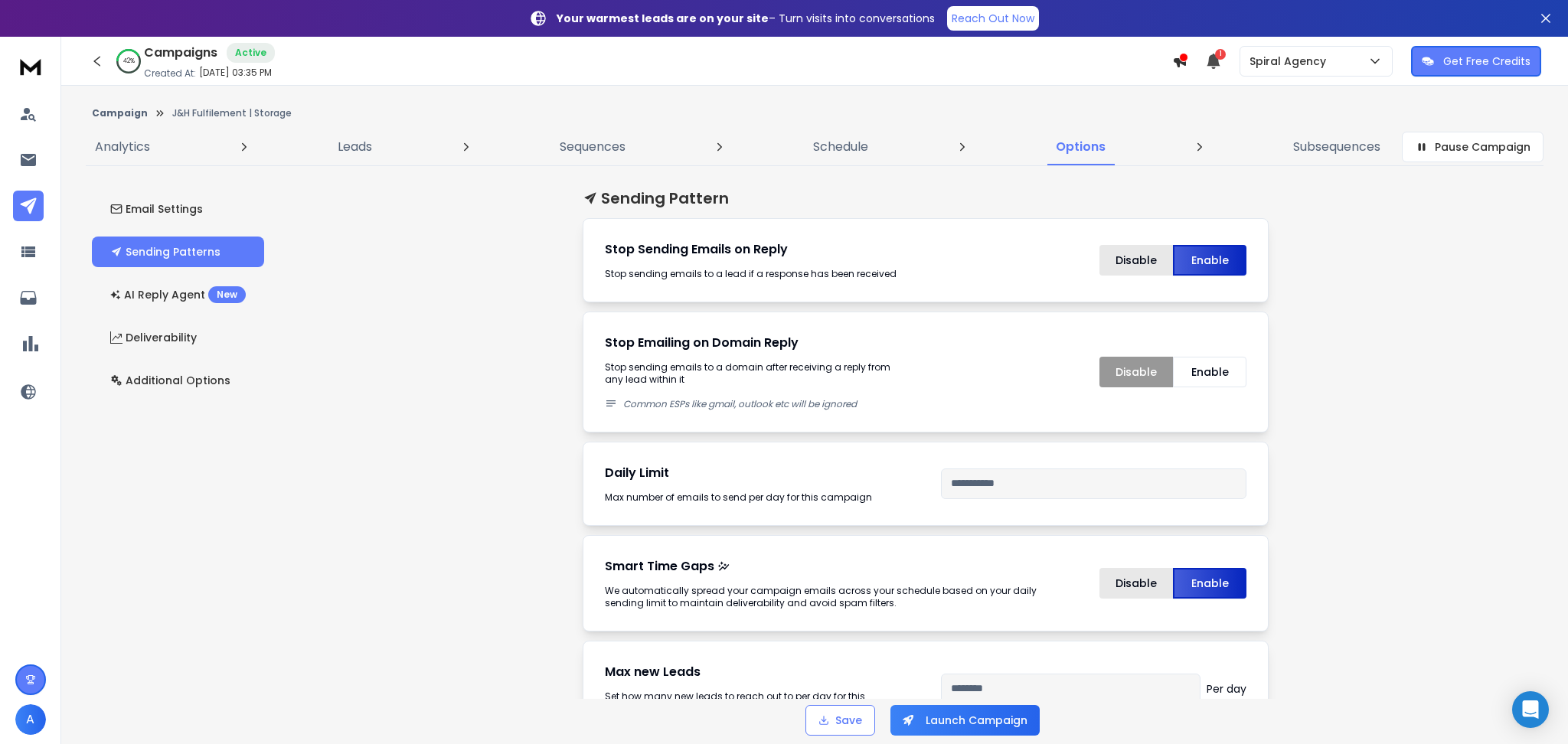
click at [973, 472] on input "**" at bounding box center [1093, 484] width 306 height 30
type input "*"
type input "**"
click at [983, 685] on input "***" at bounding box center [1070, 688] width 260 height 30
type input "*"
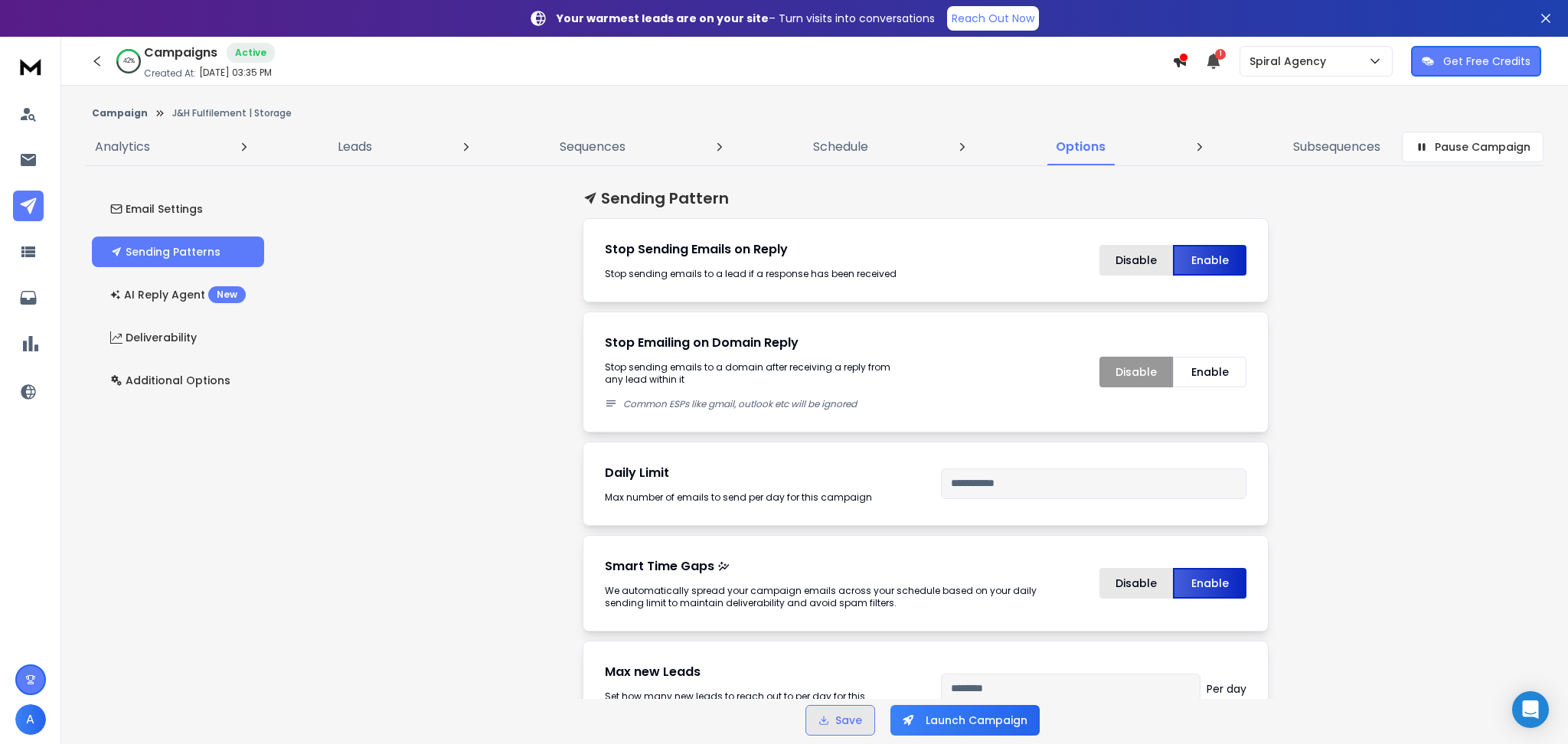
type input "**"
click at [826, 729] on button "Save" at bounding box center [840, 720] width 70 height 30
click at [93, 60] on icon at bounding box center [97, 61] width 14 height 14
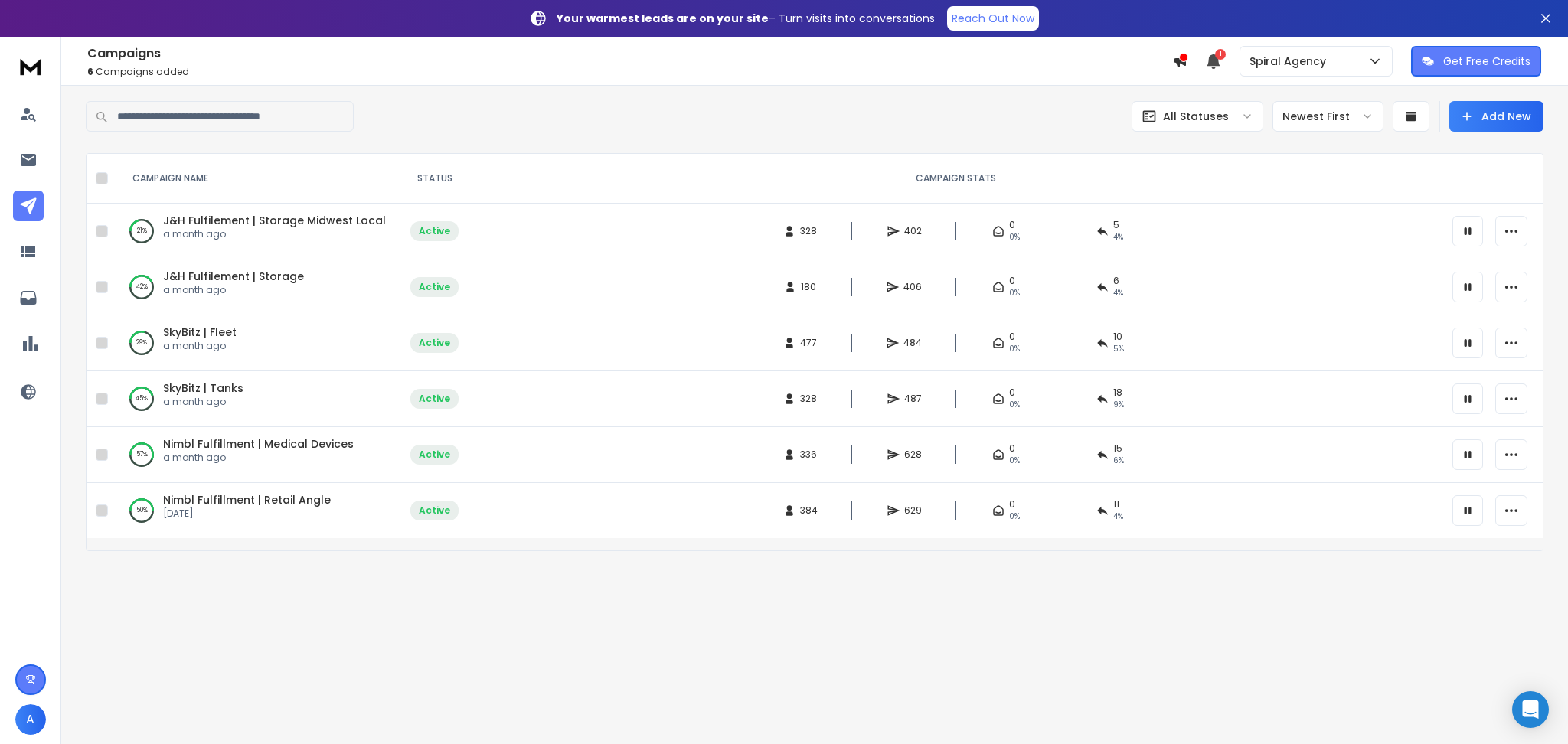
click at [526, 138] on div "Campaigns 6 Campaigns Added All Statuses Newest First Add New CAMPAIGN NAME STA…" at bounding box center [814, 326] width 1458 height 450
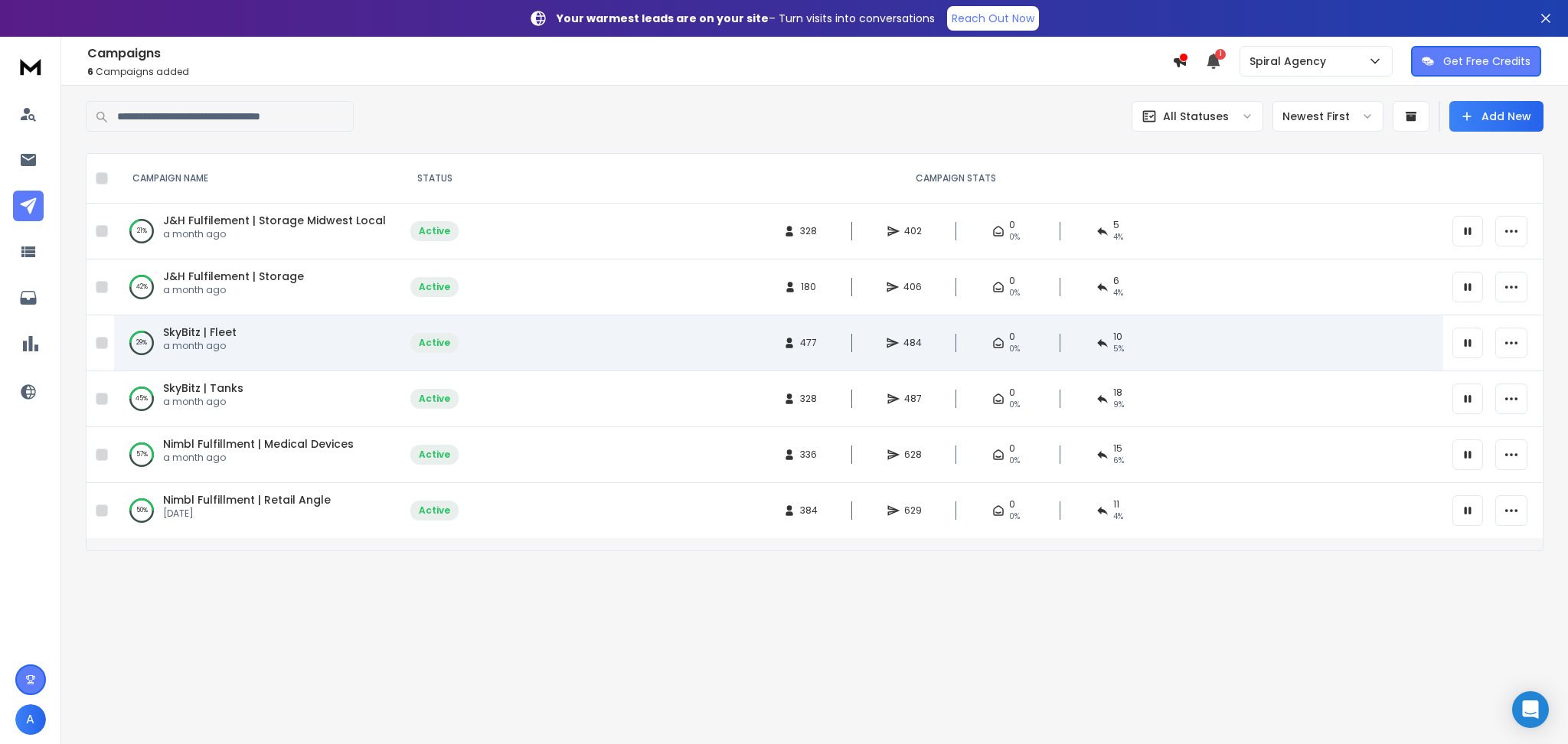
click at [243, 341] on div "29 % SkyBitz | Fleet a month ago" at bounding box center [257, 342] width 257 height 37
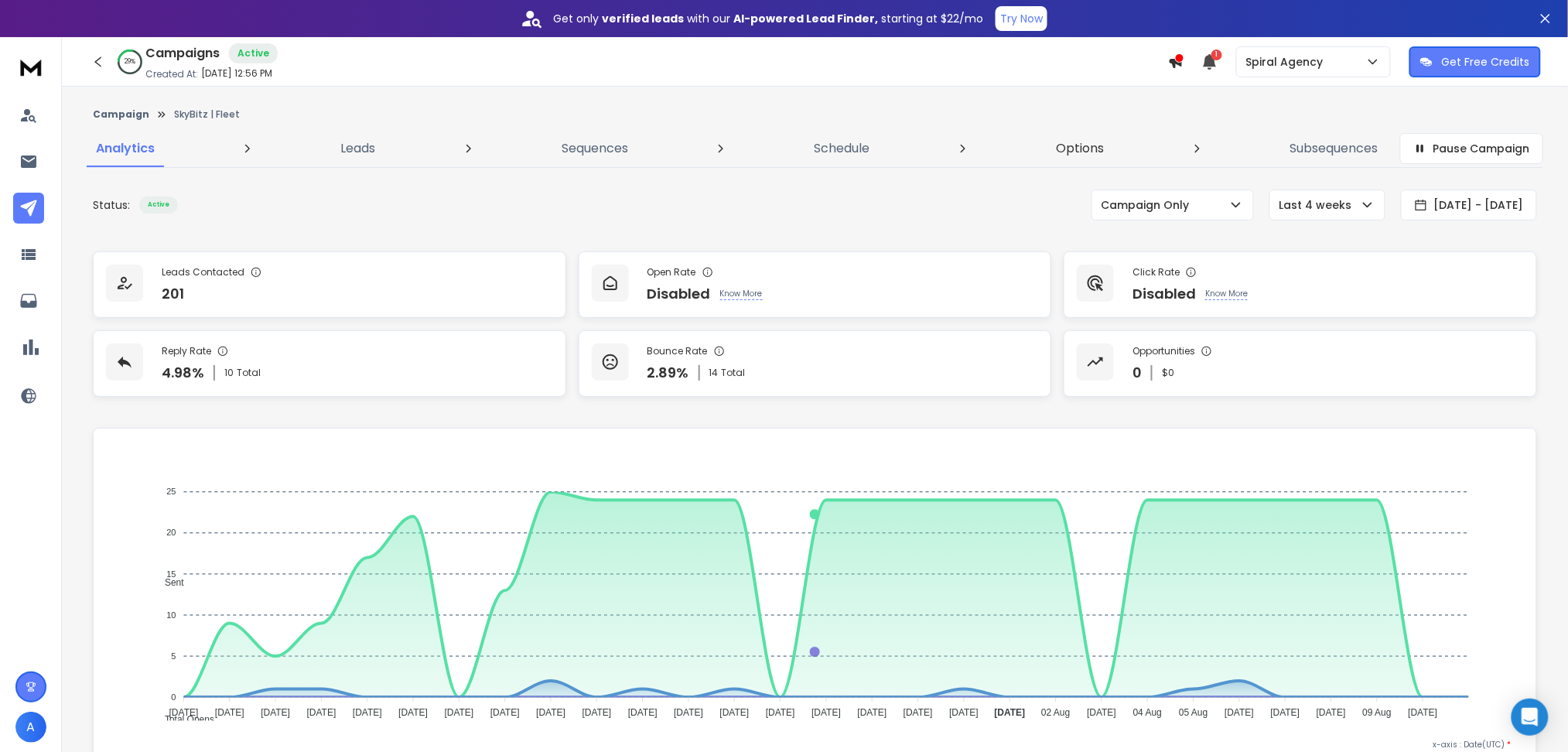
click at [1082, 152] on p "Options" at bounding box center [1079, 149] width 48 height 19
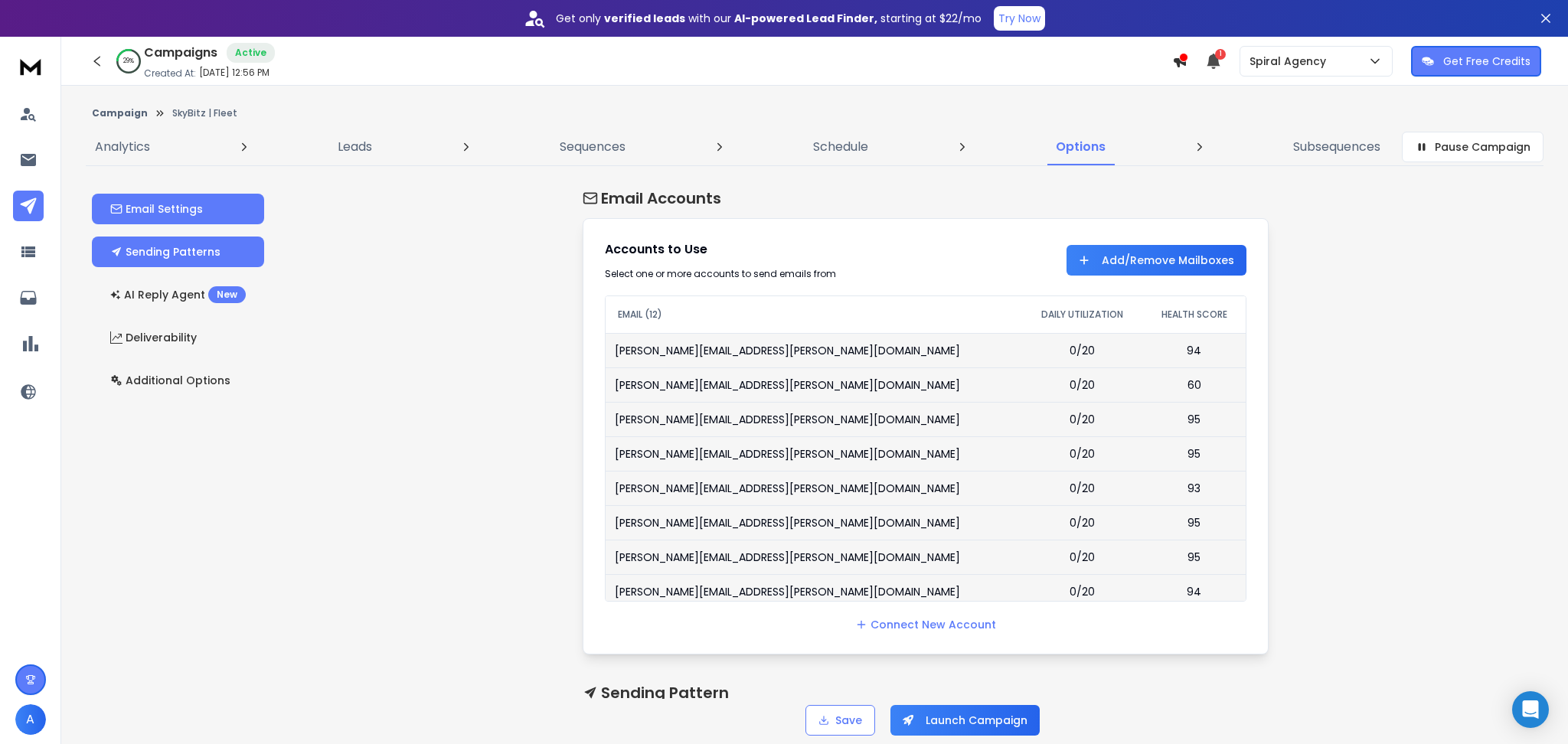
click at [175, 250] on p "Sending Patterns" at bounding box center [166, 252] width 110 height 16
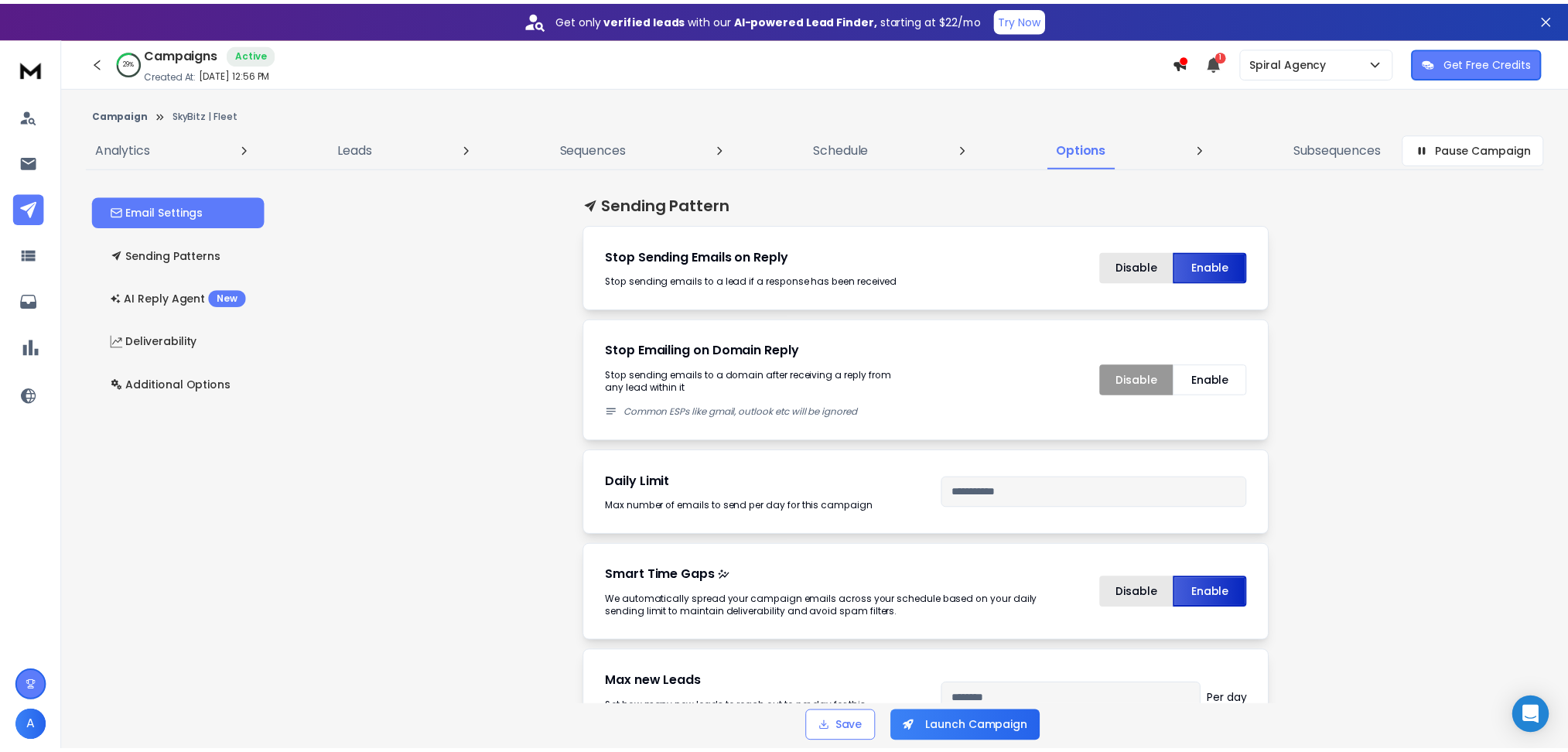
scroll to position [500, 0]
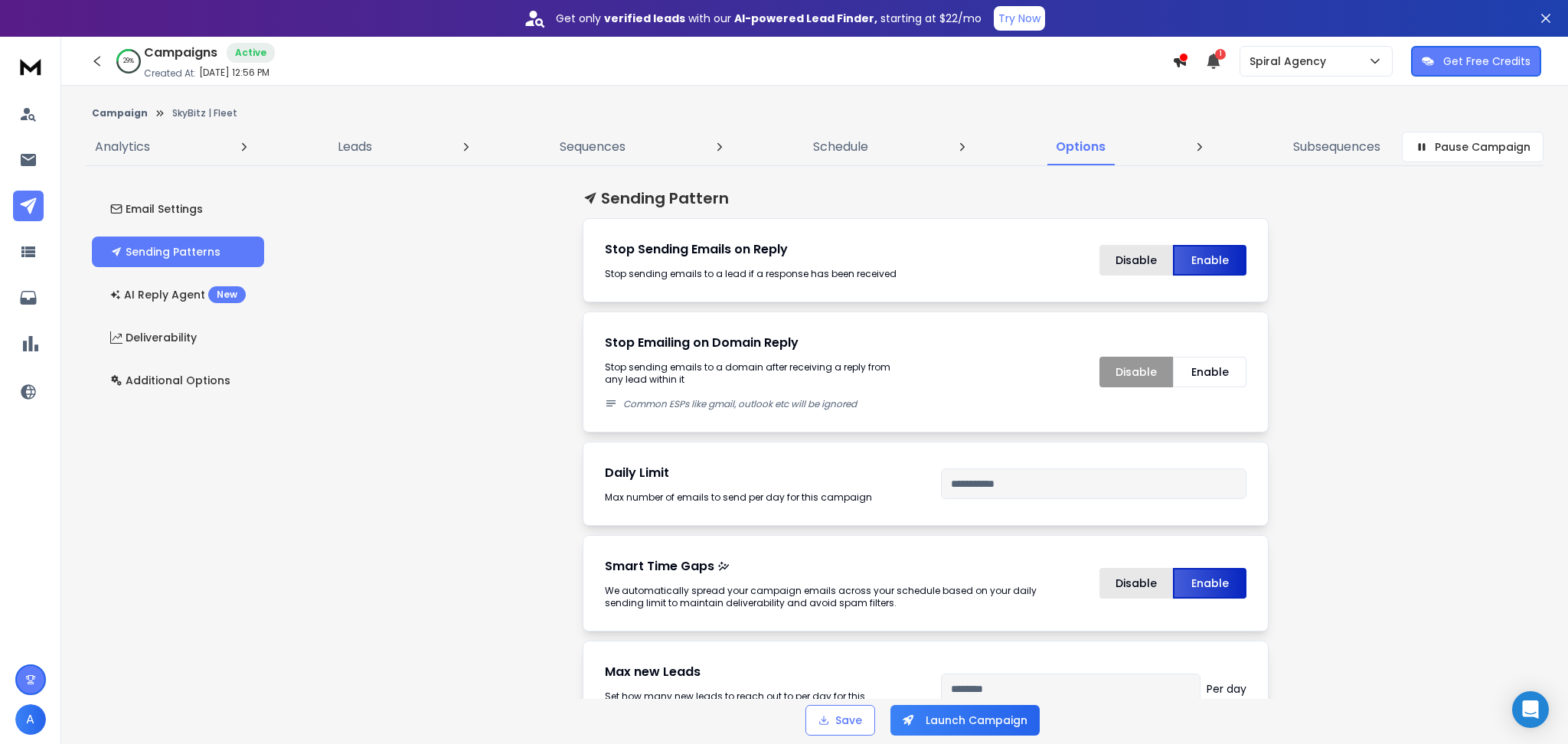
click at [1008, 474] on input "**" at bounding box center [1093, 484] width 306 height 30
type input "*"
type input "***"
click at [33, 160] on icon at bounding box center [29, 160] width 16 height 12
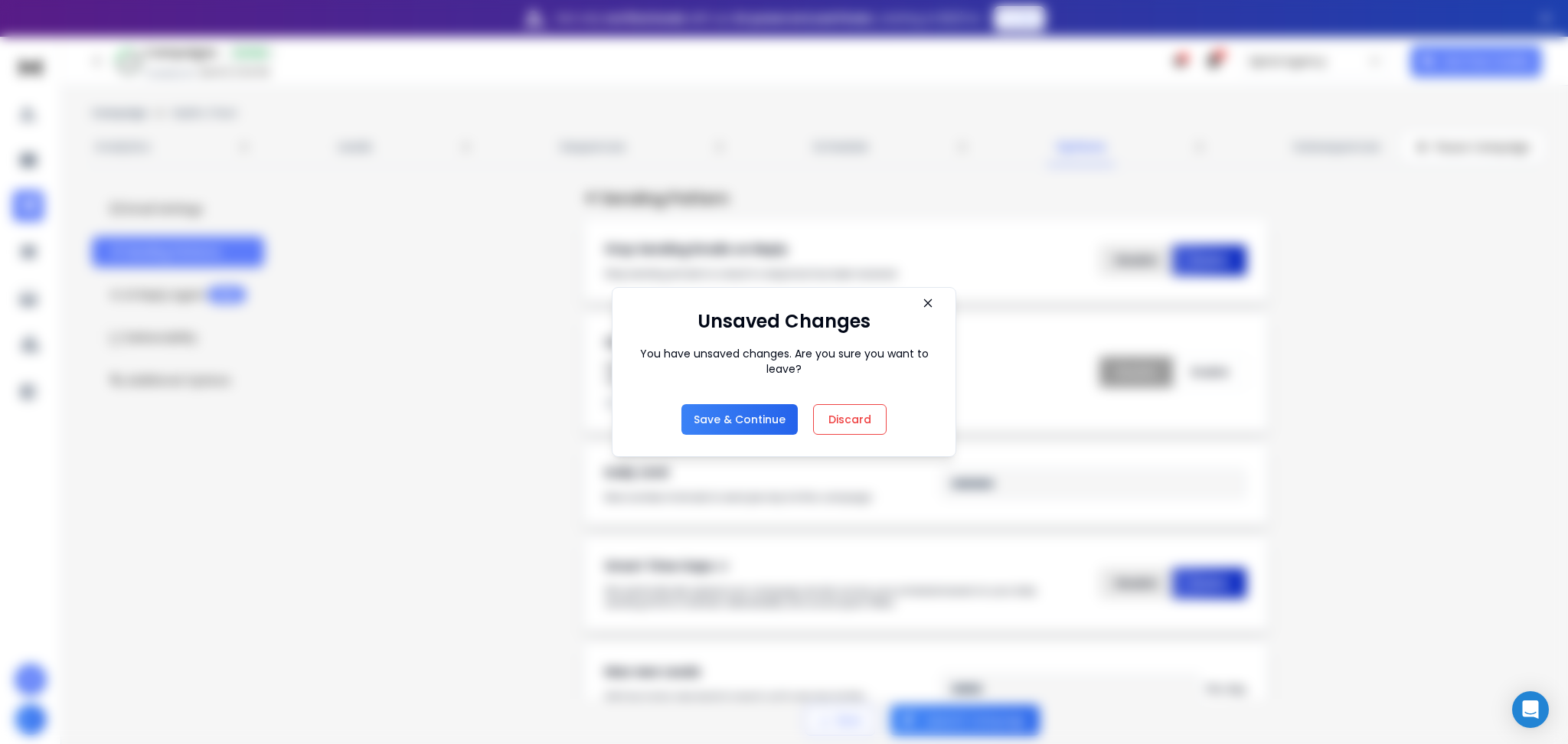
click at [932, 302] on icon at bounding box center [927, 303] width 12 height 12
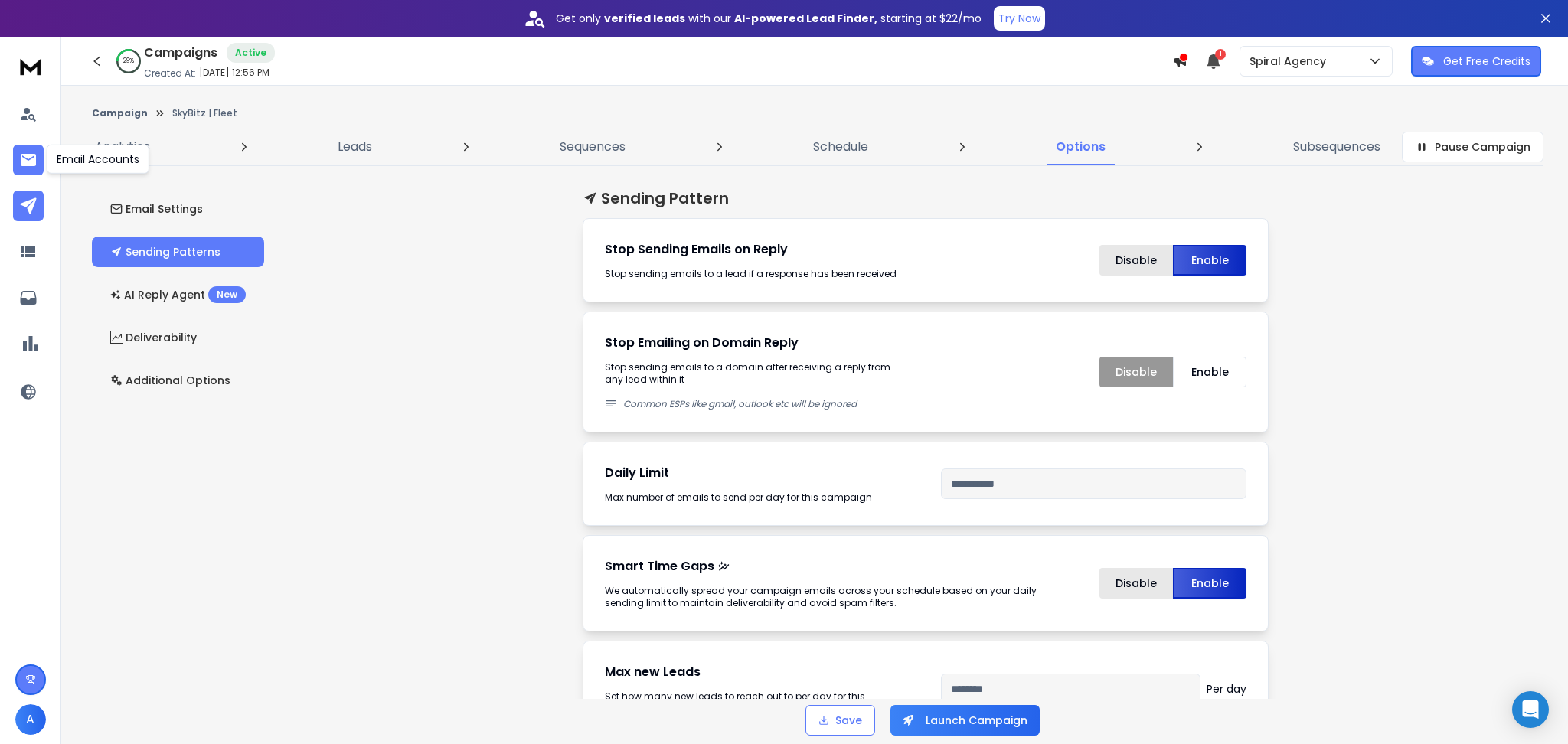
click at [21, 158] on icon at bounding box center [29, 160] width 16 height 12
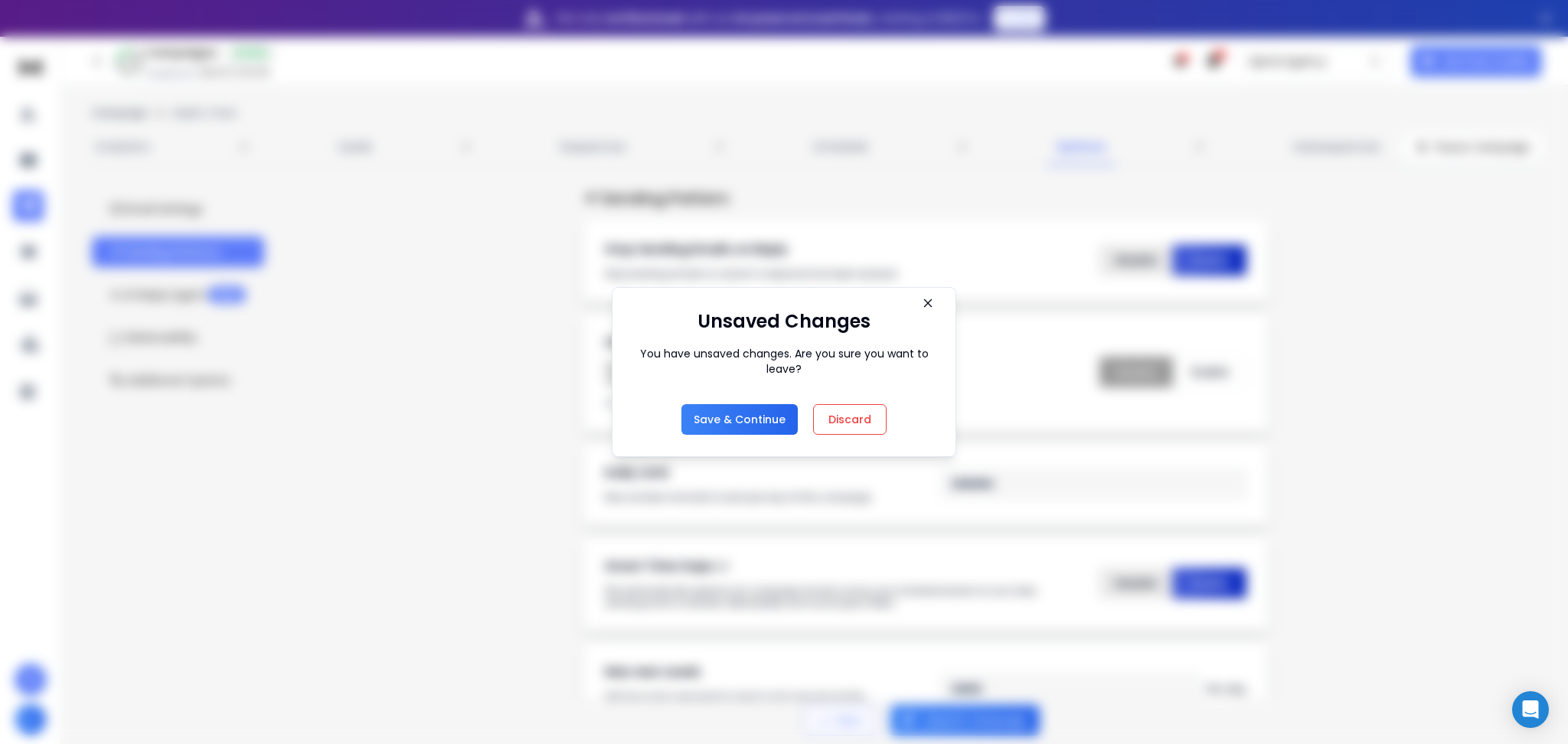
click at [872, 421] on button "Discard" at bounding box center [850, 419] width 74 height 30
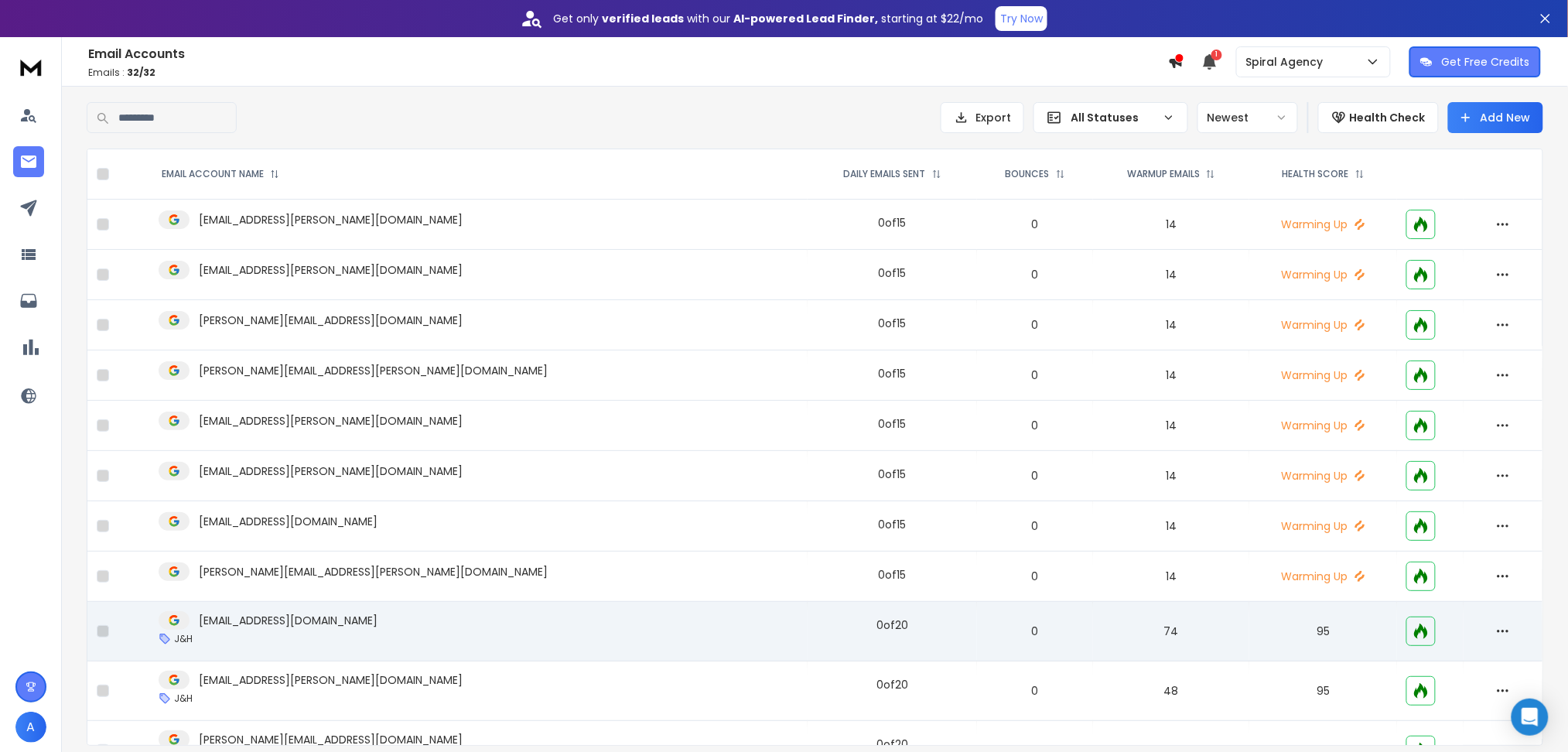
click at [328, 611] on td "hyde.c@gethjfulfillment.com J&H" at bounding box center [478, 632] width 658 height 60
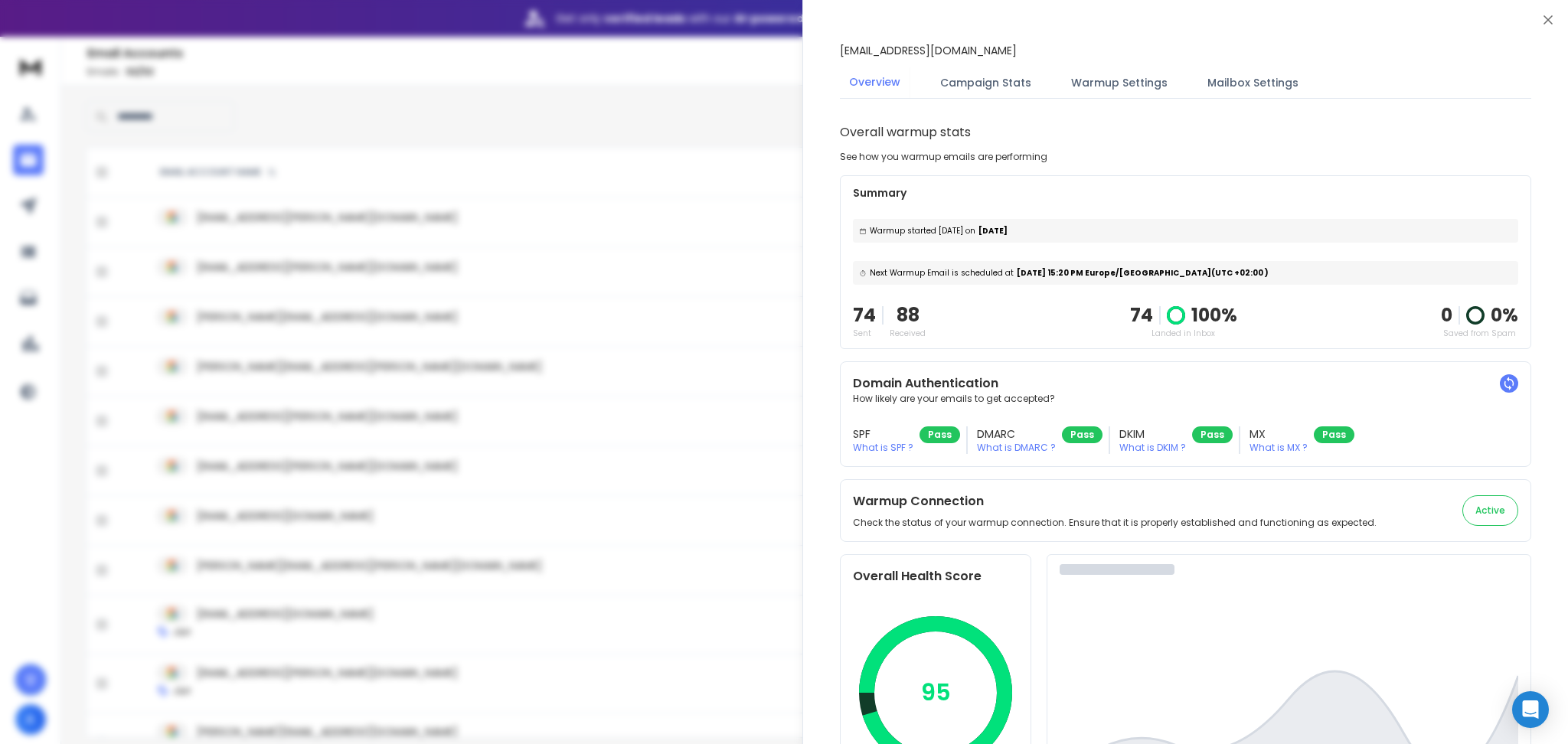
click at [358, 115] on div at bounding box center [784, 372] width 1568 height 744
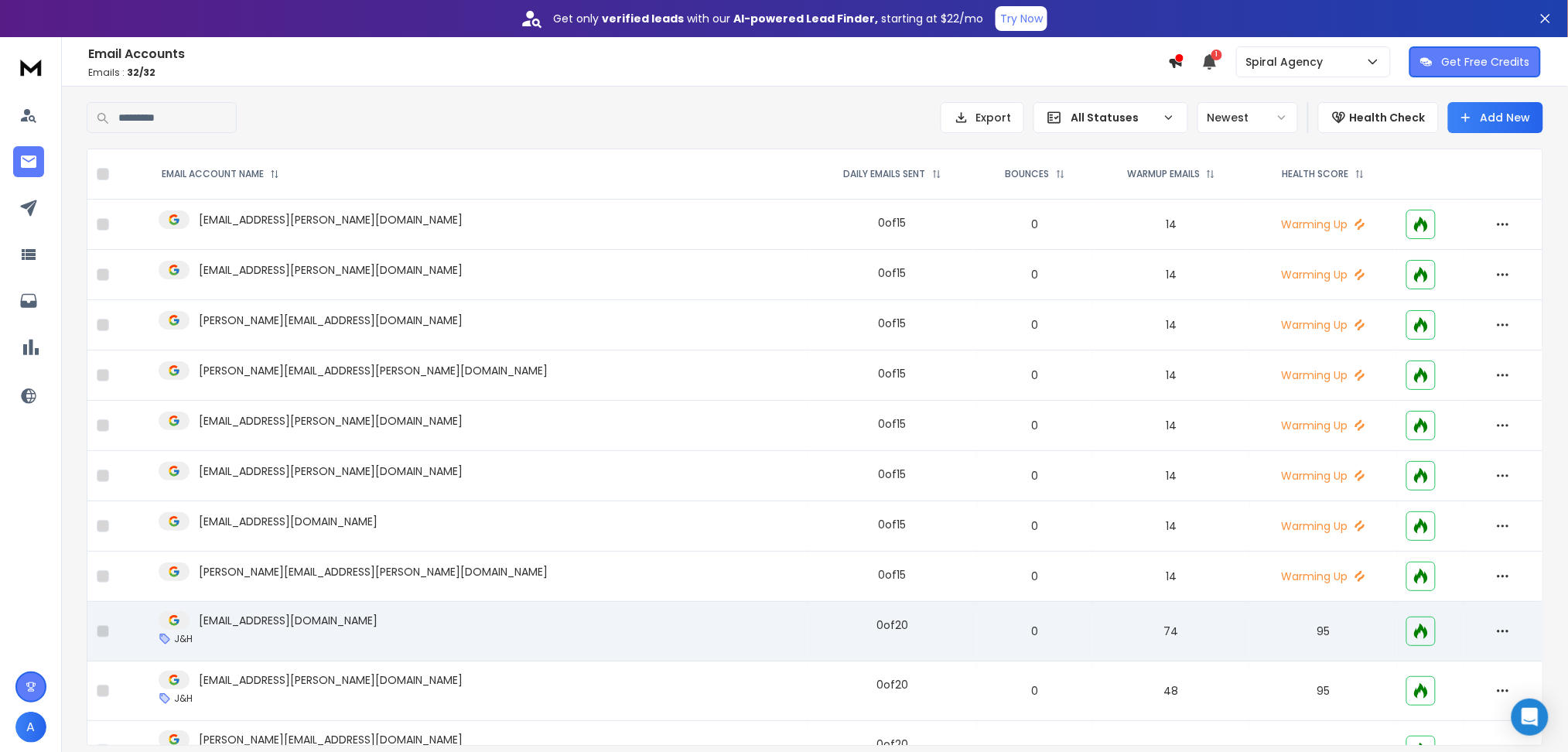
click at [302, 639] on div "J&H" at bounding box center [478, 639] width 639 height 13
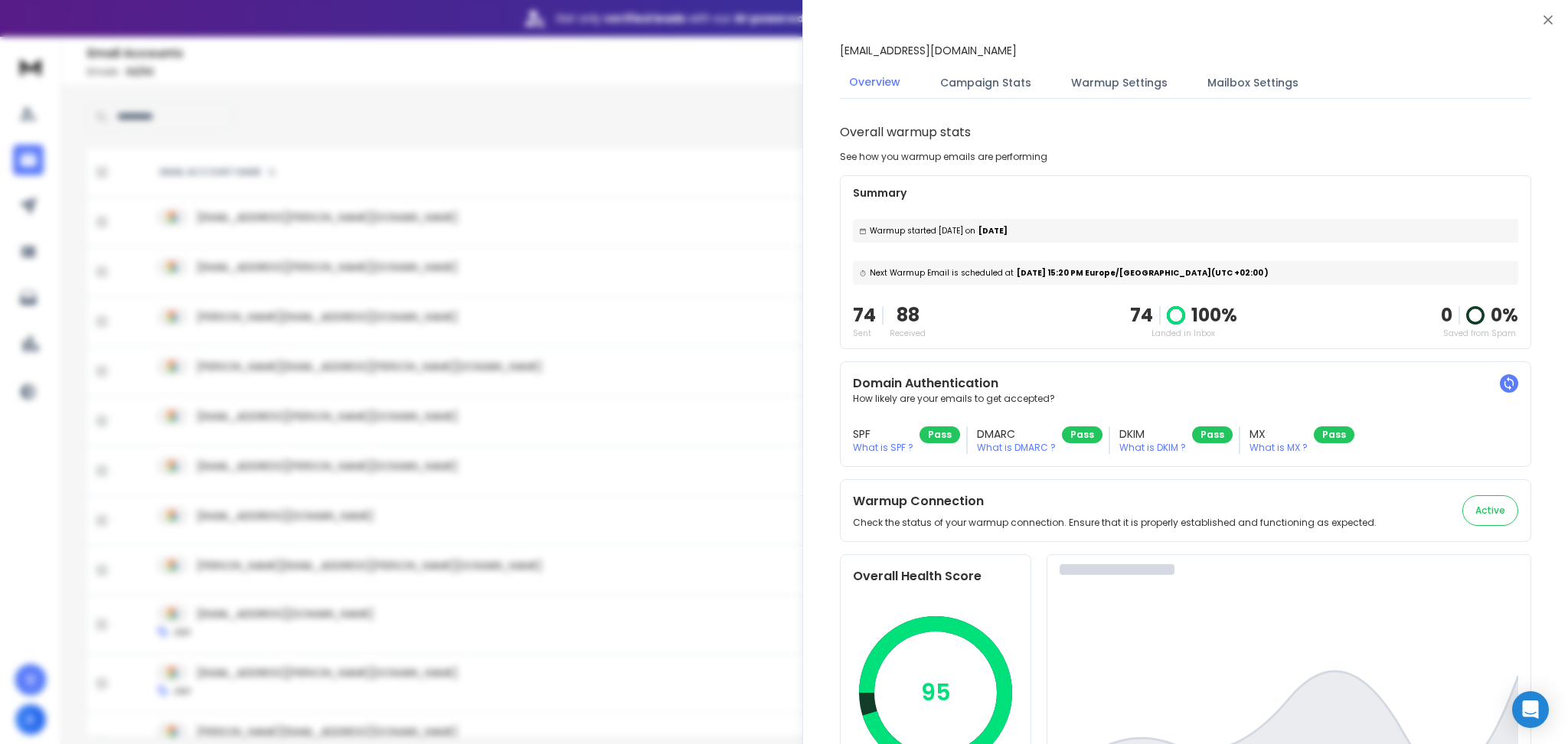
click at [1215, 66] on div "hyde.c@gethjfulfillment.com Overview Campaign Stats Warmup Settings Mailbox Set…" at bounding box center [1186, 624] width 728 height 1212
click at [1221, 72] on button "Mailbox Settings" at bounding box center [1252, 82] width 110 height 33
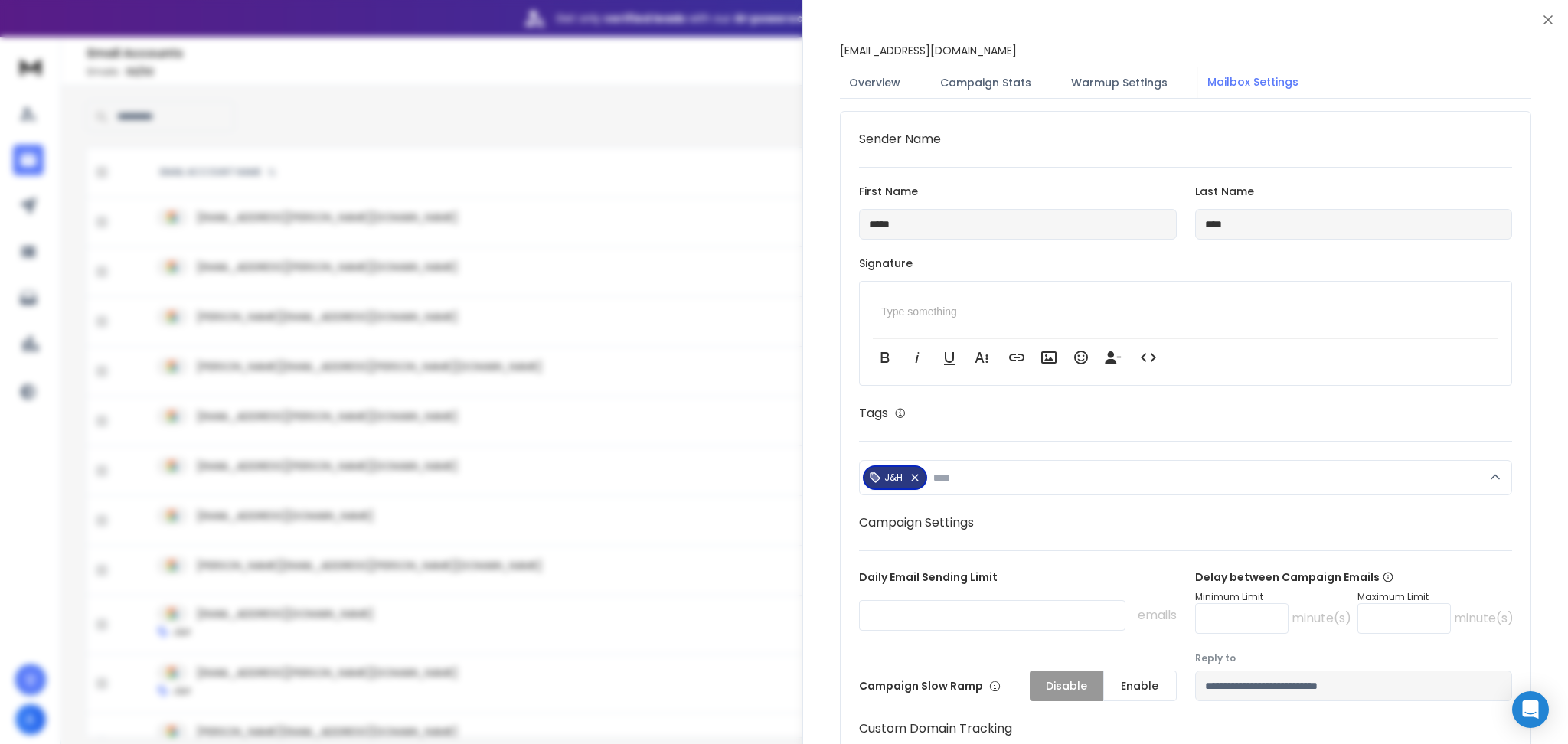
click at [978, 72] on button "Campaign Stats" at bounding box center [985, 82] width 110 height 33
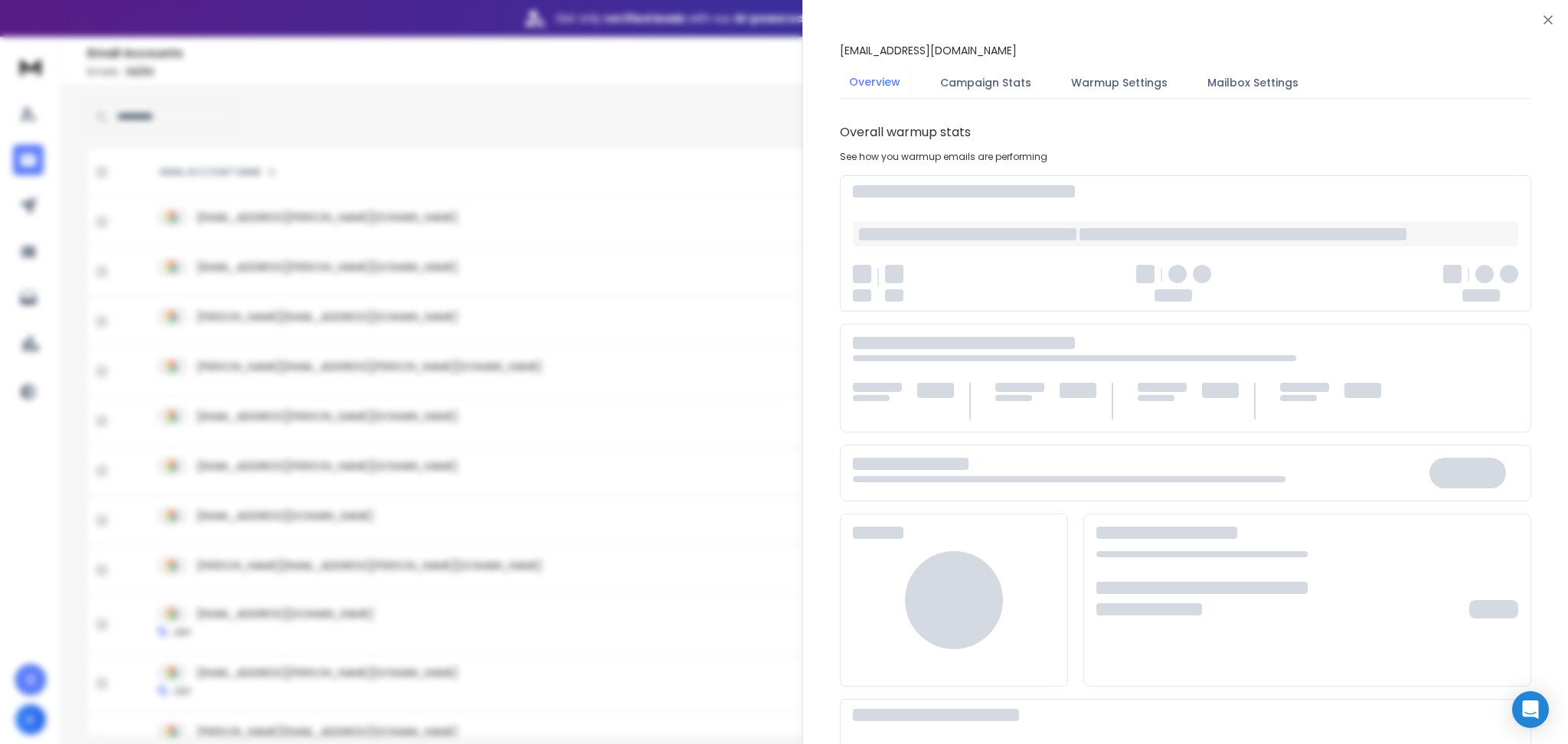
click at [697, 81] on div at bounding box center [784, 372] width 1568 height 744
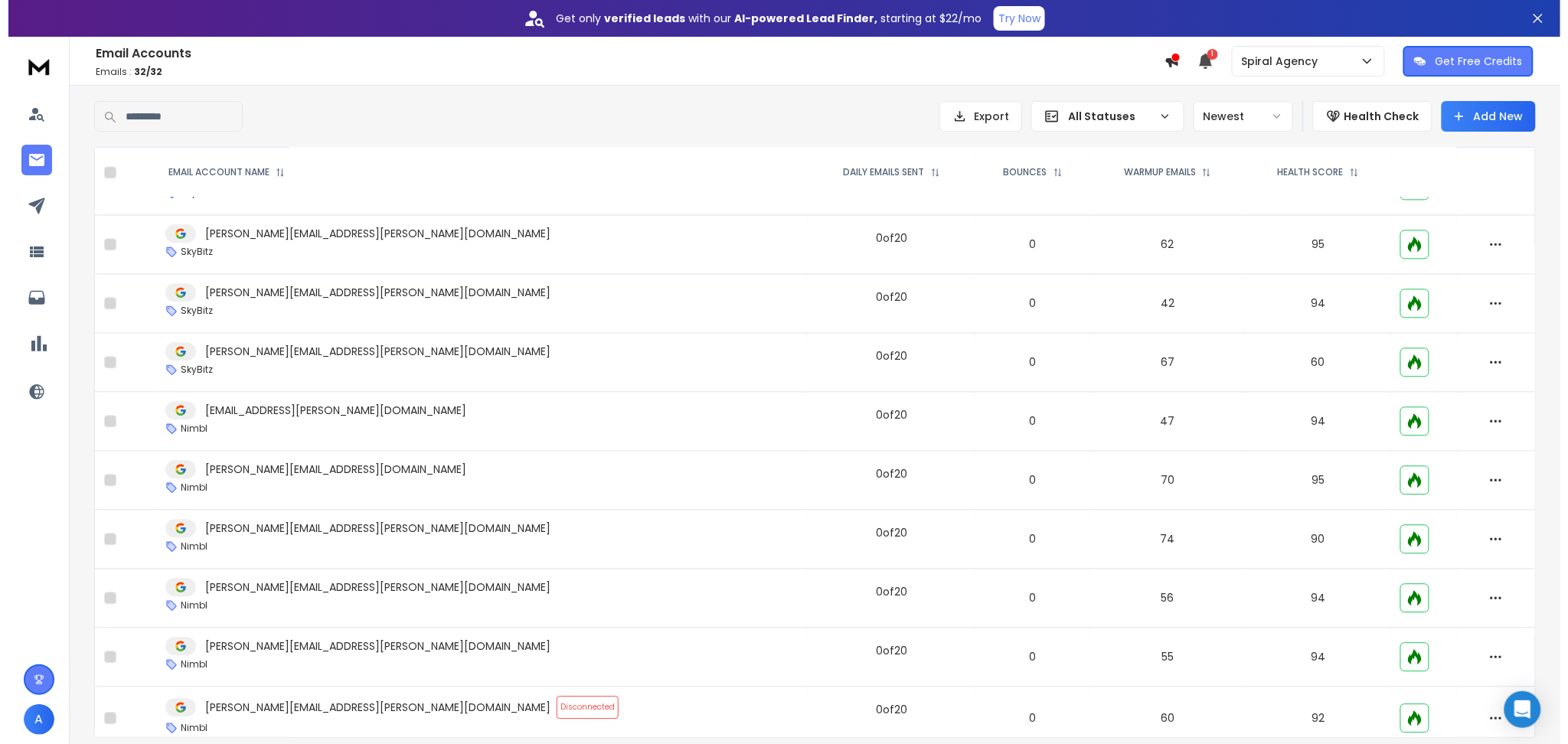
scroll to position [1290, 0]
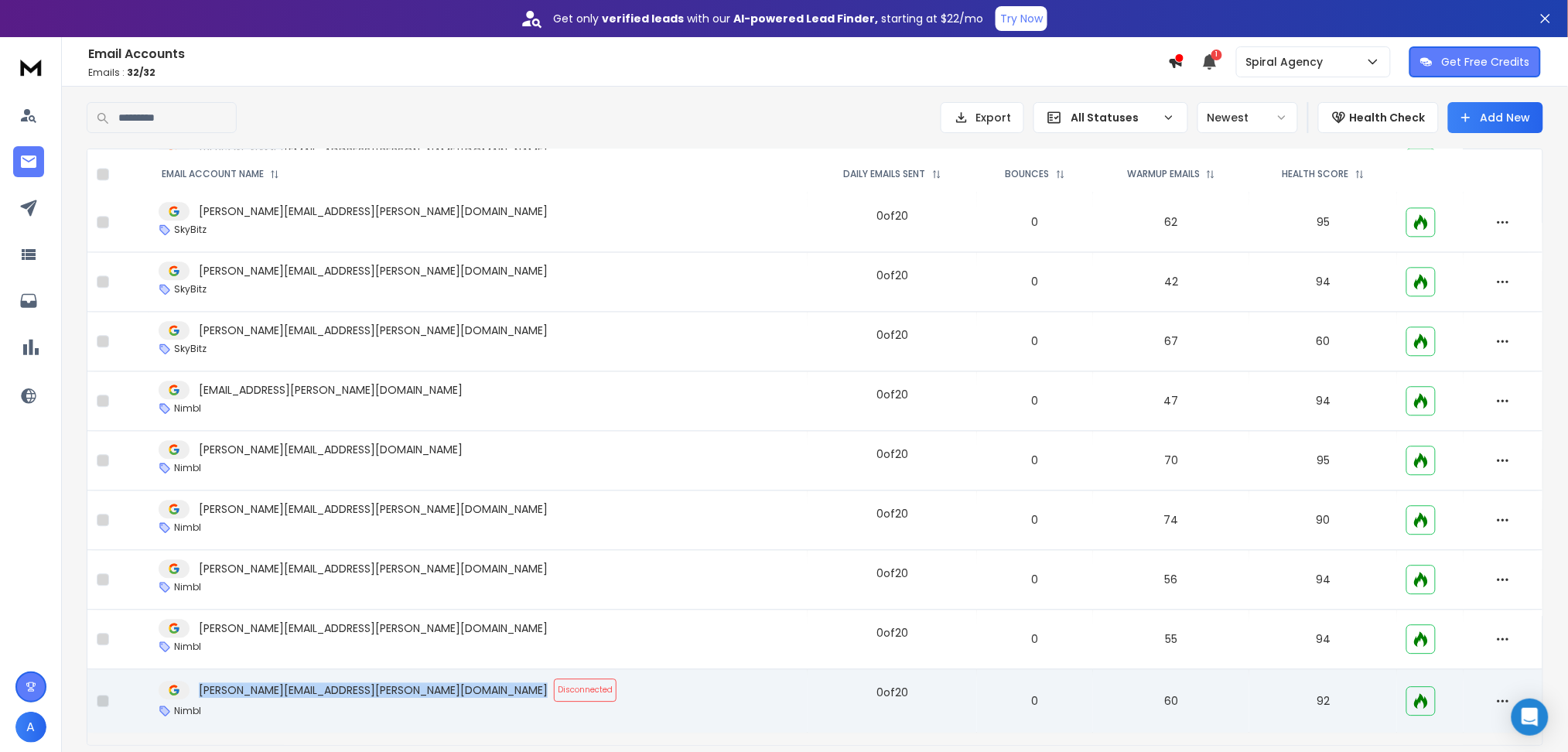
drag, startPoint x: 192, startPoint y: 687, endPoint x: 407, endPoint y: 699, distance: 215.3
click at [407, 699] on div "lisa.aguirre@usenimblfullfilment.com Disconnected" at bounding box center [478, 691] width 639 height 24
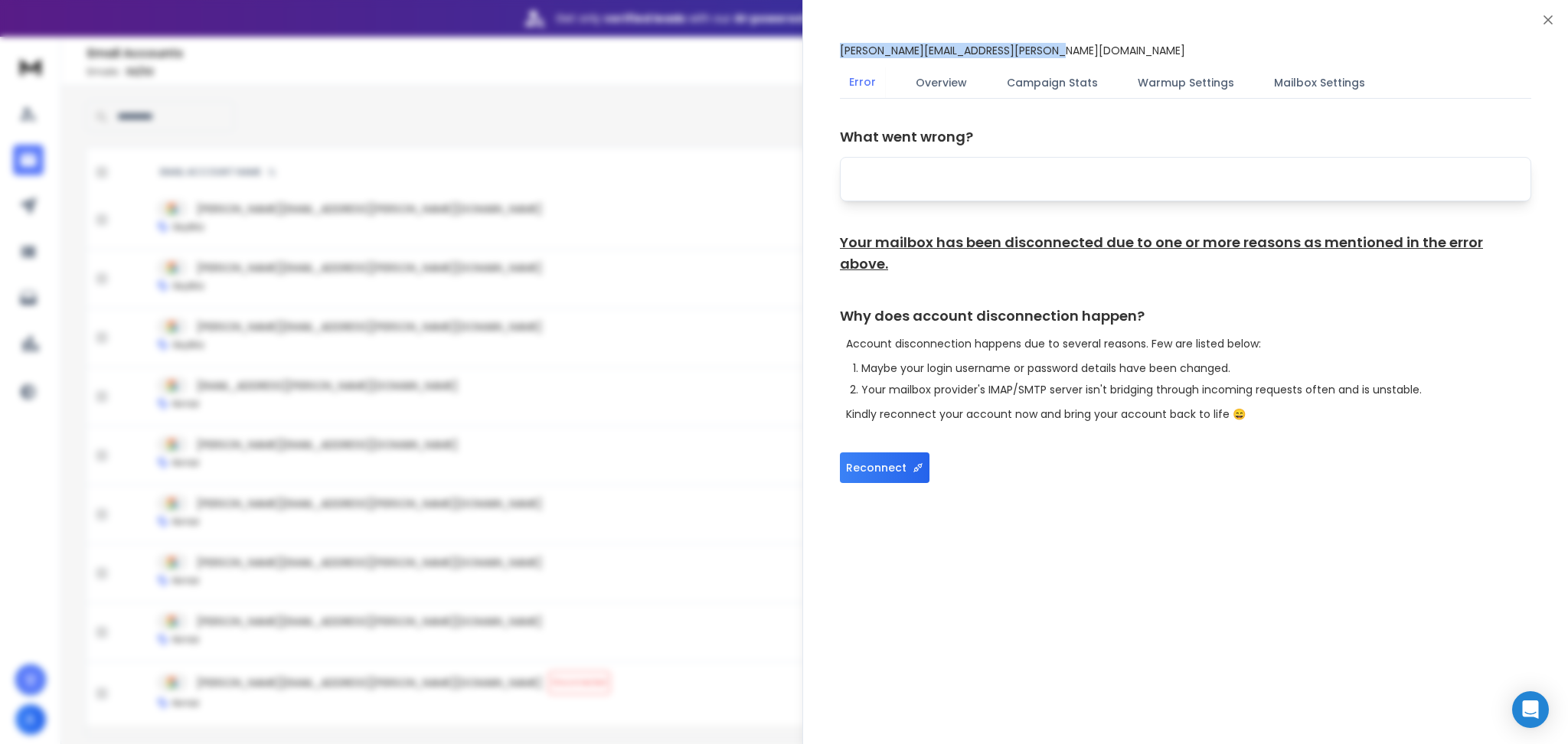
drag, startPoint x: 1057, startPoint y: 47, endPoint x: 812, endPoint y: 51, distance: 245.0
click at [812, 51] on div "Multi Select Table Sheet [PERSON_NAME][EMAIL_ADDRESS][PERSON_NAME][DOMAIN_NAME]…" at bounding box center [1185, 372] width 766 height 744
copy p "[PERSON_NAME][EMAIL_ADDRESS][PERSON_NAME][DOMAIN_NAME]"
click at [878, 452] on button "Reconnect" at bounding box center [884, 467] width 89 height 30
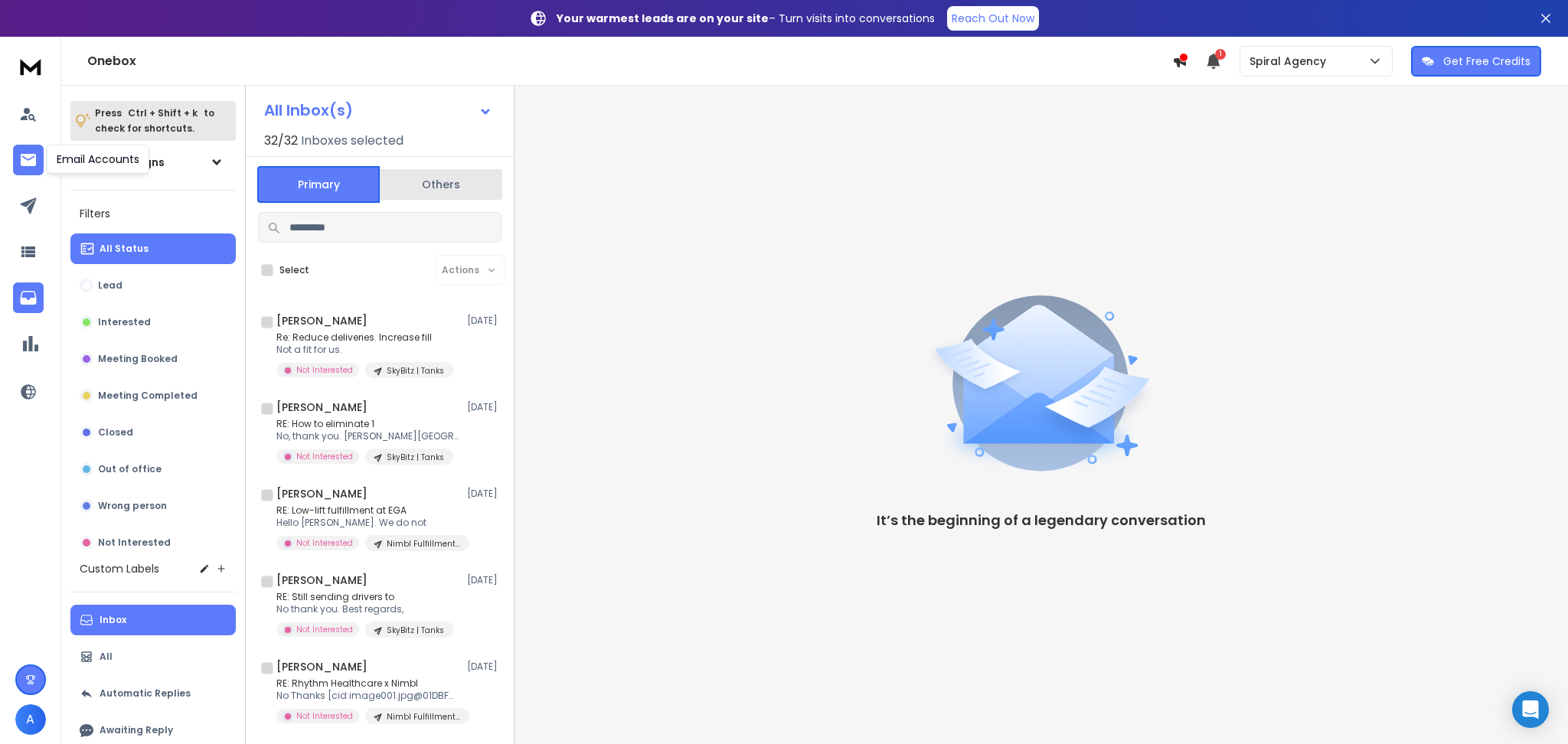
click at [33, 165] on icon at bounding box center [29, 160] width 16 height 12
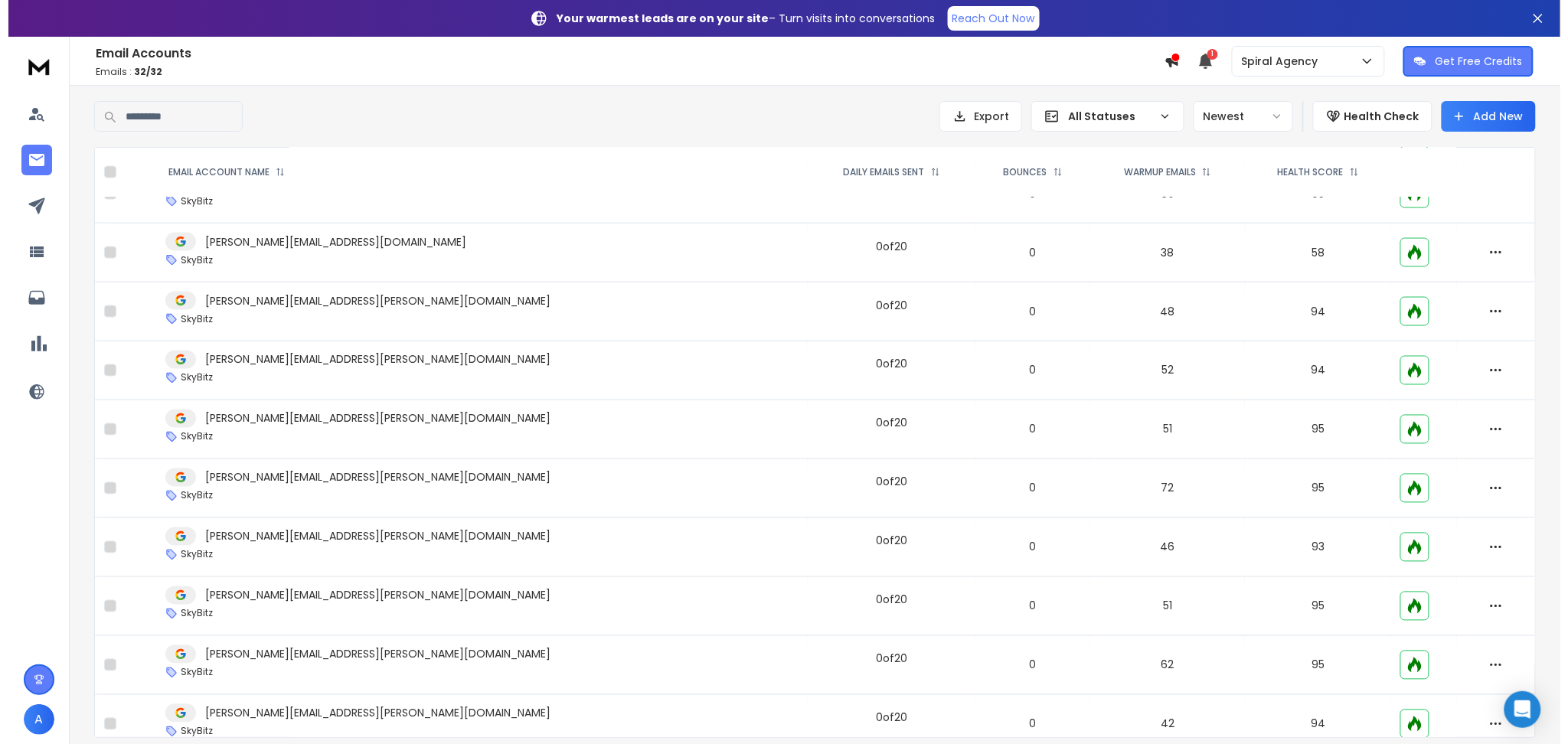
scroll to position [1290, 0]
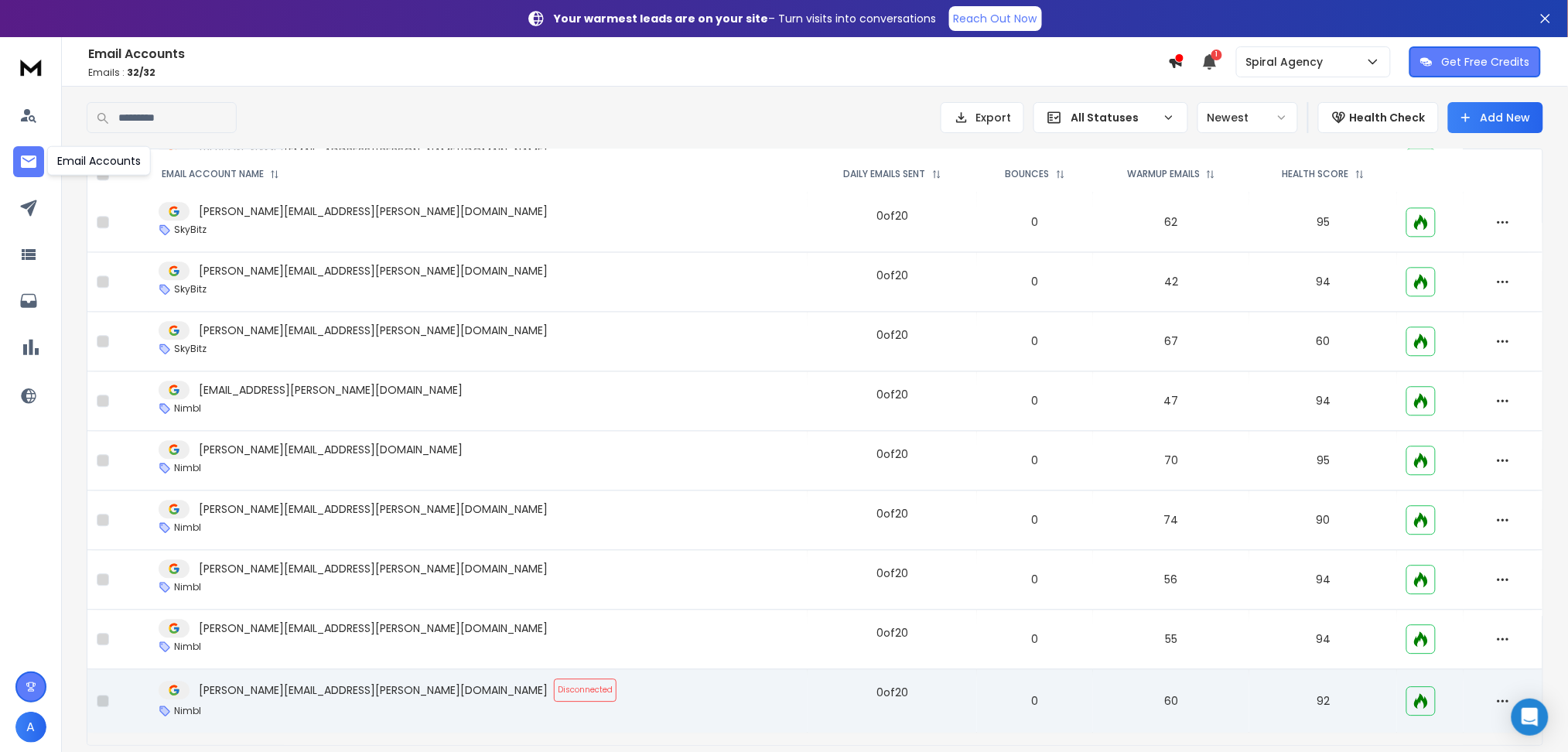
click at [554, 688] on span "Disconnected" at bounding box center [585, 691] width 63 height 24
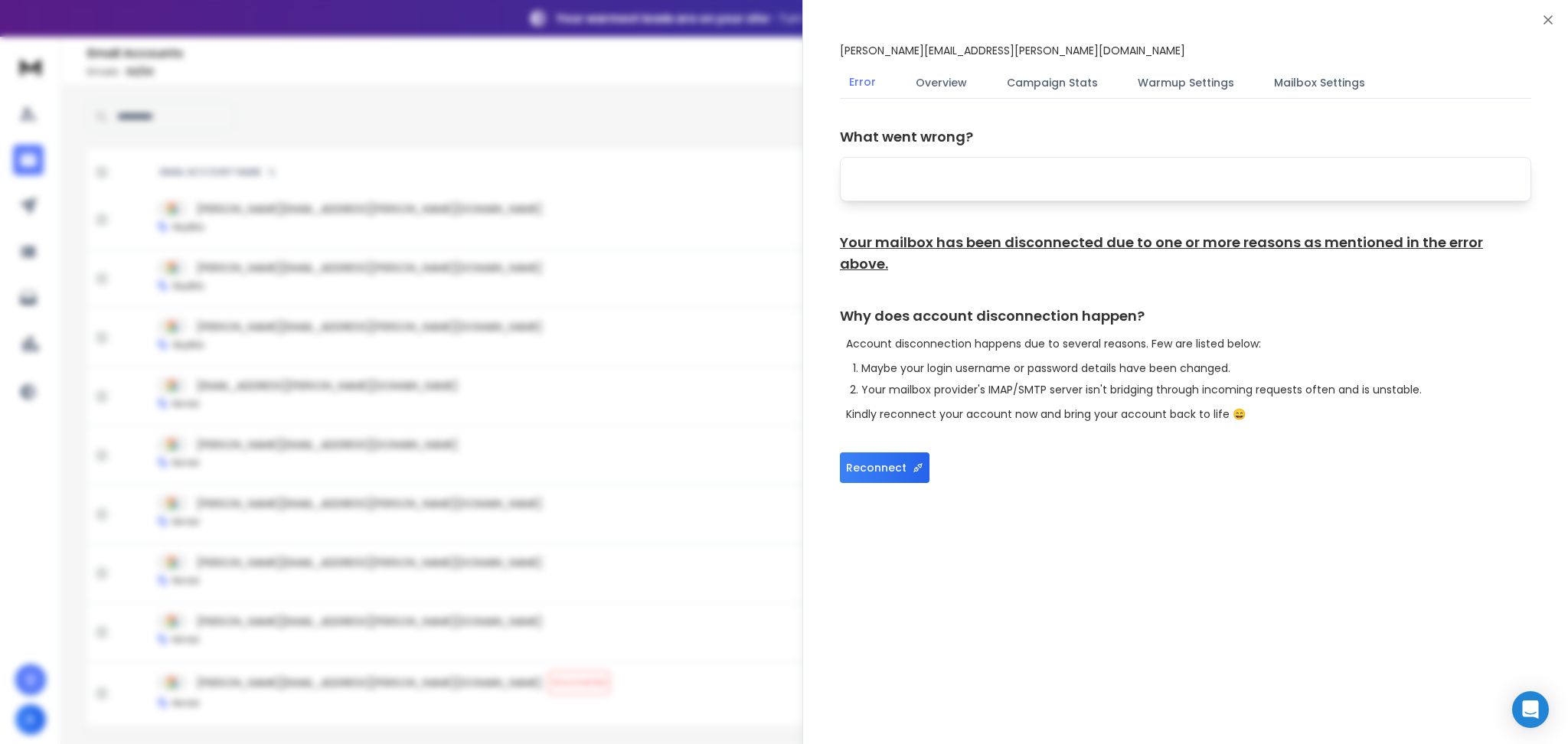
click at [889, 452] on button "Reconnect" at bounding box center [884, 467] width 89 height 30
